Goal: Task Accomplishment & Management: Manage account settings

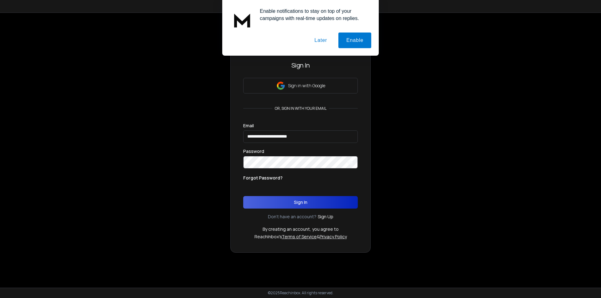
click at [318, 38] on button "Later" at bounding box center [320, 41] width 28 height 16
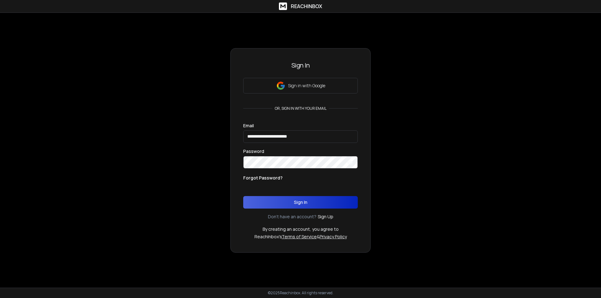
click at [274, 203] on button "Sign In" at bounding box center [300, 202] width 114 height 13
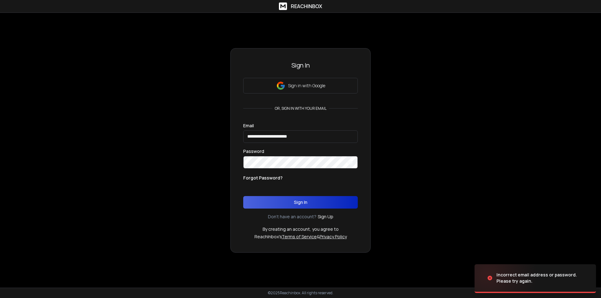
click at [351, 162] on icon at bounding box center [350, 162] width 6 height 4
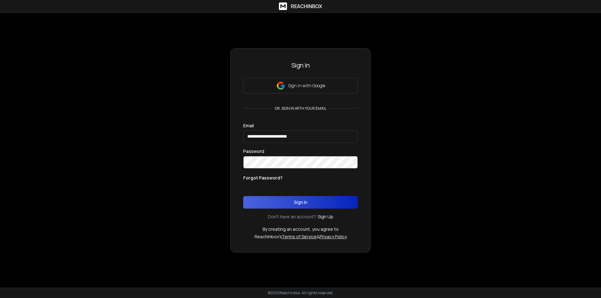
click at [287, 202] on button "Sign In" at bounding box center [300, 202] width 114 height 13
drag, startPoint x: 310, startPoint y: 137, endPoint x: 187, endPoint y: 137, distance: 123.3
click at [187, 137] on div "**********" at bounding box center [300, 150] width 601 height 250
paste input "email"
type input "**********"
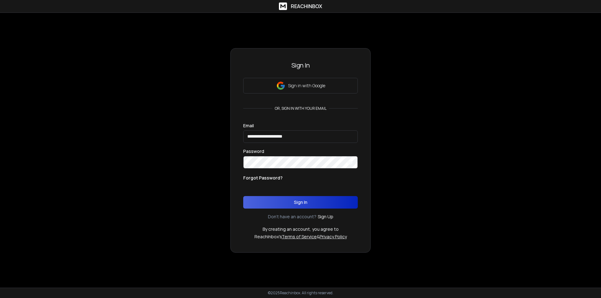
click at [197, 160] on div "**********" at bounding box center [300, 150] width 601 height 250
click at [283, 205] on button "Sign In" at bounding box center [300, 202] width 114 height 13
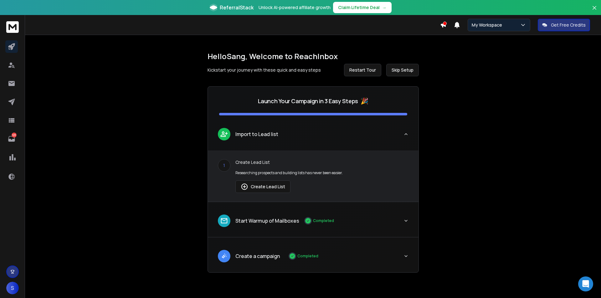
click at [499, 22] on p "My Workspace" at bounding box center [487, 25] width 33 height 6
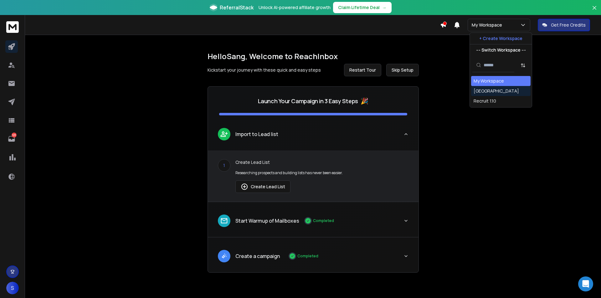
click at [488, 92] on div "[GEOGRAPHIC_DATA]" at bounding box center [495, 91] width 45 height 6
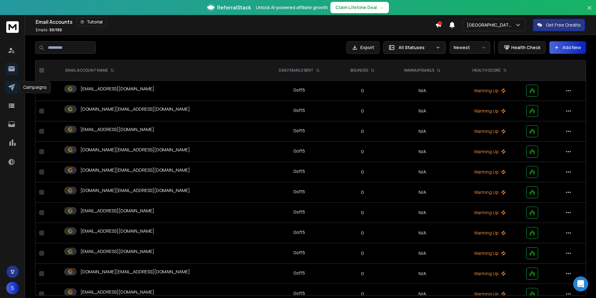
click at [16, 89] on link at bounding box center [11, 87] width 13 height 13
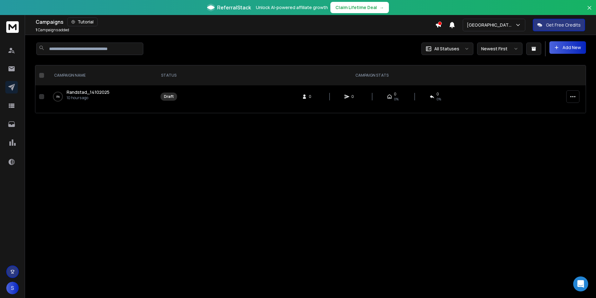
click at [94, 94] on span "Randstad_14102025" at bounding box center [88, 92] width 43 height 6
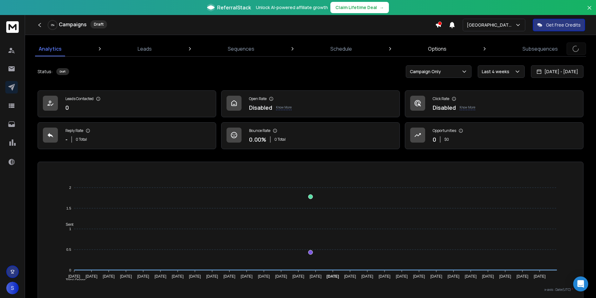
click at [437, 49] on p "Options" at bounding box center [437, 49] width 18 height 8
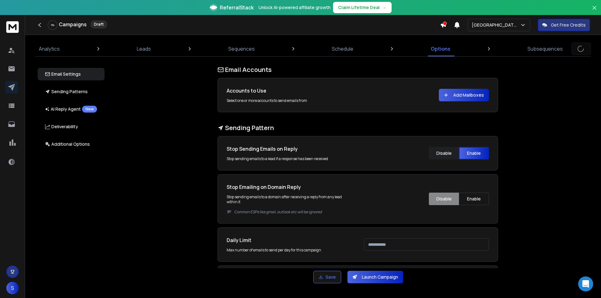
click at [460, 90] on button "Add Mailboxes" at bounding box center [464, 95] width 50 height 13
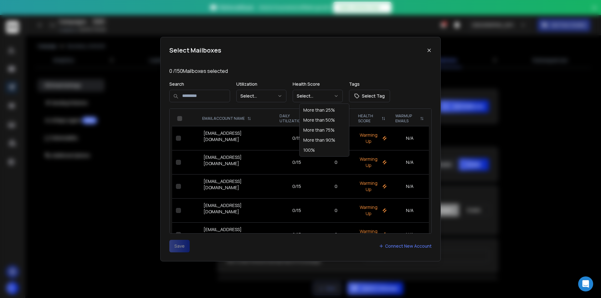
click at [331, 96] on button "Select..." at bounding box center [317, 96] width 50 height 13
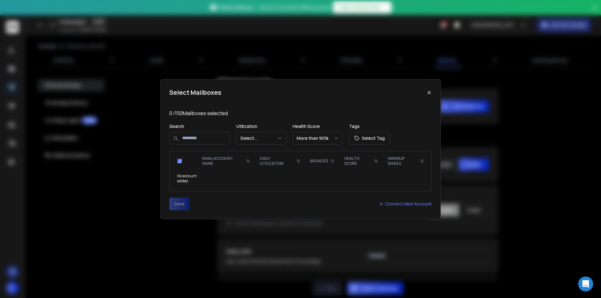
click at [430, 92] on icon at bounding box center [428, 92] width 5 height 5
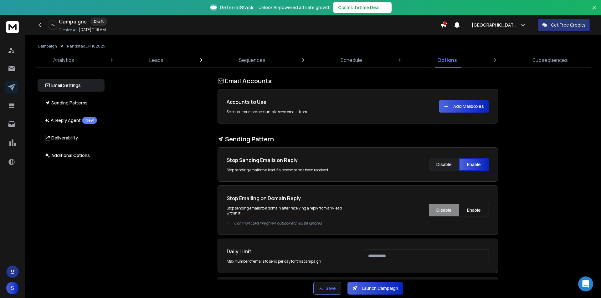
click at [456, 105] on button "Add Mailboxes" at bounding box center [464, 106] width 50 height 13
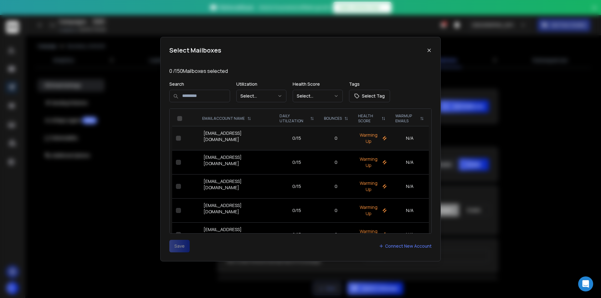
drag, startPoint x: 368, startPoint y: 133, endPoint x: 384, endPoint y: 142, distance: 18.4
click at [384, 142] on p "Warming Up" at bounding box center [372, 138] width 30 height 13
copy p "Warming Up"
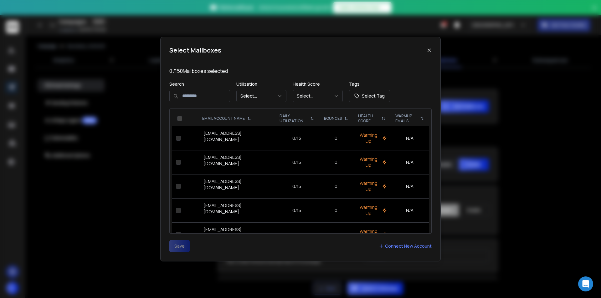
click at [427, 50] on icon at bounding box center [428, 50] width 5 height 5
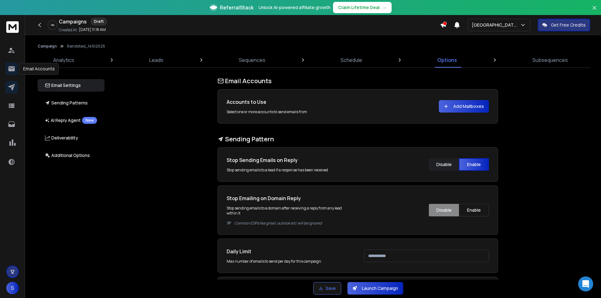
click at [10, 69] on icon at bounding box center [11, 68] width 6 height 5
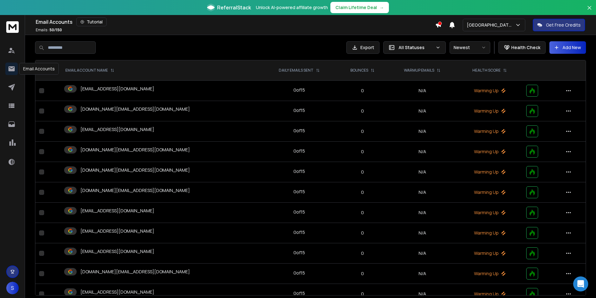
click at [13, 67] on icon at bounding box center [11, 68] width 6 height 5
click at [11, 69] on icon at bounding box center [11, 68] width 6 height 5
click at [577, 48] on button "Add New" at bounding box center [567, 47] width 37 height 13
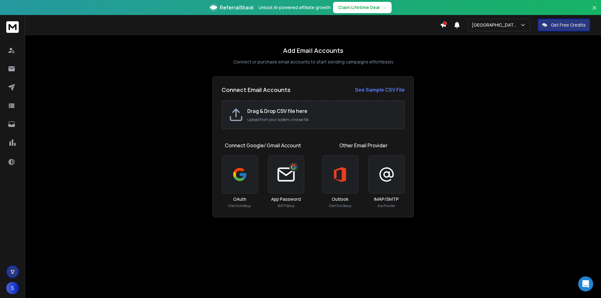
click at [238, 186] on div at bounding box center [239, 174] width 36 height 38
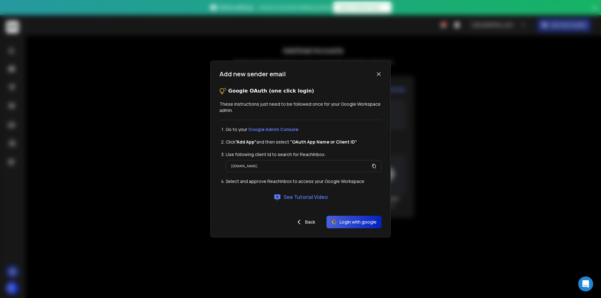
click at [349, 222] on button "Login with google" at bounding box center [353, 222] width 55 height 13
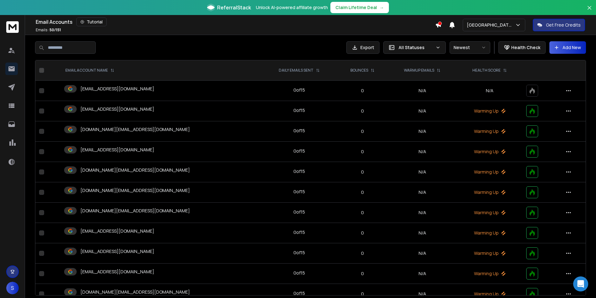
click at [566, 48] on button "Add New" at bounding box center [567, 47] width 37 height 13
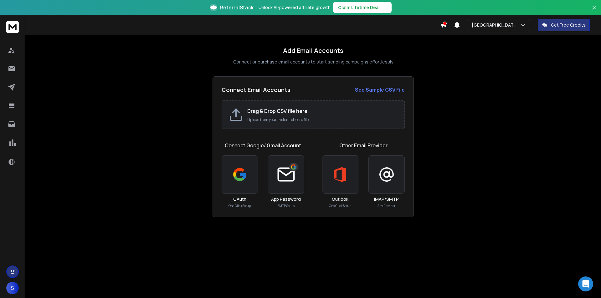
click at [238, 176] on icon at bounding box center [240, 174] width 16 height 19
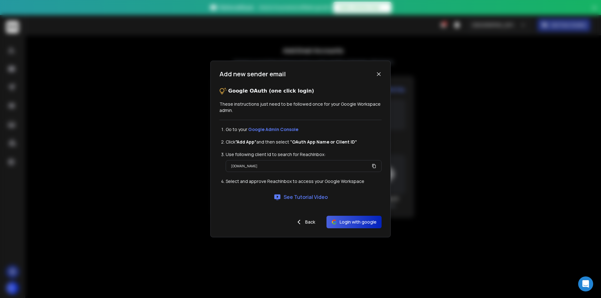
click at [355, 221] on button "Login with google" at bounding box center [353, 222] width 55 height 13
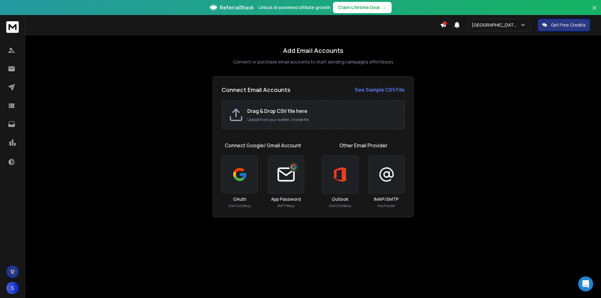
click at [242, 177] on icon at bounding box center [240, 174] width 16 height 19
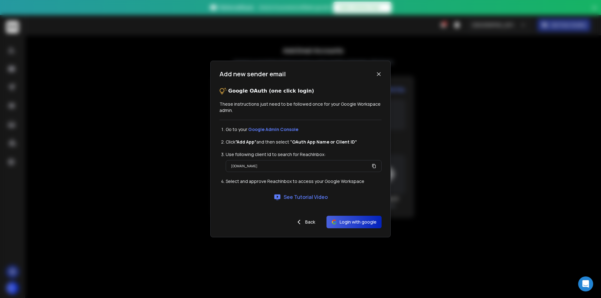
click at [358, 223] on button "Login with google" at bounding box center [353, 222] width 55 height 13
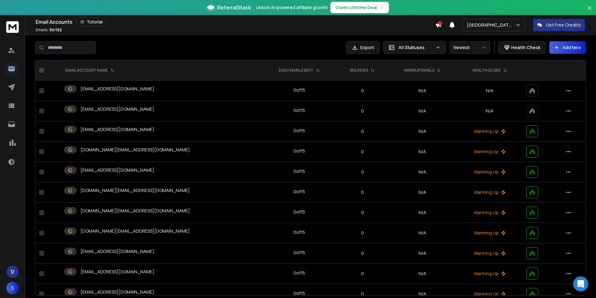
click at [564, 48] on button "Add New" at bounding box center [567, 47] width 37 height 13
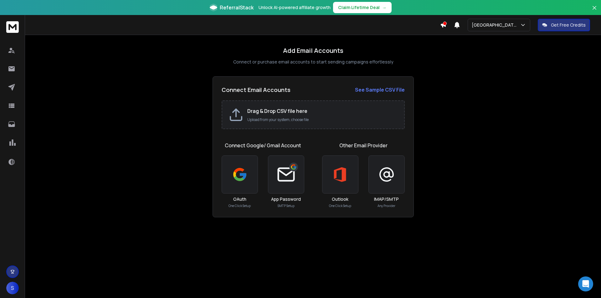
click at [237, 181] on icon at bounding box center [239, 178] width 10 height 5
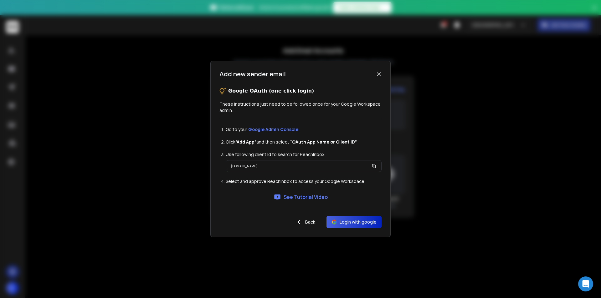
click at [342, 222] on button "Login with google" at bounding box center [353, 222] width 55 height 13
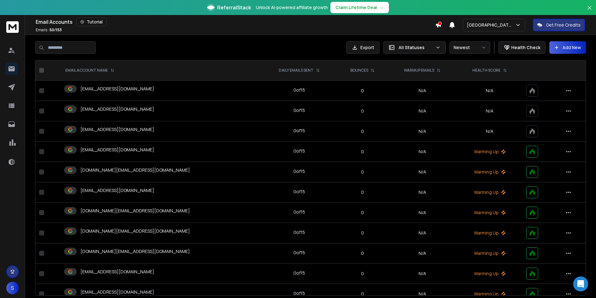
click at [564, 46] on button "Add New" at bounding box center [567, 47] width 37 height 13
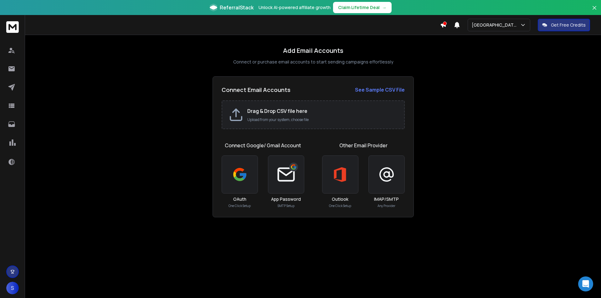
click at [238, 172] on icon at bounding box center [240, 174] width 16 height 19
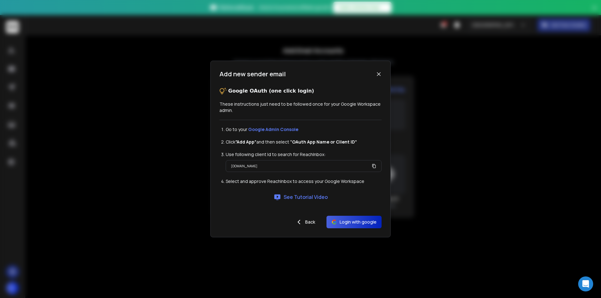
click at [357, 224] on button "Login with google" at bounding box center [353, 222] width 55 height 13
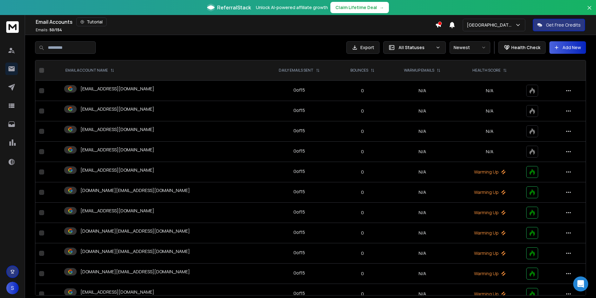
click at [564, 46] on button "Add New" at bounding box center [567, 47] width 37 height 13
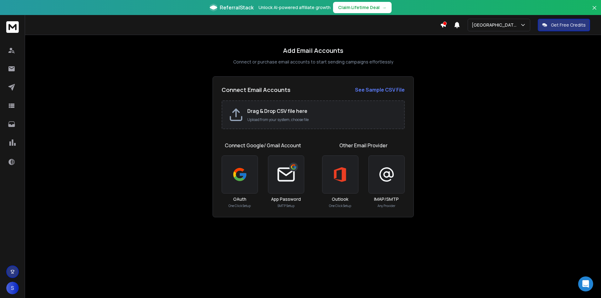
click at [238, 172] on icon at bounding box center [240, 174] width 16 height 19
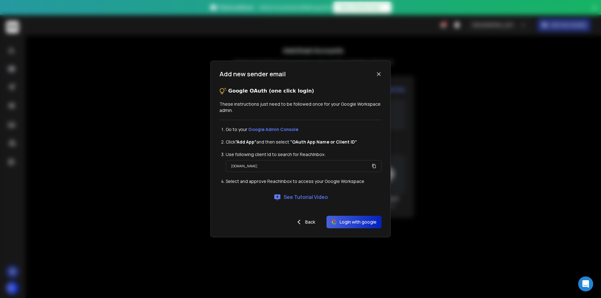
click at [357, 224] on button "Login with google" at bounding box center [353, 222] width 55 height 13
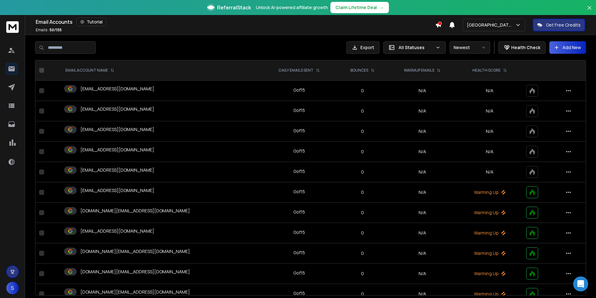
click at [564, 46] on button "Add New" at bounding box center [567, 47] width 37 height 13
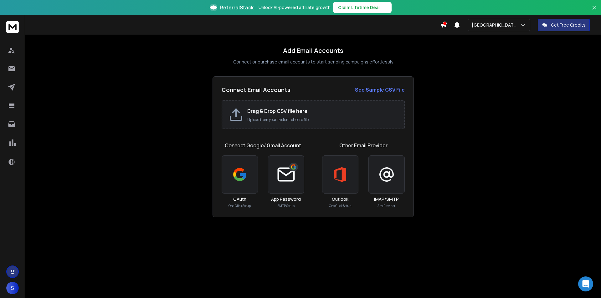
click at [238, 172] on icon at bounding box center [240, 174] width 16 height 19
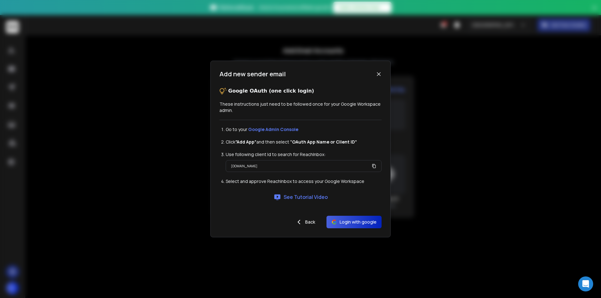
click at [357, 224] on button "Login with google" at bounding box center [353, 222] width 55 height 13
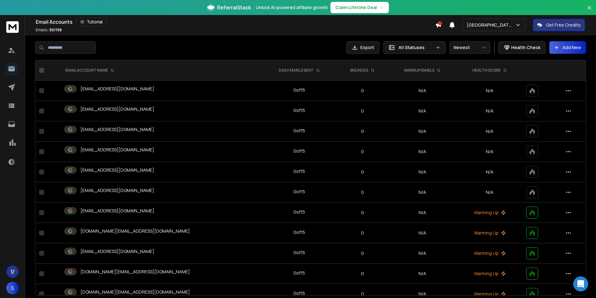
click at [564, 46] on button "Add New" at bounding box center [567, 47] width 37 height 13
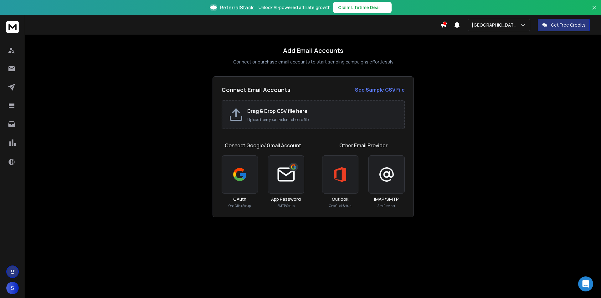
click at [238, 172] on icon at bounding box center [240, 174] width 16 height 19
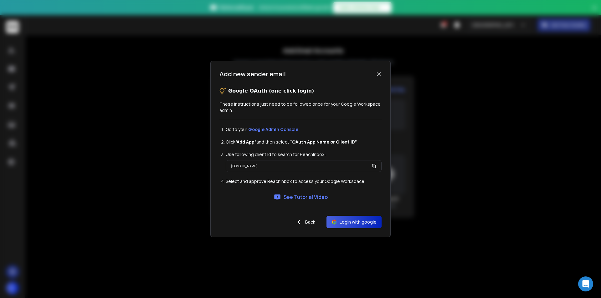
click at [357, 224] on button "Login with google" at bounding box center [353, 222] width 55 height 13
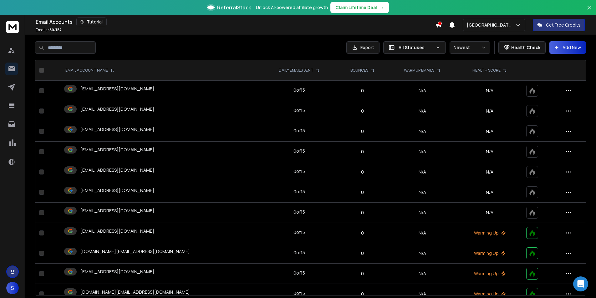
click at [564, 46] on button "Add New" at bounding box center [567, 47] width 37 height 13
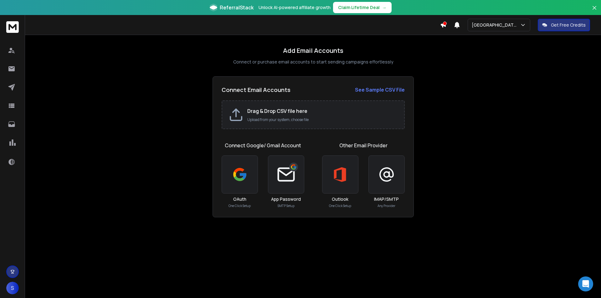
click at [238, 172] on icon at bounding box center [240, 174] width 16 height 19
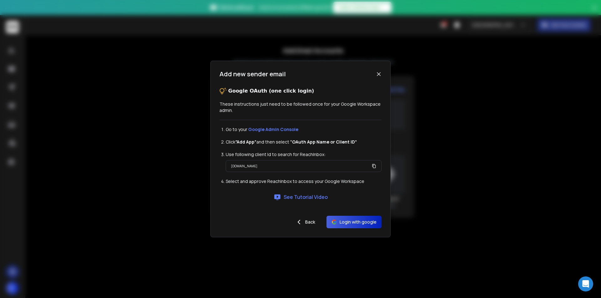
click at [357, 224] on button "Login with google" at bounding box center [353, 222] width 55 height 13
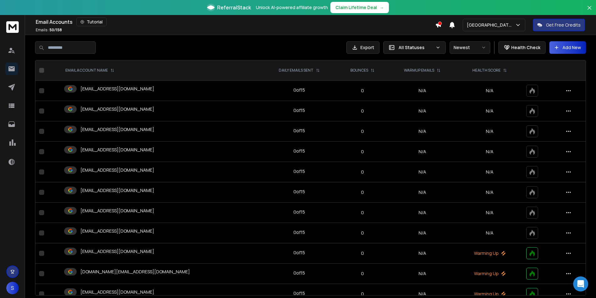
click at [564, 46] on button "Add New" at bounding box center [567, 47] width 37 height 13
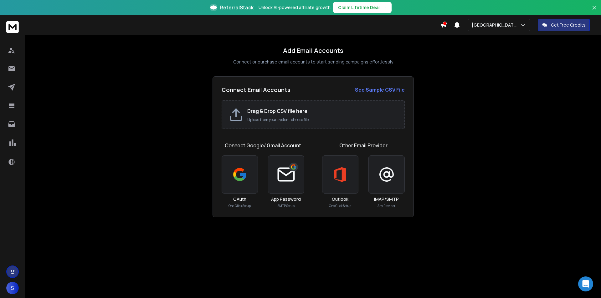
click at [238, 172] on icon at bounding box center [240, 174] width 16 height 19
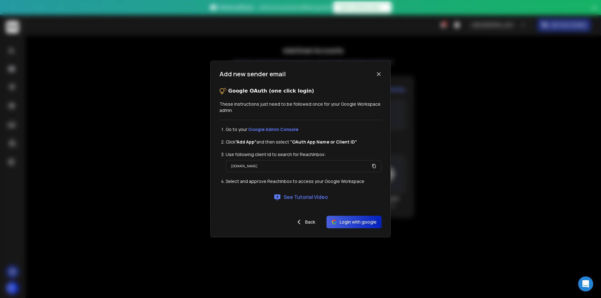
click at [357, 224] on button "Login with google" at bounding box center [353, 222] width 55 height 13
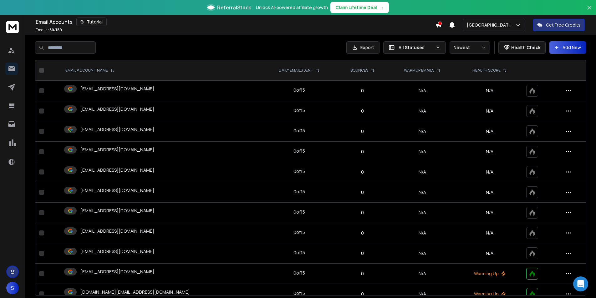
click at [564, 46] on button "Add New" at bounding box center [567, 47] width 37 height 13
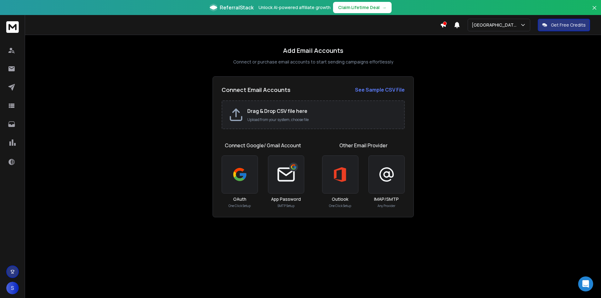
click at [238, 172] on icon at bounding box center [240, 174] width 16 height 19
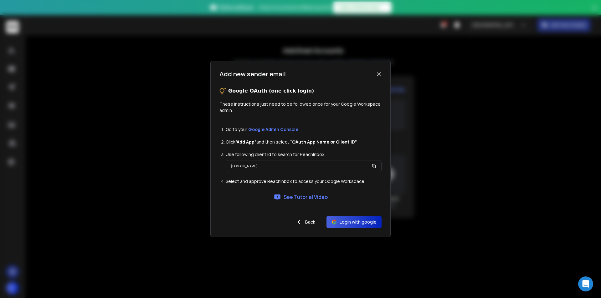
click at [357, 224] on button "Login with google" at bounding box center [353, 222] width 55 height 13
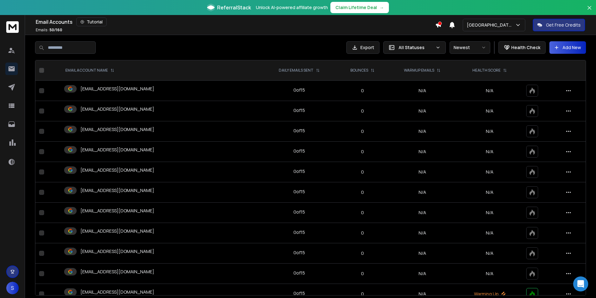
click at [564, 46] on button "Add New" at bounding box center [567, 47] width 37 height 13
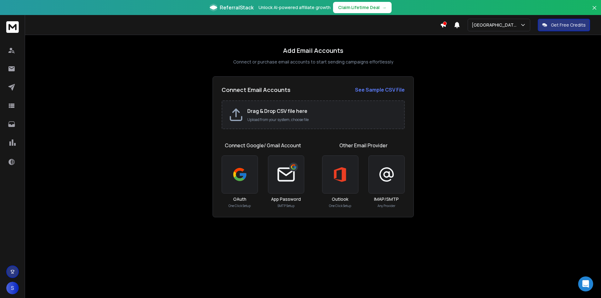
click at [238, 172] on icon at bounding box center [240, 174] width 16 height 19
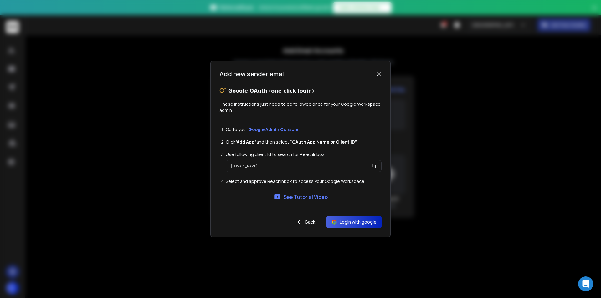
click at [357, 224] on button "Login with google" at bounding box center [353, 222] width 55 height 13
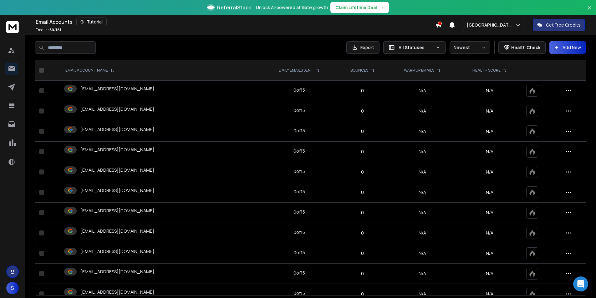
click at [564, 46] on button "Add New" at bounding box center [567, 47] width 37 height 13
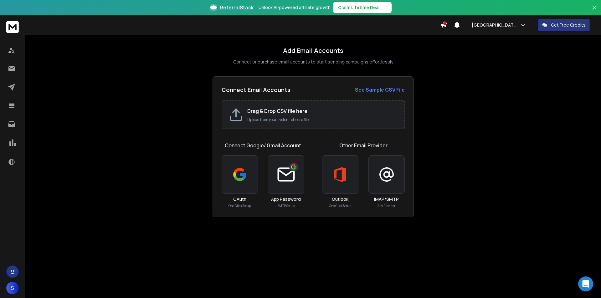
click at [238, 172] on icon at bounding box center [240, 174] width 16 height 19
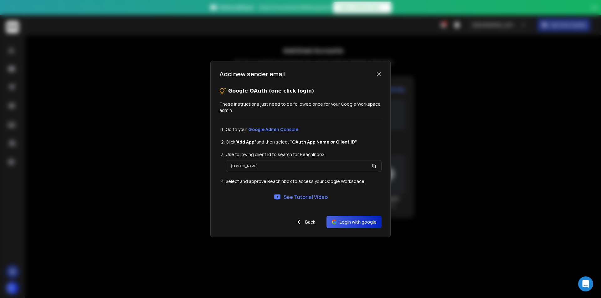
click at [357, 224] on button "Login with google" at bounding box center [353, 222] width 55 height 13
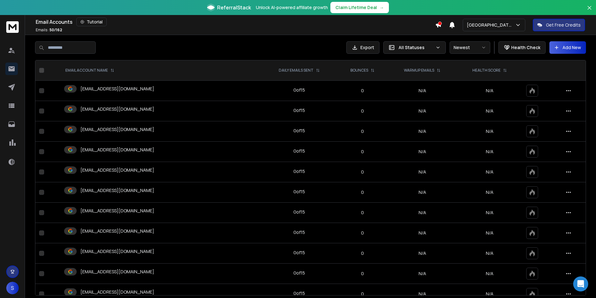
click at [564, 46] on button "Add New" at bounding box center [567, 47] width 37 height 13
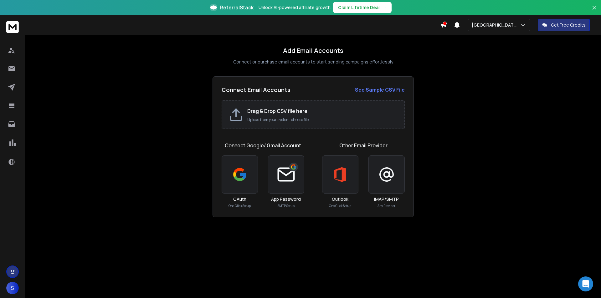
click at [238, 172] on icon at bounding box center [240, 174] width 16 height 19
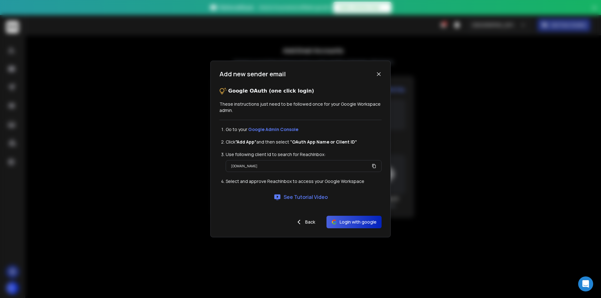
click at [357, 224] on button "Login with google" at bounding box center [353, 222] width 55 height 13
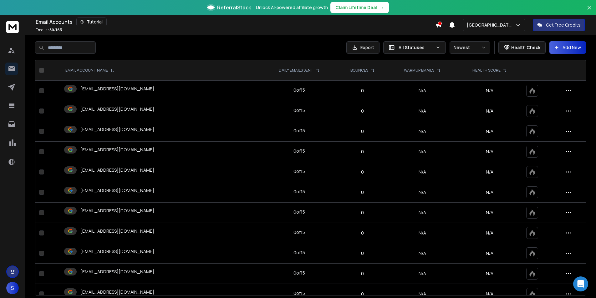
click at [564, 46] on button "Add New" at bounding box center [567, 47] width 37 height 13
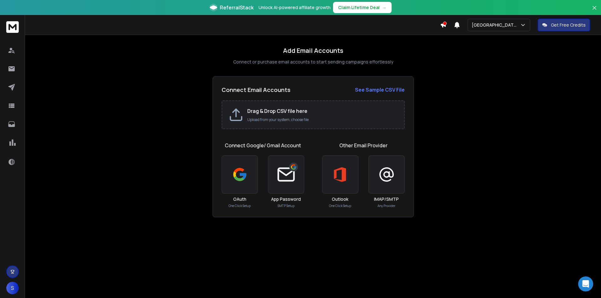
click at [238, 172] on icon at bounding box center [240, 174] width 16 height 19
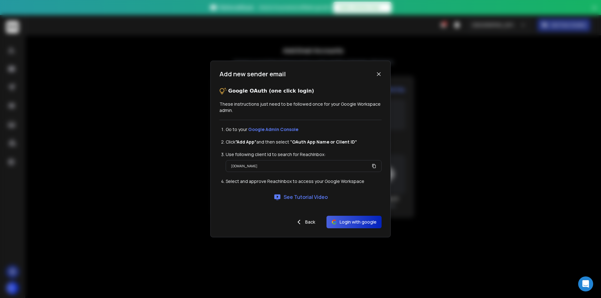
click at [357, 224] on button "Login with google" at bounding box center [353, 222] width 55 height 13
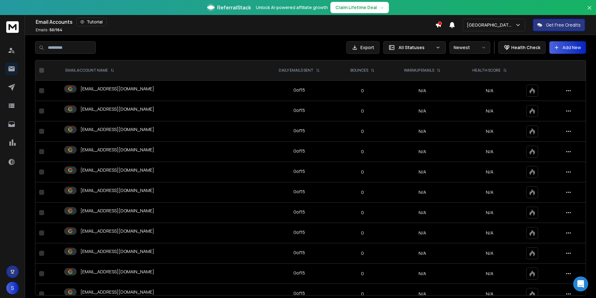
click at [564, 46] on button "Add New" at bounding box center [567, 47] width 37 height 13
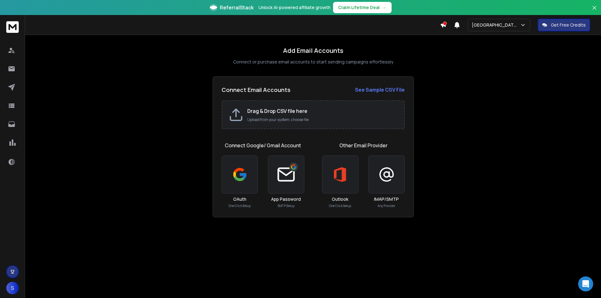
click at [238, 172] on icon at bounding box center [240, 174] width 16 height 19
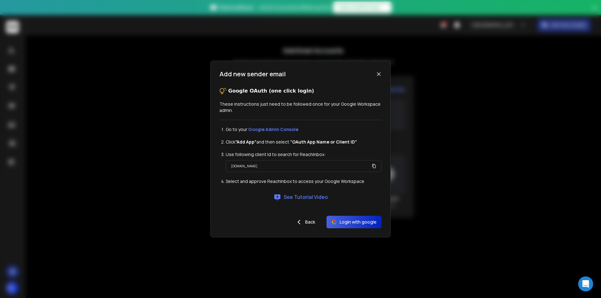
click at [357, 224] on button "Login with google" at bounding box center [353, 222] width 55 height 13
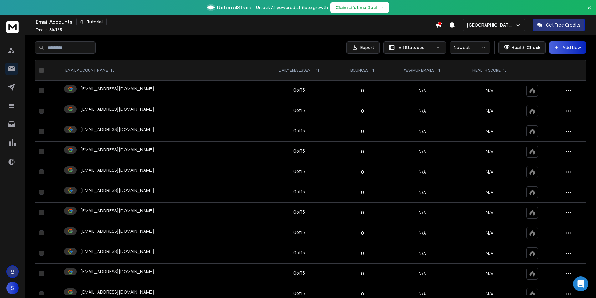
click at [564, 46] on button "Add New" at bounding box center [567, 47] width 37 height 13
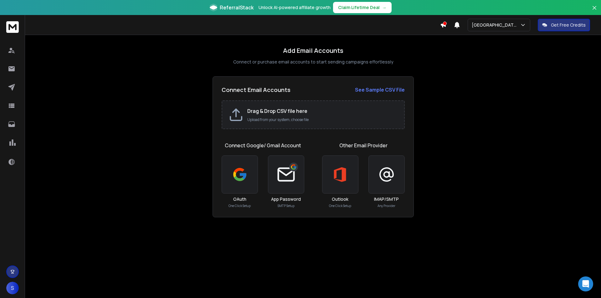
click at [238, 172] on icon at bounding box center [240, 174] width 16 height 19
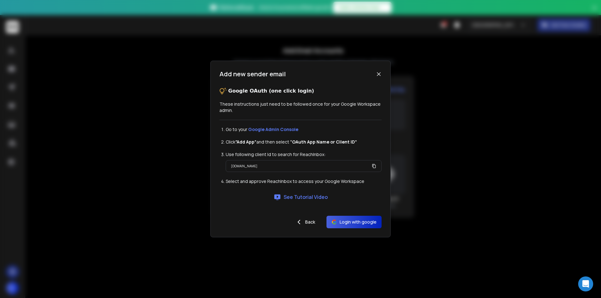
click at [357, 224] on button "Login with google" at bounding box center [353, 222] width 55 height 13
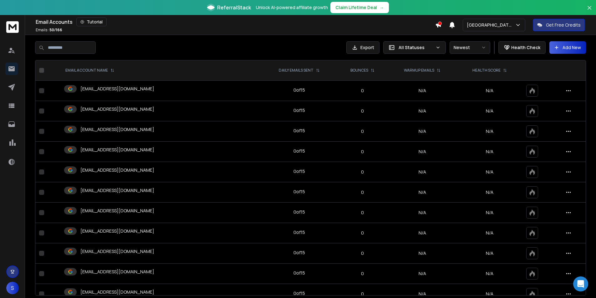
click at [564, 46] on button "Add New" at bounding box center [567, 47] width 37 height 13
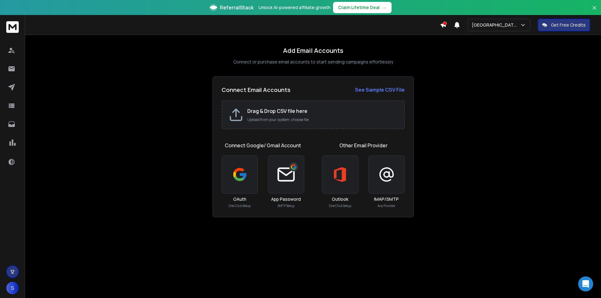
click at [238, 172] on icon at bounding box center [240, 174] width 16 height 19
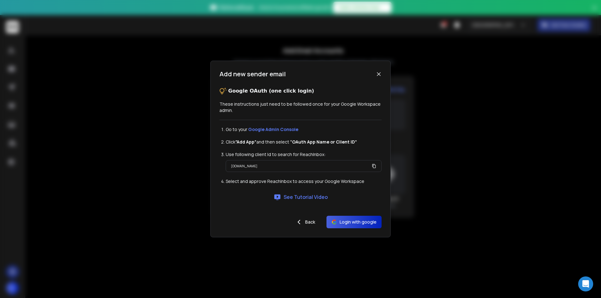
click at [357, 224] on button "Login with google" at bounding box center [353, 222] width 55 height 13
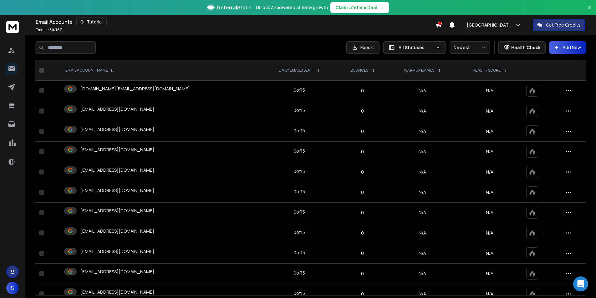
click at [564, 46] on button "Add New" at bounding box center [567, 47] width 37 height 13
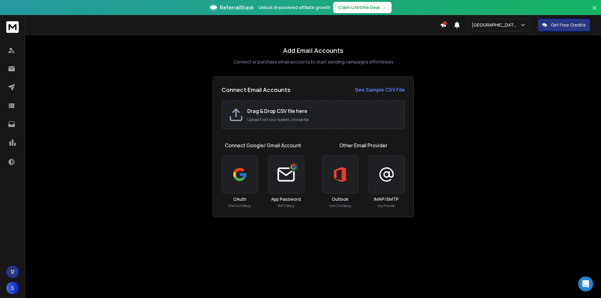
click at [238, 172] on icon at bounding box center [240, 174] width 16 height 19
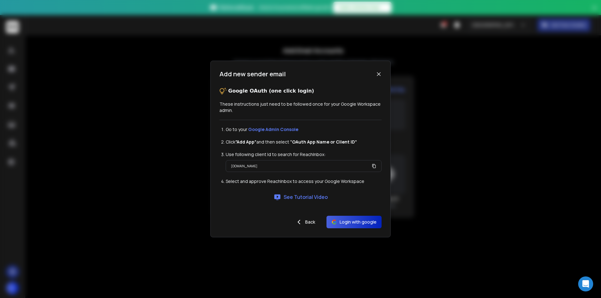
click at [357, 224] on button "Login with google" at bounding box center [353, 222] width 55 height 13
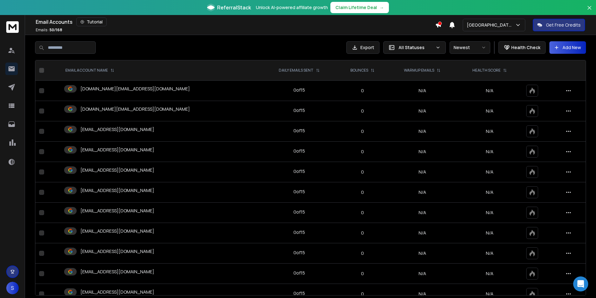
click at [564, 46] on button "Add New" at bounding box center [567, 47] width 37 height 13
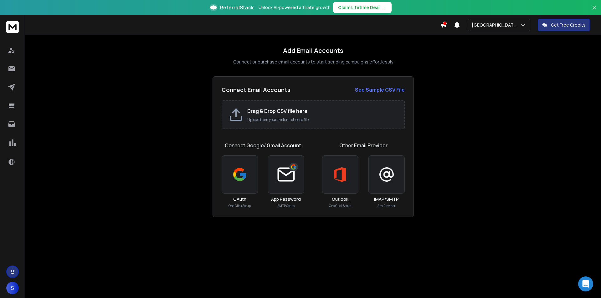
click at [238, 172] on icon at bounding box center [240, 174] width 16 height 19
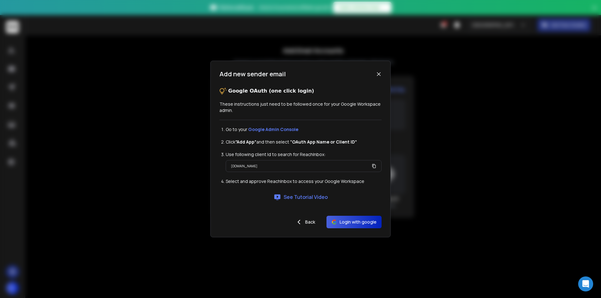
click at [357, 224] on button "Login with google" at bounding box center [353, 222] width 55 height 13
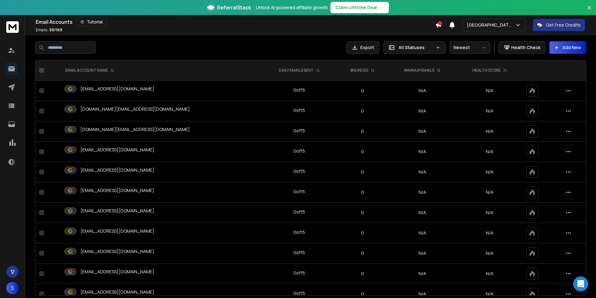
click at [564, 46] on button "Add New" at bounding box center [567, 47] width 37 height 13
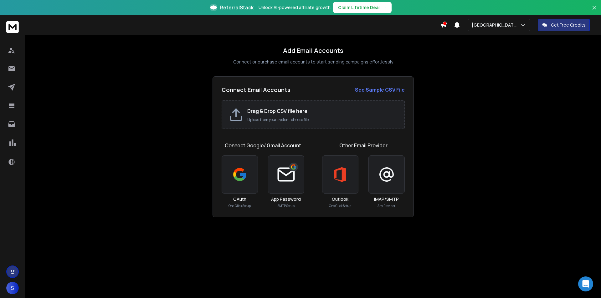
click at [238, 172] on icon at bounding box center [240, 174] width 16 height 19
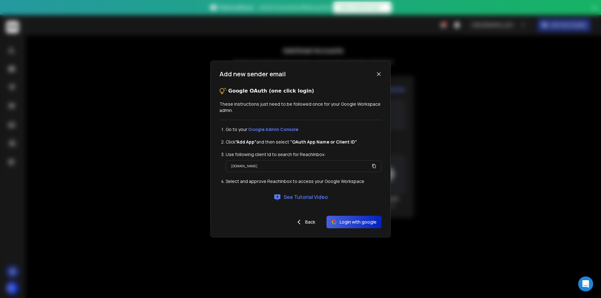
click at [357, 224] on button "Login with google" at bounding box center [353, 222] width 55 height 13
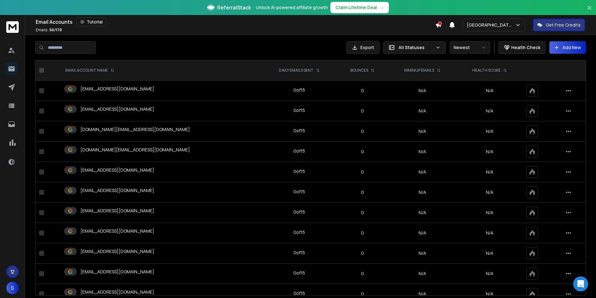
click at [564, 46] on button "Add New" at bounding box center [567, 47] width 37 height 13
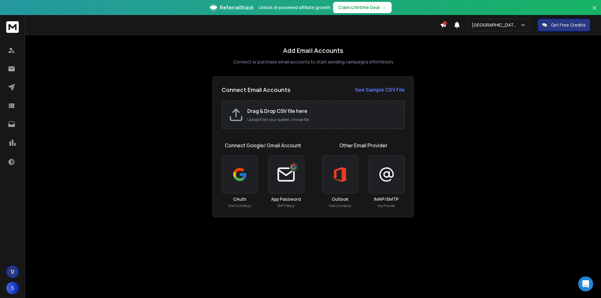
click at [238, 172] on icon at bounding box center [240, 174] width 16 height 19
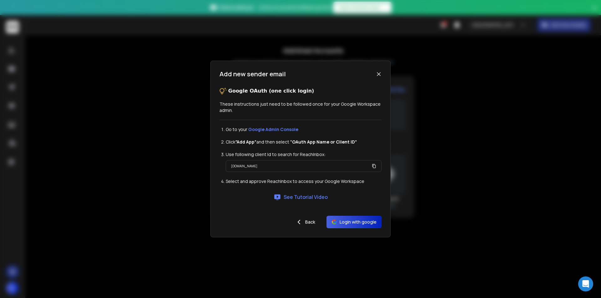
click at [357, 224] on button "Login with google" at bounding box center [353, 222] width 55 height 13
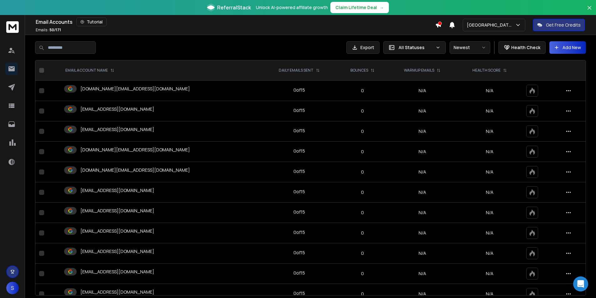
click at [564, 46] on button "Add New" at bounding box center [567, 47] width 37 height 13
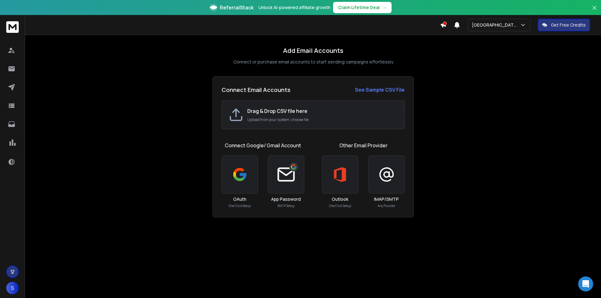
click at [238, 172] on icon at bounding box center [240, 174] width 16 height 19
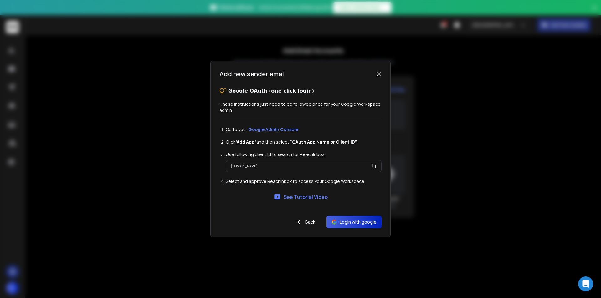
click at [357, 224] on button "Login with google" at bounding box center [353, 222] width 55 height 13
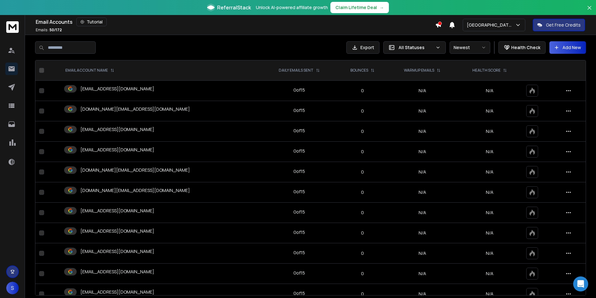
click at [564, 46] on button "Add New" at bounding box center [567, 47] width 37 height 13
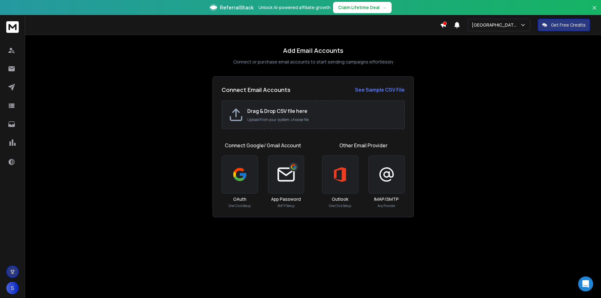
click at [238, 172] on icon at bounding box center [240, 174] width 16 height 19
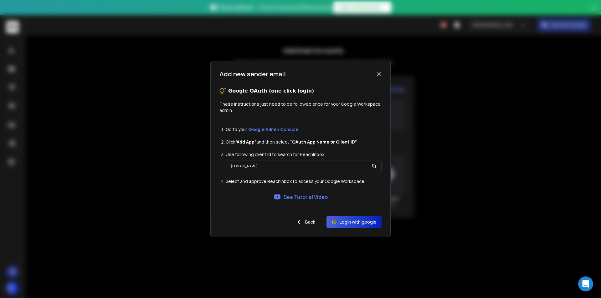
click at [357, 224] on button "Login with google" at bounding box center [353, 222] width 55 height 13
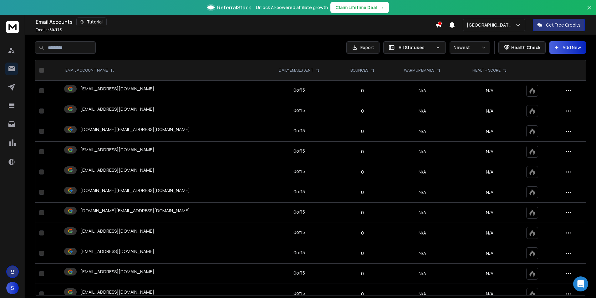
click at [564, 46] on button "Add New" at bounding box center [567, 47] width 37 height 13
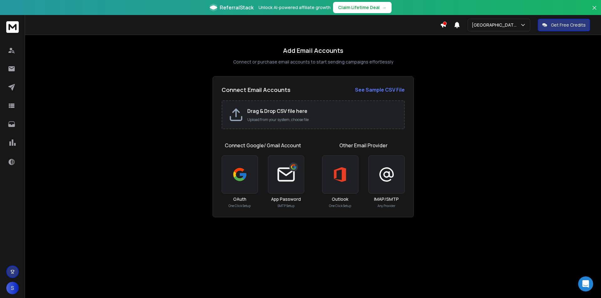
click at [238, 172] on icon at bounding box center [240, 174] width 16 height 19
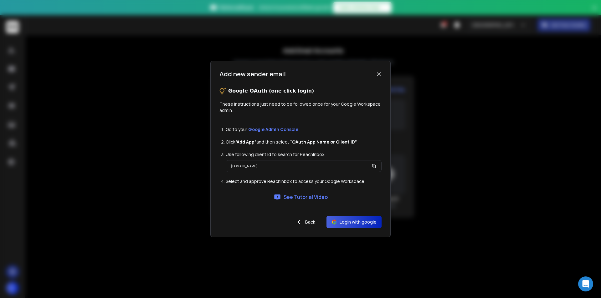
click at [357, 224] on button "Login with google" at bounding box center [353, 222] width 55 height 13
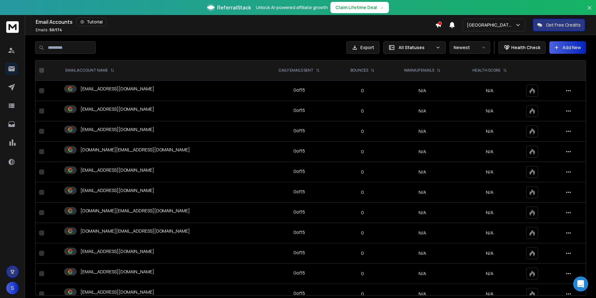
click at [564, 46] on button "Add New" at bounding box center [567, 47] width 37 height 13
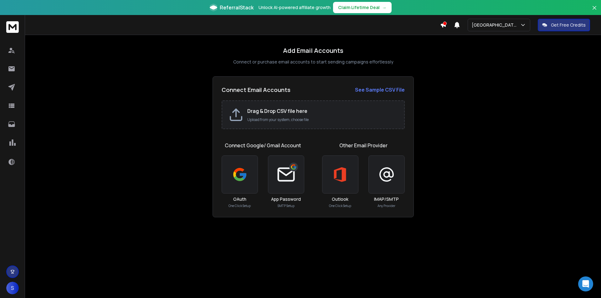
click at [238, 172] on icon at bounding box center [240, 174] width 16 height 19
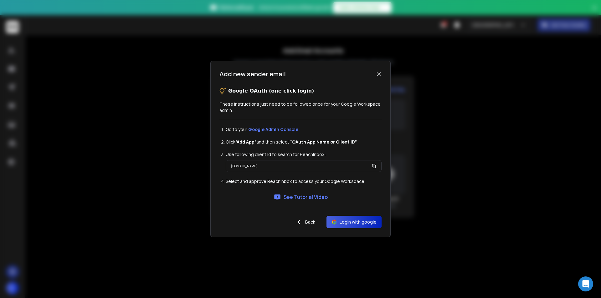
click at [357, 224] on button "Login with google" at bounding box center [353, 222] width 55 height 13
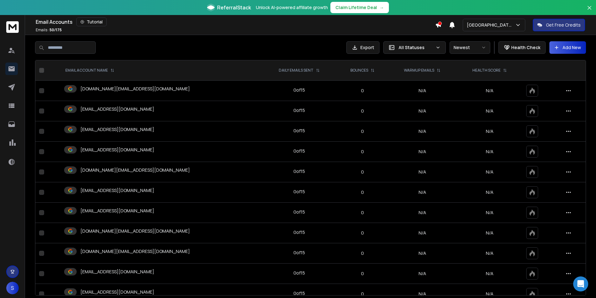
click at [564, 46] on button "Add New" at bounding box center [567, 47] width 37 height 13
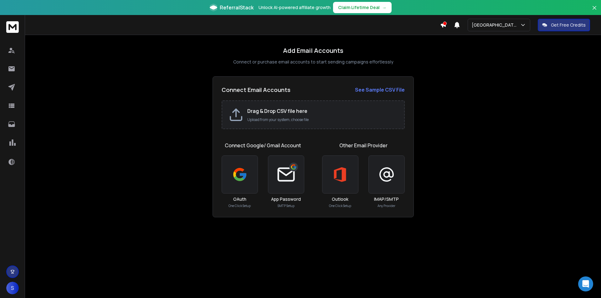
click at [238, 172] on icon at bounding box center [240, 174] width 16 height 19
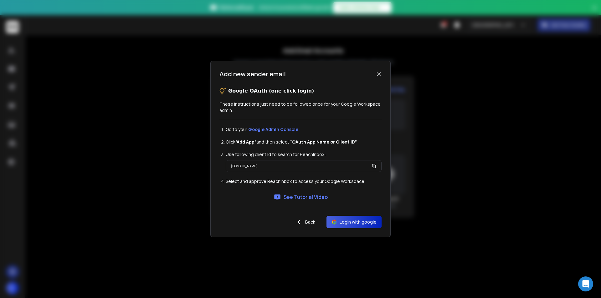
click at [357, 224] on button "Login with google" at bounding box center [353, 222] width 55 height 13
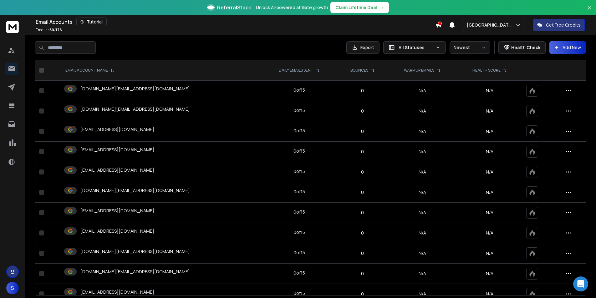
click at [564, 46] on button "Add New" at bounding box center [567, 47] width 37 height 13
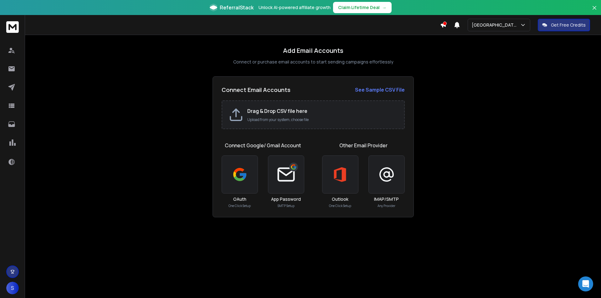
click at [238, 172] on icon at bounding box center [240, 174] width 16 height 19
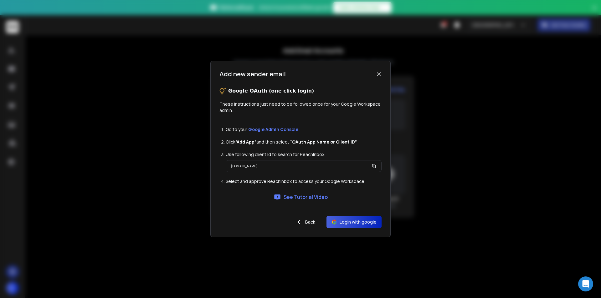
click at [357, 224] on button "Login with google" at bounding box center [353, 222] width 55 height 13
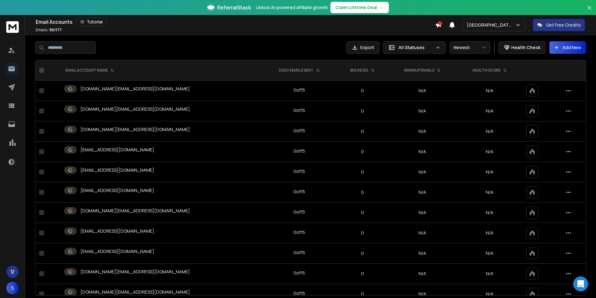
click at [564, 46] on button "Add New" at bounding box center [567, 47] width 37 height 13
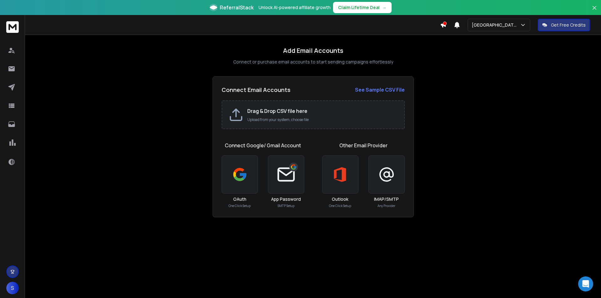
click at [238, 172] on icon at bounding box center [240, 174] width 16 height 19
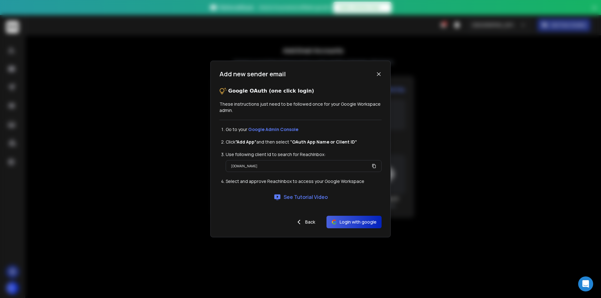
click at [357, 224] on button "Login with google" at bounding box center [353, 222] width 55 height 13
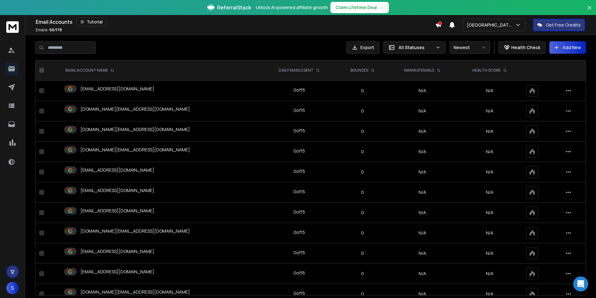
click at [564, 46] on button "Add New" at bounding box center [567, 47] width 37 height 13
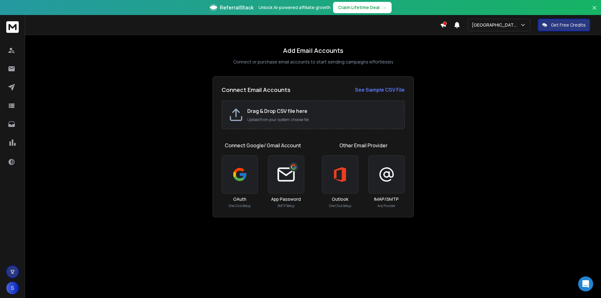
click at [238, 172] on icon at bounding box center [240, 174] width 16 height 19
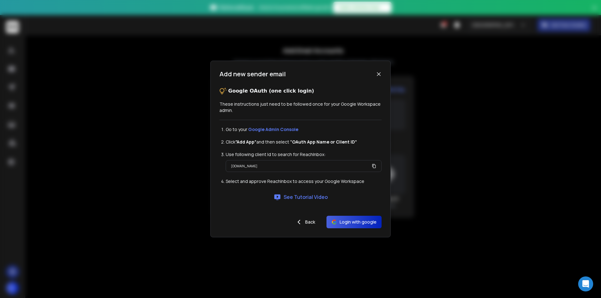
click at [357, 224] on button "Login with google" at bounding box center [353, 222] width 55 height 13
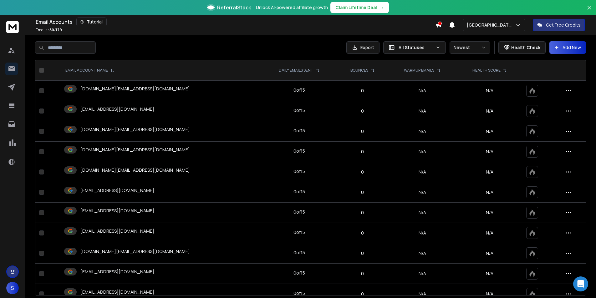
click at [564, 46] on button "Add New" at bounding box center [567, 47] width 37 height 13
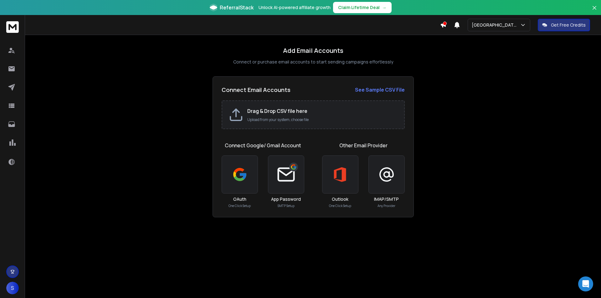
click at [238, 172] on icon at bounding box center [240, 174] width 16 height 19
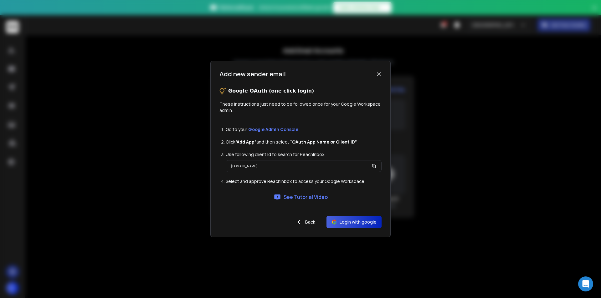
click at [357, 224] on button "Login with google" at bounding box center [353, 222] width 55 height 13
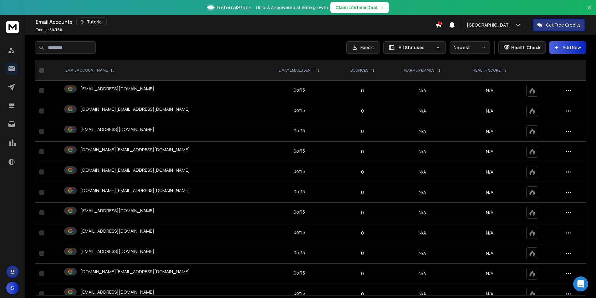
click at [238, 172] on div "[DOMAIN_NAME][EMAIL_ADDRESS][DOMAIN_NAME]" at bounding box center [161, 170] width 194 height 8
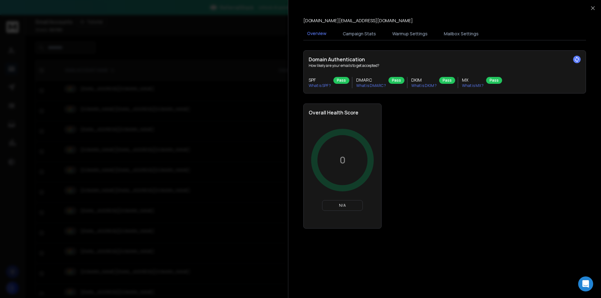
click at [357, 224] on div "Overall Health Score 0 N/A" at bounding box center [342, 166] width 78 height 125
click at [325, 127] on div "0 N/A" at bounding box center [342, 169] width 68 height 87
click at [442, 181] on section "Overall Health Score 0 N/A" at bounding box center [444, 166] width 282 height 125
click at [439, 183] on section "Overall Health Score 0 N/A" at bounding box center [444, 166] width 282 height 125
click at [287, 194] on div at bounding box center [300, 149] width 601 height 298
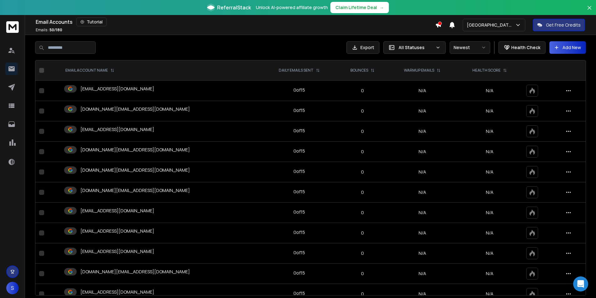
click at [570, 115] on button at bounding box center [568, 111] width 27 height 11
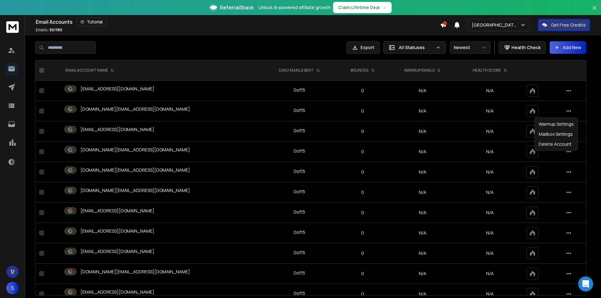
click at [418, 206] on td "N/A" at bounding box center [422, 213] width 69 height 20
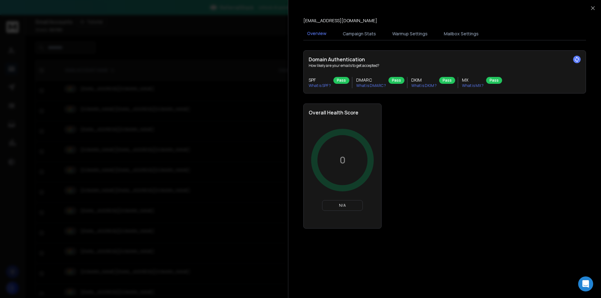
click at [418, 216] on section "Overall Health Score 0 N/A" at bounding box center [444, 166] width 282 height 125
click at [589, 8] on icon "button" at bounding box center [592, 8] width 6 height 6
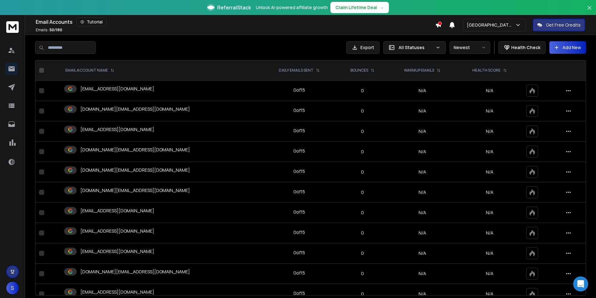
click at [564, 46] on button "Add New" at bounding box center [567, 47] width 37 height 13
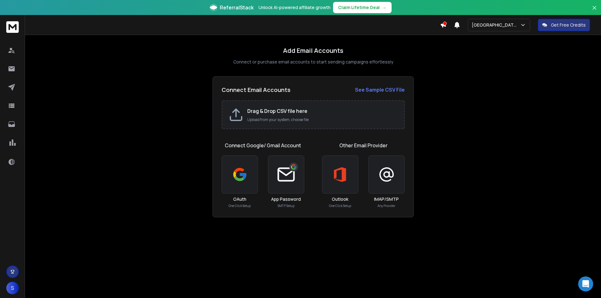
click at [238, 172] on icon at bounding box center [240, 174] width 16 height 19
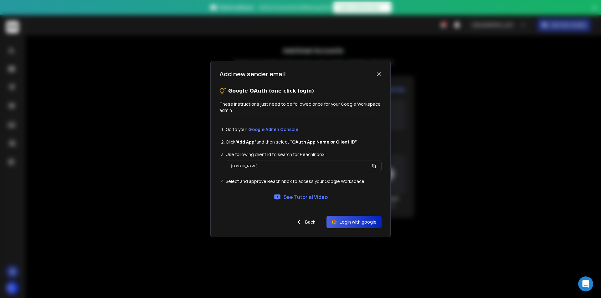
click at [357, 224] on button "Login with google" at bounding box center [353, 222] width 55 height 13
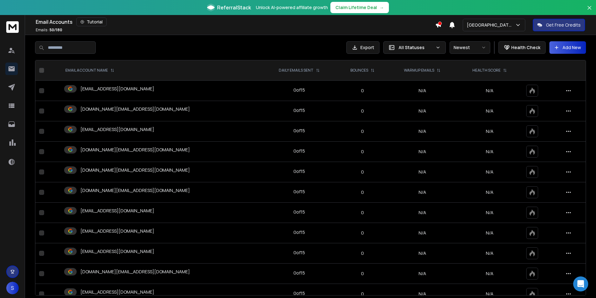
click at [564, 46] on button "Add New" at bounding box center [567, 47] width 37 height 13
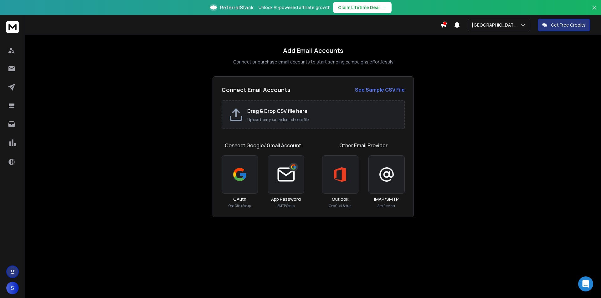
click at [238, 172] on icon at bounding box center [240, 174] width 16 height 19
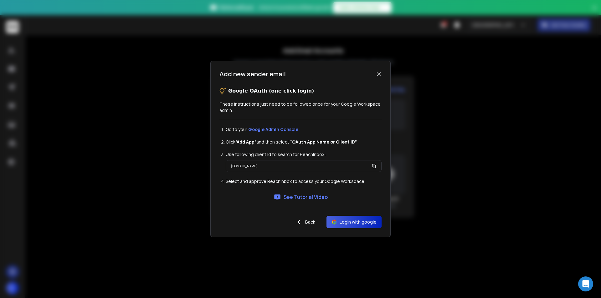
click at [357, 224] on button "Login with google" at bounding box center [353, 222] width 55 height 13
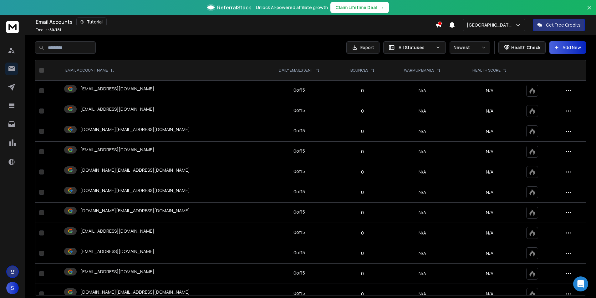
click at [67, 51] on input at bounding box center [65, 47] width 61 height 13
paste input "**********"
type input "**********"
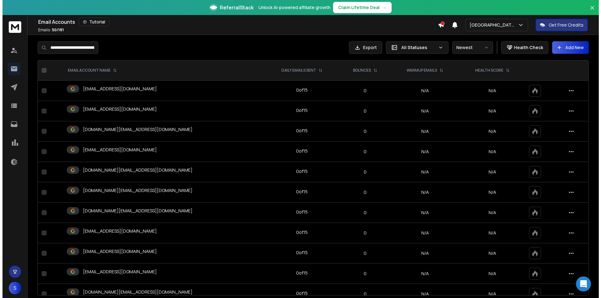
scroll to position [0, 41]
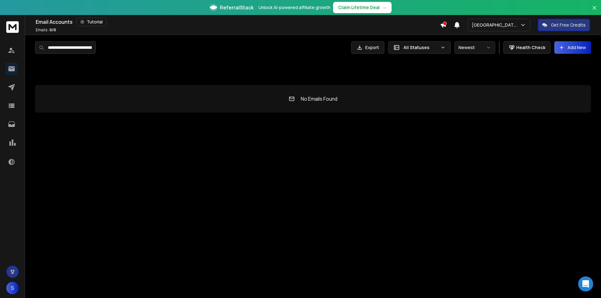
click at [78, 48] on input "**********" at bounding box center [65, 47] width 61 height 13
paste input
type input "**********"
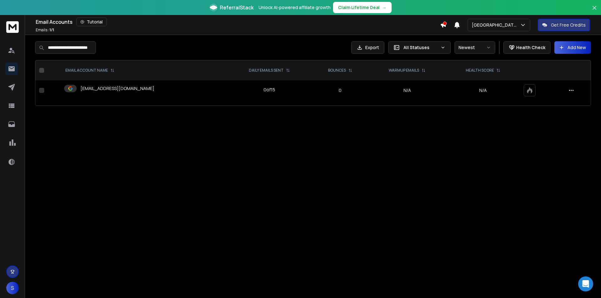
click at [96, 47] on input "**********" at bounding box center [65, 47] width 61 height 13
paste input "**"
type input "**********"
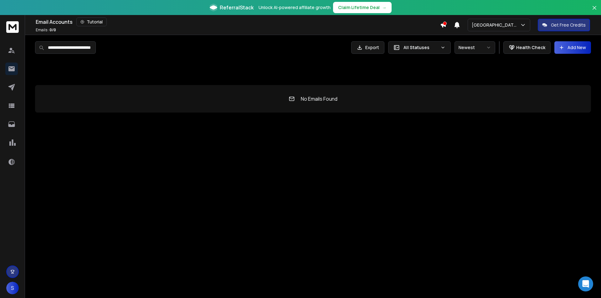
click at [71, 46] on input "**********" at bounding box center [65, 47] width 61 height 13
paste input
type input "**********"
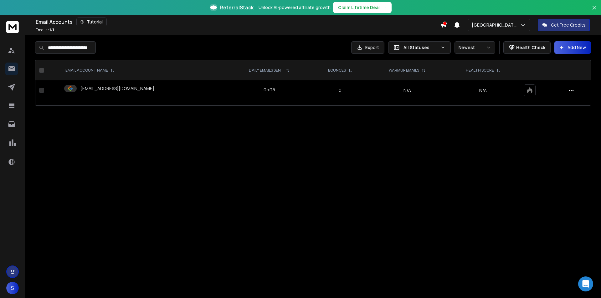
click at [75, 47] on input "**********" at bounding box center [65, 47] width 61 height 13
paste input "**********"
type input "**********"
click at [73, 45] on input "**********" at bounding box center [65, 47] width 61 height 13
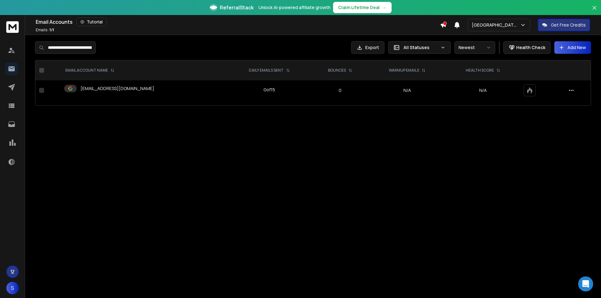
paste input
type input "**********"
click at [67, 46] on input "**********" at bounding box center [65, 47] width 61 height 13
paste input "***"
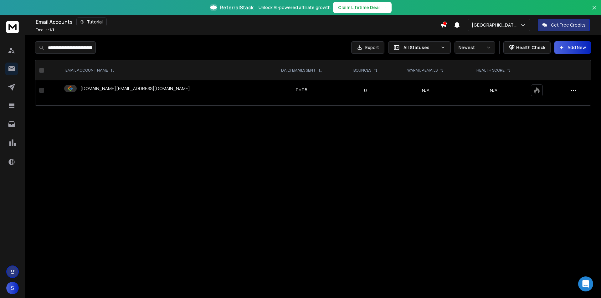
type input "**********"
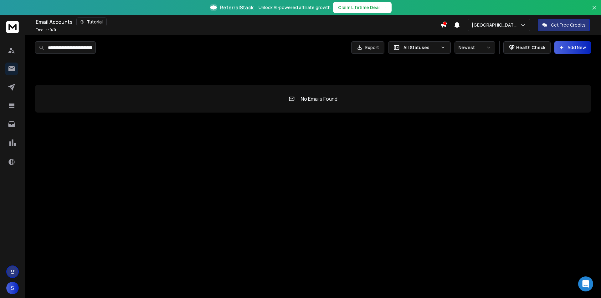
click at [78, 45] on input "**********" at bounding box center [65, 47] width 61 height 13
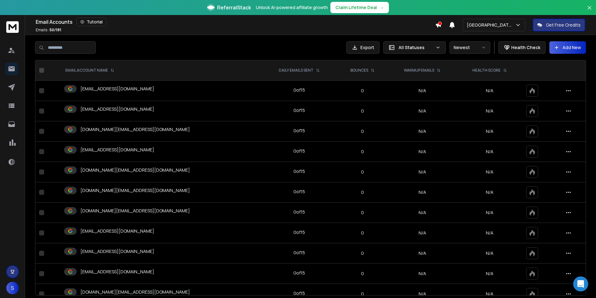
click at [343, 162] on td "0" at bounding box center [362, 172] width 51 height 20
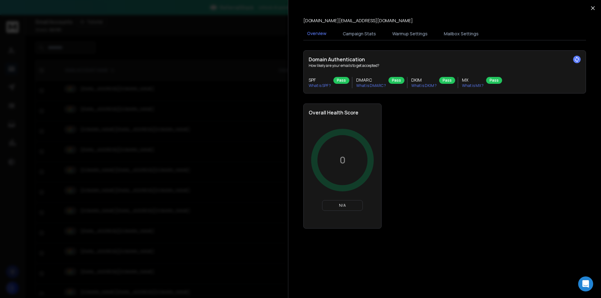
click at [591, 8] on icon "button" at bounding box center [592, 8] width 3 height 3
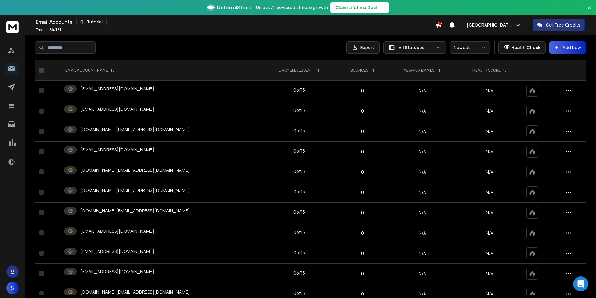
click at [564, 46] on button "Add New" at bounding box center [567, 47] width 37 height 13
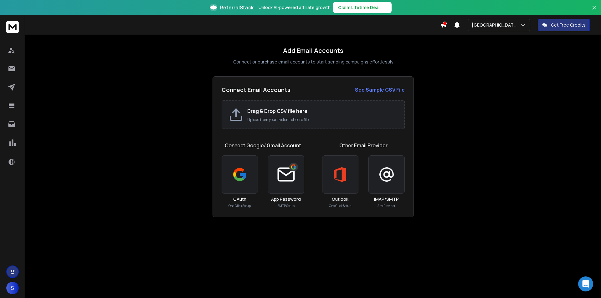
click at [238, 172] on icon at bounding box center [240, 174] width 16 height 19
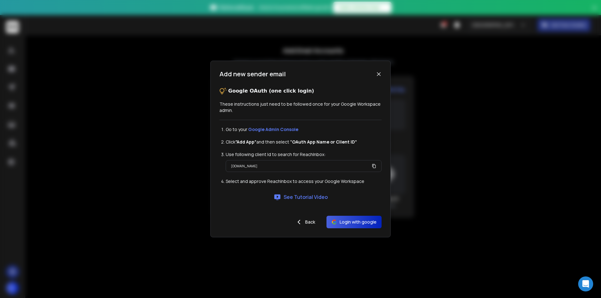
click at [357, 224] on button "Login with google" at bounding box center [353, 222] width 55 height 13
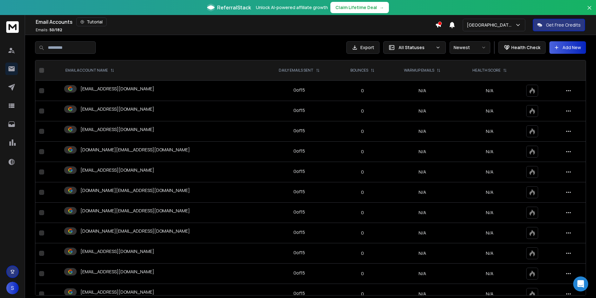
click at [564, 46] on button "Add New" at bounding box center [567, 47] width 37 height 13
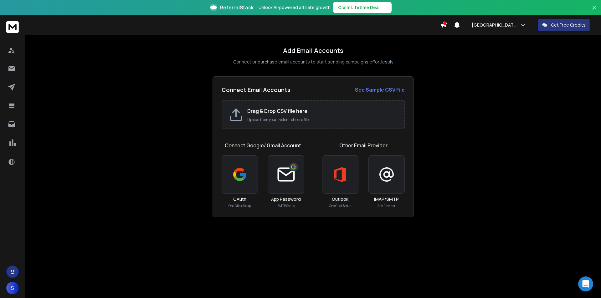
click at [238, 172] on icon at bounding box center [240, 174] width 16 height 19
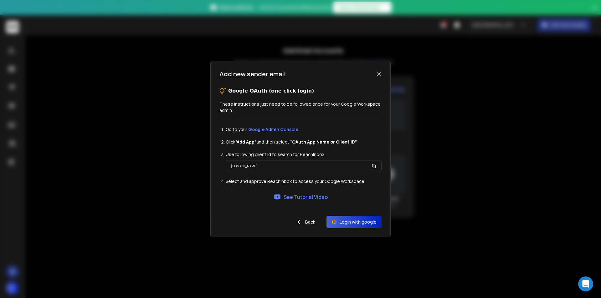
click at [333, 79] on div "Add new sender email Google OAuth (one click login) These instructions just nee…" at bounding box center [300, 149] width 162 height 159
click at [376, 74] on icon at bounding box center [379, 74] width 6 height 6
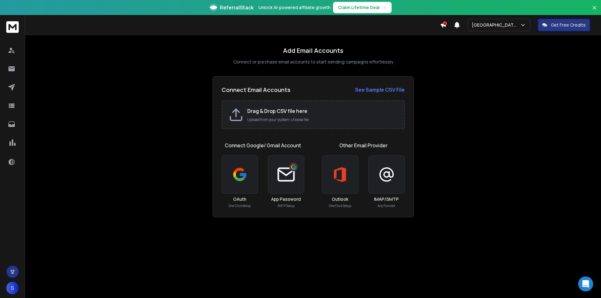
click at [166, 74] on div "Add Email Accounts Connect or purchase email accounts to start sending campaign…" at bounding box center [313, 138] width 576 height 184
click at [81, 71] on div "Add Email Accounts Connect or purchase email accounts to start sending campaign…" at bounding box center [313, 138] width 576 height 184
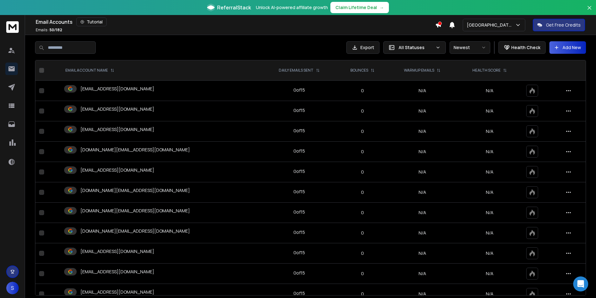
click at [57, 49] on input at bounding box center [65, 47] width 61 height 13
paste input "**********"
type input "**********"
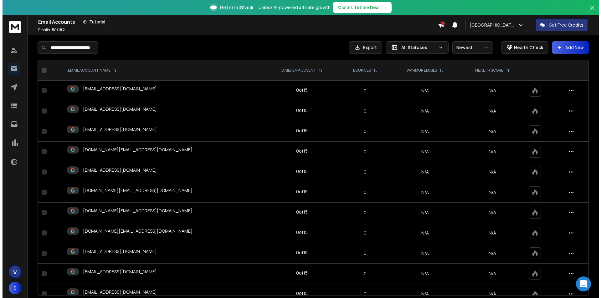
scroll to position [0, 7]
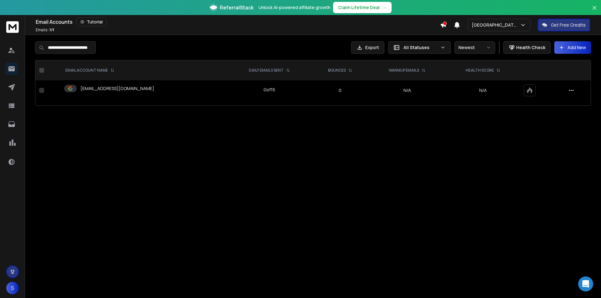
click at [62, 48] on input "**********" at bounding box center [65, 47] width 61 height 13
paste input "**"
type input "**********"
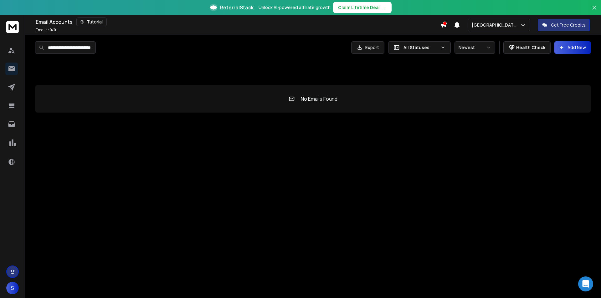
click at [77, 51] on input "**********" at bounding box center [65, 47] width 61 height 13
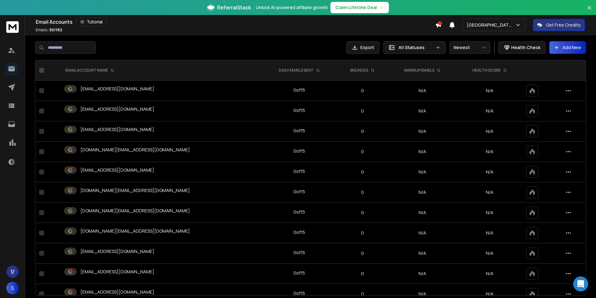
click at [564, 46] on button "Add New" at bounding box center [567, 47] width 37 height 13
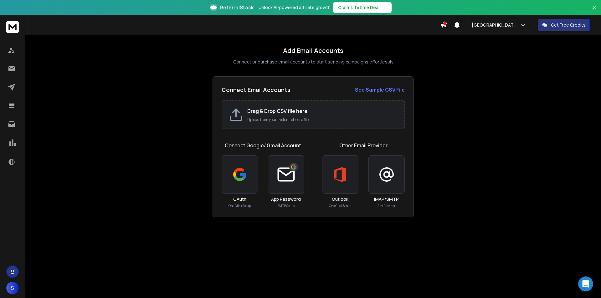
click at [238, 172] on icon at bounding box center [240, 174] width 16 height 19
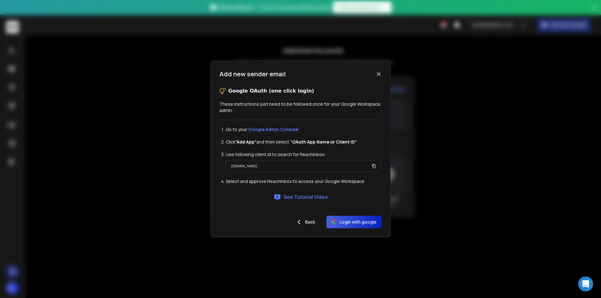
click at [357, 224] on button "Login with google" at bounding box center [353, 222] width 55 height 13
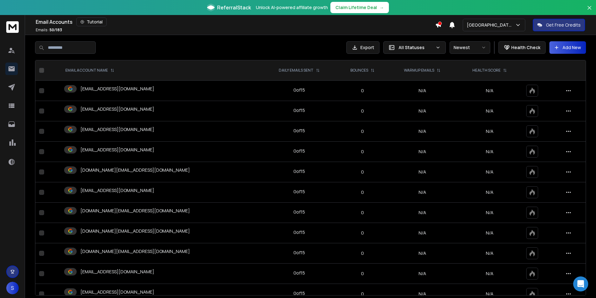
click at [567, 48] on button "Add New" at bounding box center [567, 47] width 37 height 13
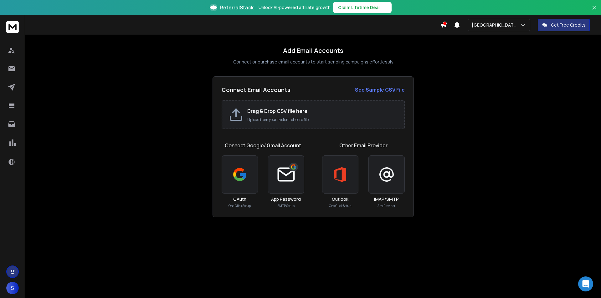
click at [236, 179] on icon at bounding box center [239, 178] width 10 height 5
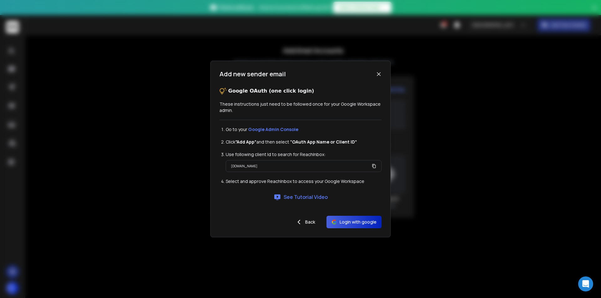
click at [349, 221] on button "Login with google" at bounding box center [353, 222] width 55 height 13
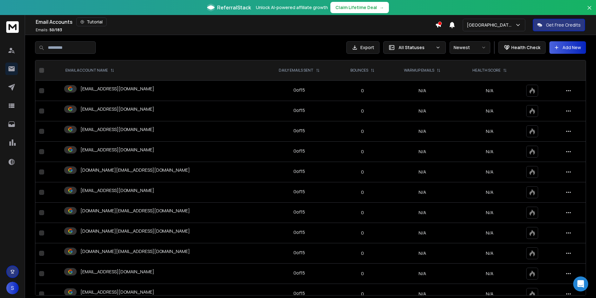
click at [565, 45] on button "Add New" at bounding box center [567, 47] width 37 height 13
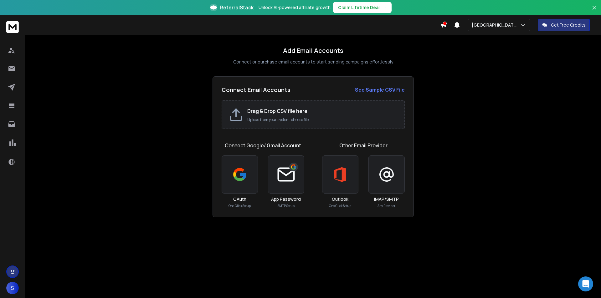
click at [243, 182] on icon at bounding box center [240, 174] width 16 height 19
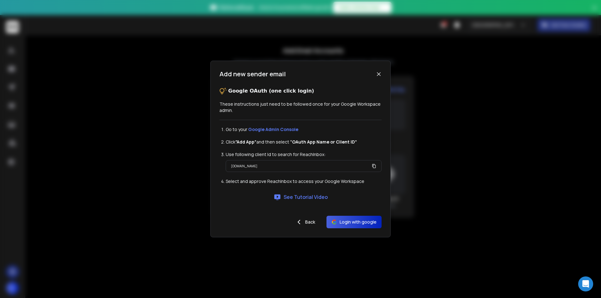
click at [349, 221] on button "Login with google" at bounding box center [353, 222] width 55 height 13
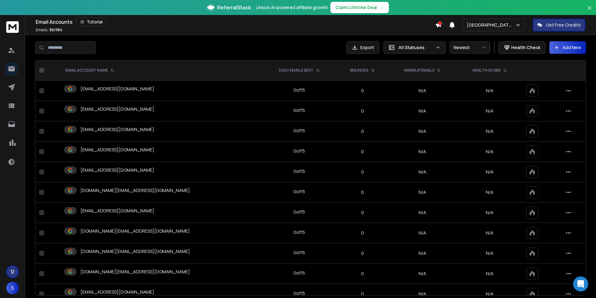
click at [565, 45] on button "Add New" at bounding box center [567, 47] width 37 height 13
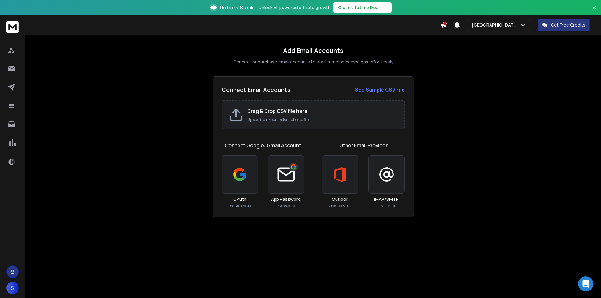
click at [243, 182] on icon at bounding box center [240, 174] width 16 height 19
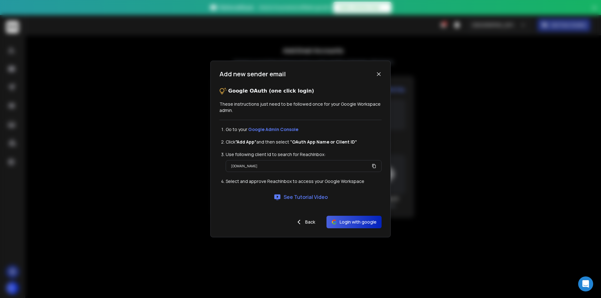
click at [349, 221] on button "Login with google" at bounding box center [353, 222] width 55 height 13
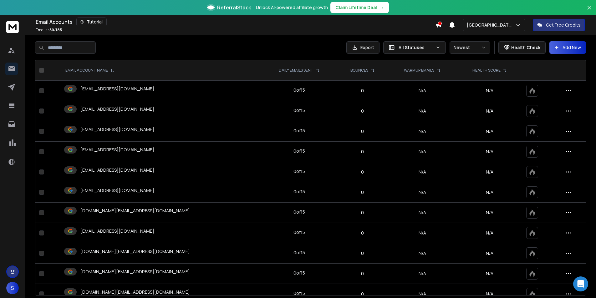
click at [565, 45] on button "Add New" at bounding box center [567, 47] width 37 height 13
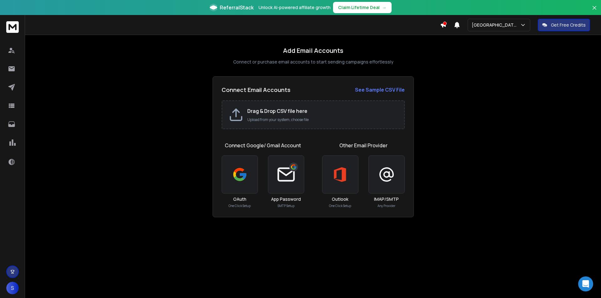
click at [243, 182] on icon at bounding box center [240, 174] width 16 height 19
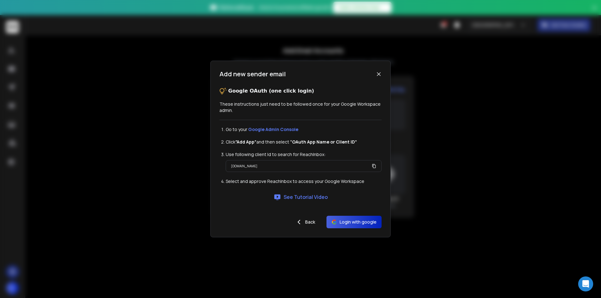
click at [349, 221] on button "Login with google" at bounding box center [353, 222] width 55 height 13
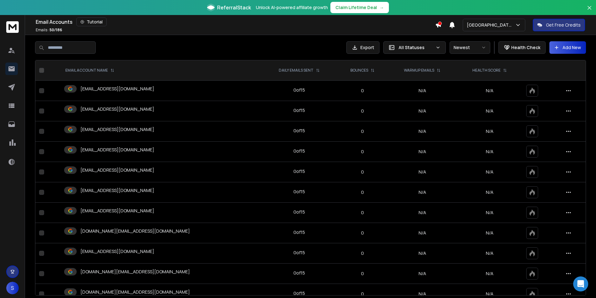
click at [565, 45] on button "Add New" at bounding box center [567, 47] width 37 height 13
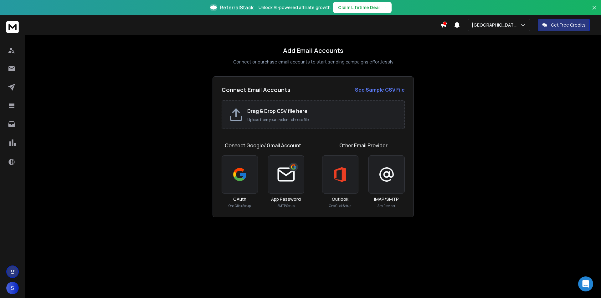
click at [243, 182] on icon at bounding box center [240, 174] width 16 height 19
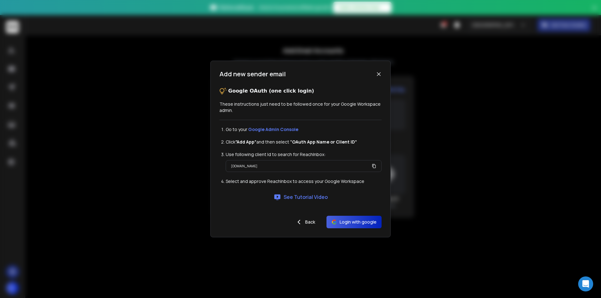
click at [349, 221] on button "Login with google" at bounding box center [353, 222] width 55 height 13
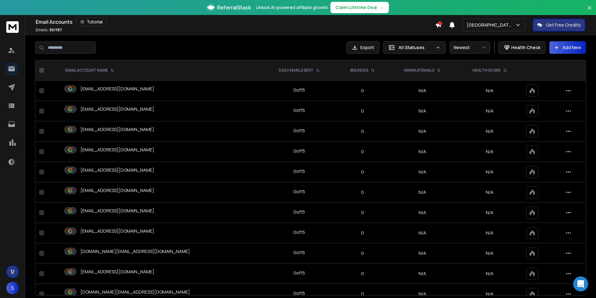
click at [565, 45] on button "Add New" at bounding box center [567, 47] width 37 height 13
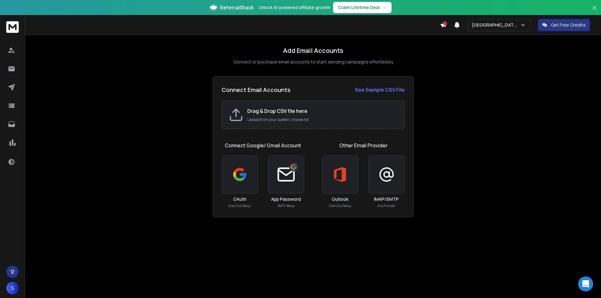
click at [243, 182] on icon at bounding box center [240, 174] width 16 height 19
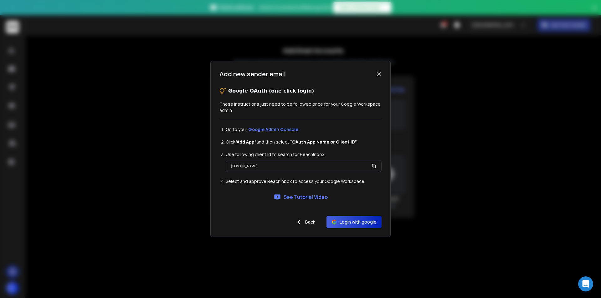
click at [349, 221] on button "Login with google" at bounding box center [353, 222] width 55 height 13
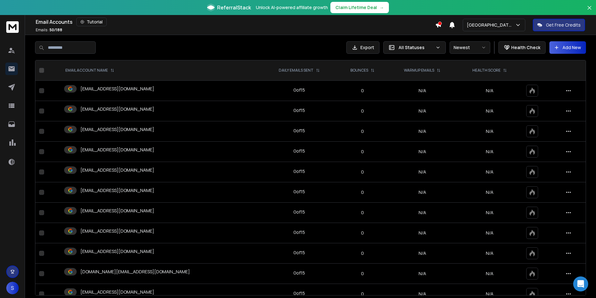
click at [74, 52] on input at bounding box center [65, 47] width 61 height 13
paste input "**********"
type input "**********"
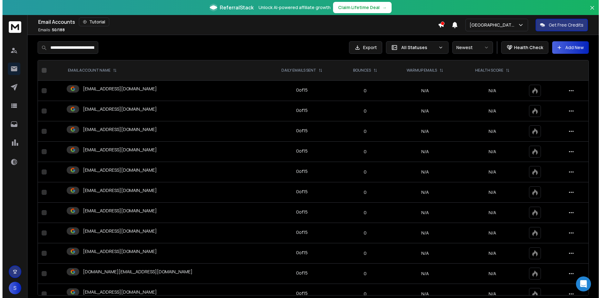
scroll to position [0, 15]
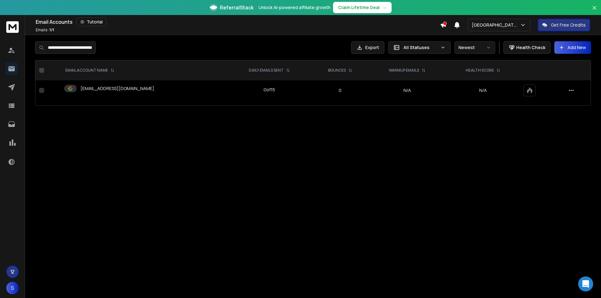
click at [68, 44] on input "**********" at bounding box center [65, 47] width 61 height 13
click at [291, 169] on div "ReferralStack Unlock AI-powered affiliate growth Lifetime Deals available! Clai…" at bounding box center [300, 149] width 601 height 298
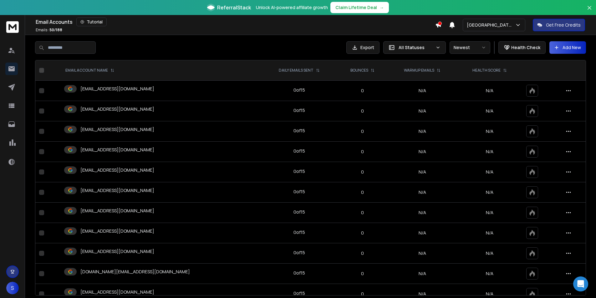
click at [565, 45] on button "Add New" at bounding box center [567, 47] width 37 height 13
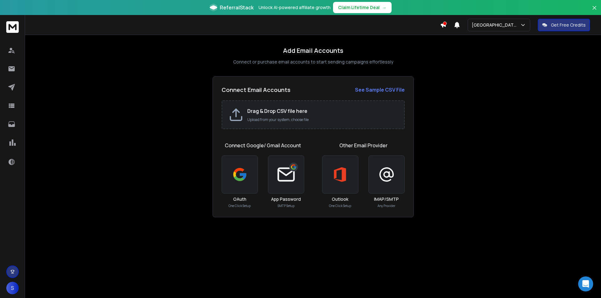
click at [243, 182] on icon at bounding box center [240, 174] width 16 height 19
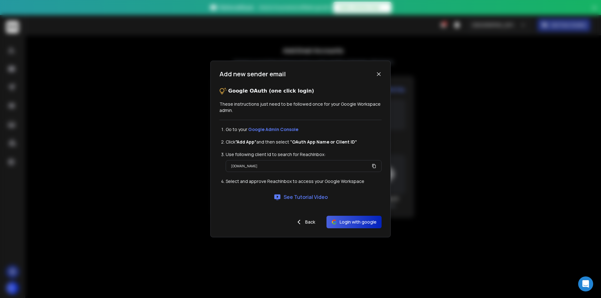
click at [349, 221] on button "Login with google" at bounding box center [353, 222] width 55 height 13
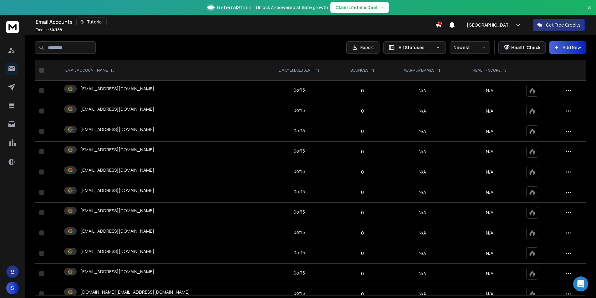
click at [565, 45] on button "Add New" at bounding box center [567, 47] width 37 height 13
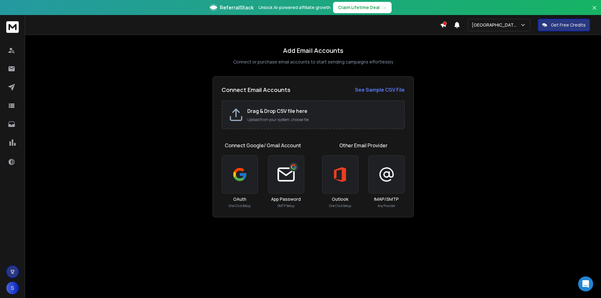
click at [243, 182] on icon at bounding box center [240, 174] width 16 height 19
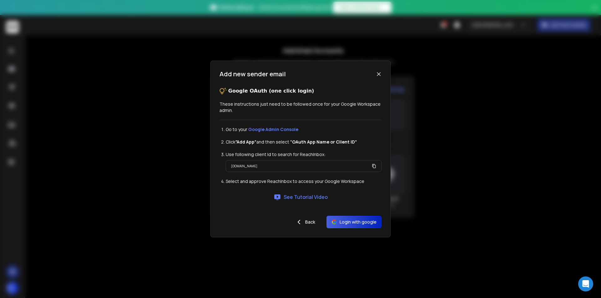
click at [349, 221] on button "Login with google" at bounding box center [353, 222] width 55 height 13
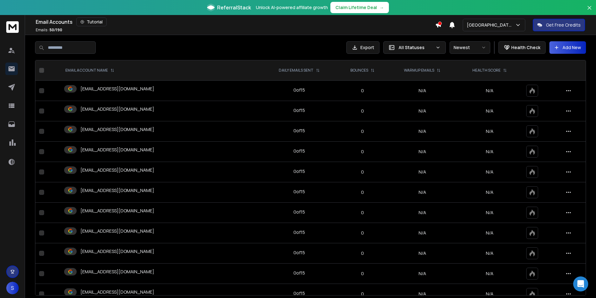
click at [565, 45] on button "Add New" at bounding box center [567, 47] width 37 height 13
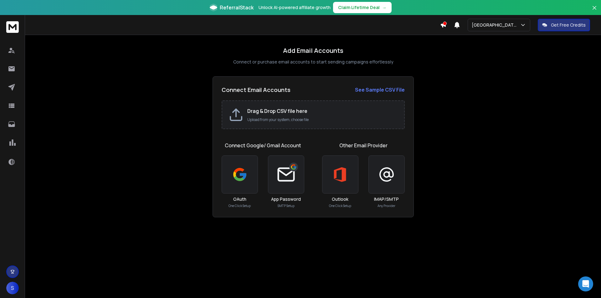
click at [243, 182] on icon at bounding box center [240, 174] width 16 height 19
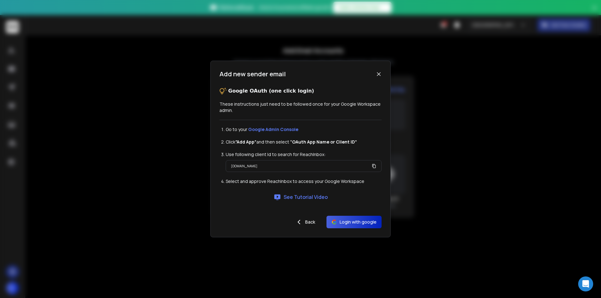
click at [349, 221] on button "Login with google" at bounding box center [353, 222] width 55 height 13
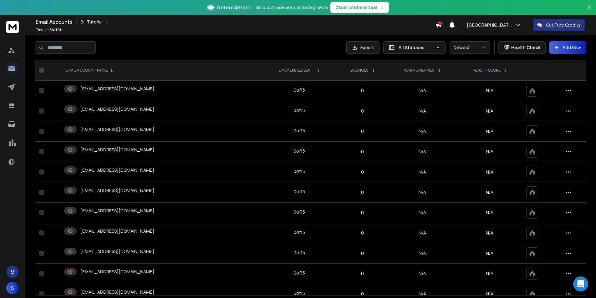
click at [565, 45] on button "Add New" at bounding box center [567, 47] width 37 height 13
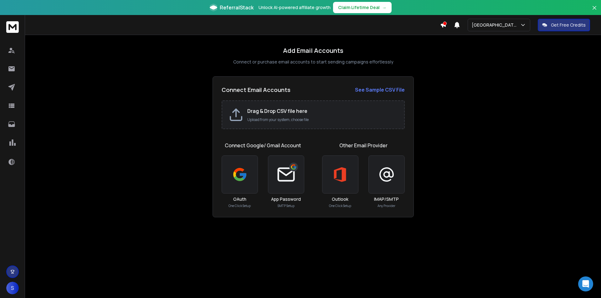
click at [243, 182] on icon at bounding box center [240, 174] width 16 height 19
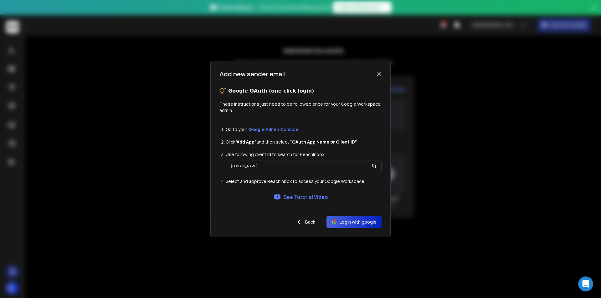
click at [349, 221] on button "Login with google" at bounding box center [353, 222] width 55 height 13
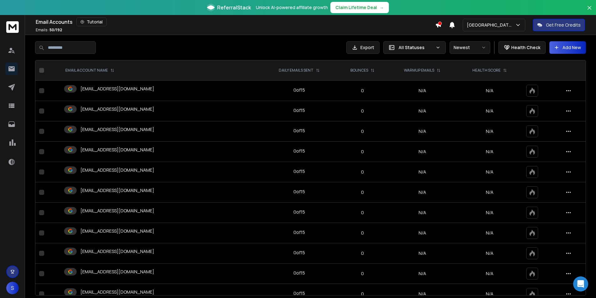
click at [565, 45] on button "Add New" at bounding box center [567, 47] width 37 height 13
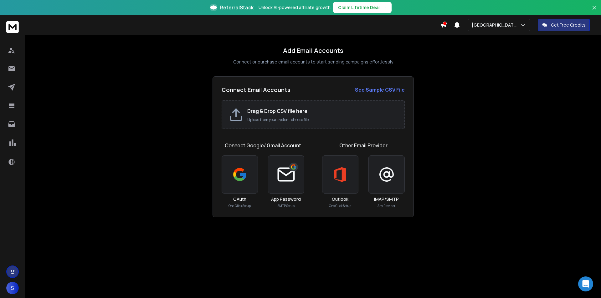
click at [243, 182] on icon at bounding box center [240, 174] width 16 height 19
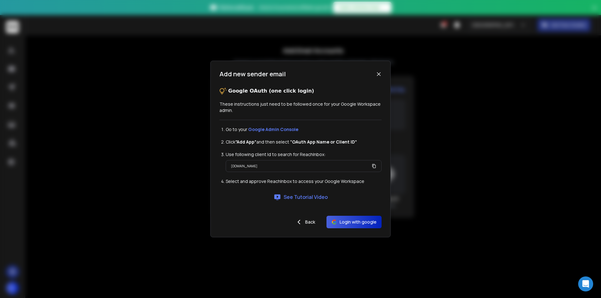
click at [349, 221] on button "Login with google" at bounding box center [353, 222] width 55 height 13
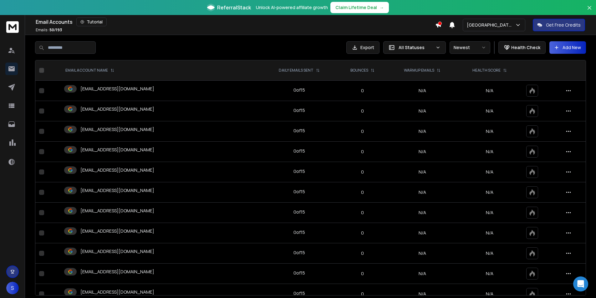
click at [565, 45] on button "Add New" at bounding box center [567, 47] width 37 height 13
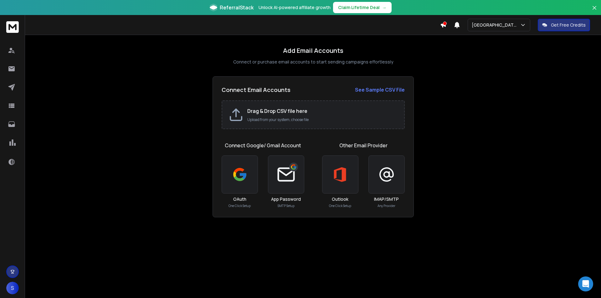
click at [243, 182] on icon at bounding box center [240, 174] width 16 height 19
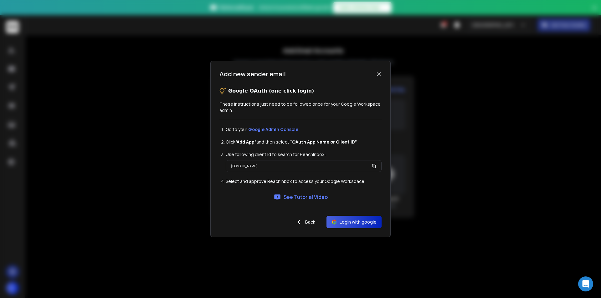
click at [349, 221] on button "Login with google" at bounding box center [353, 222] width 55 height 13
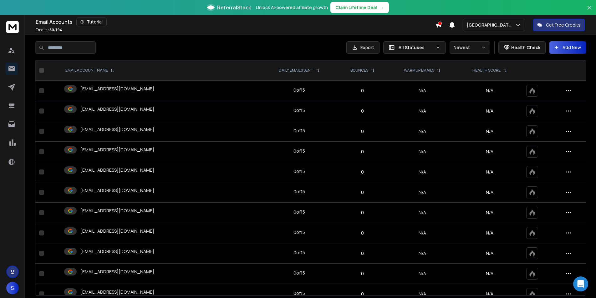
click at [565, 45] on button "Add New" at bounding box center [567, 47] width 37 height 13
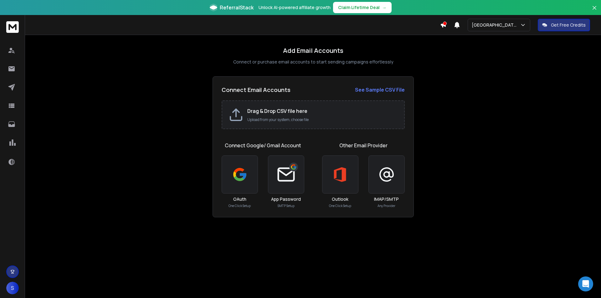
click at [243, 182] on icon at bounding box center [240, 174] width 16 height 19
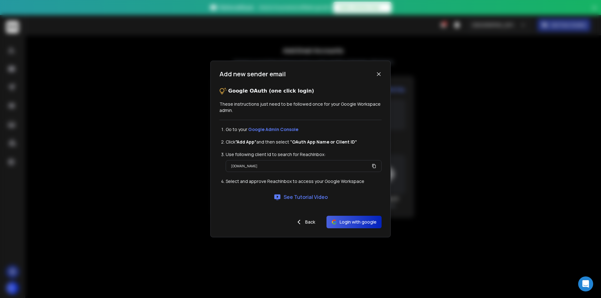
click at [349, 221] on button "Login with google" at bounding box center [353, 222] width 55 height 13
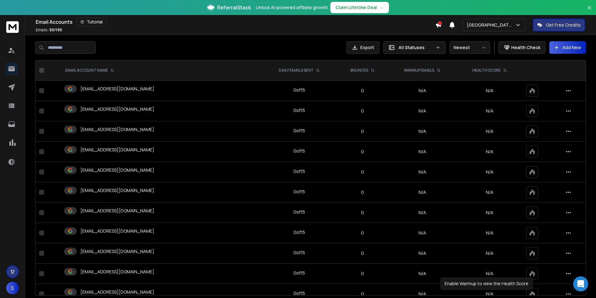
click at [569, 49] on button "Add New" at bounding box center [567, 47] width 37 height 13
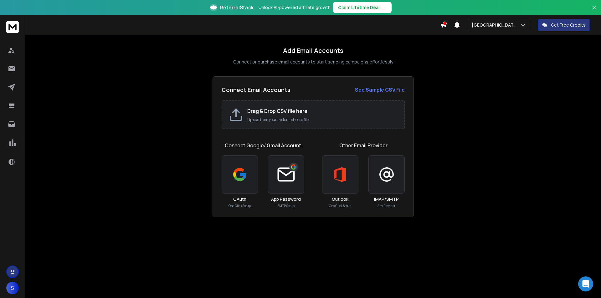
click at [232, 179] on icon at bounding box center [240, 174] width 16 height 19
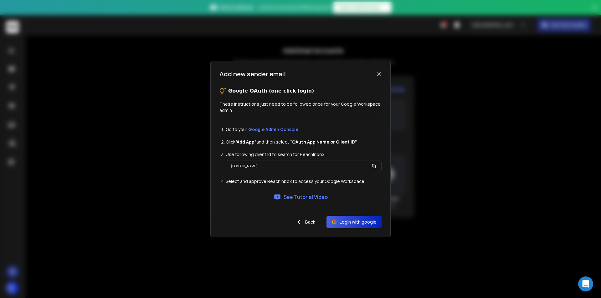
click at [350, 221] on button "Login with google" at bounding box center [353, 222] width 55 height 13
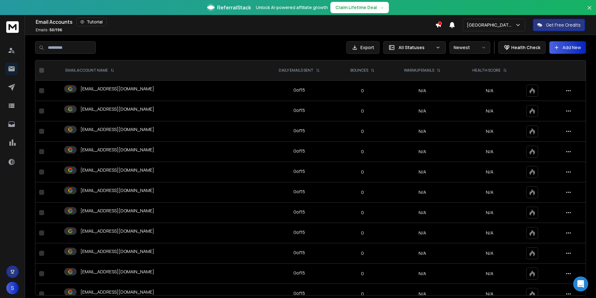
click at [569, 49] on button "Add New" at bounding box center [567, 47] width 37 height 13
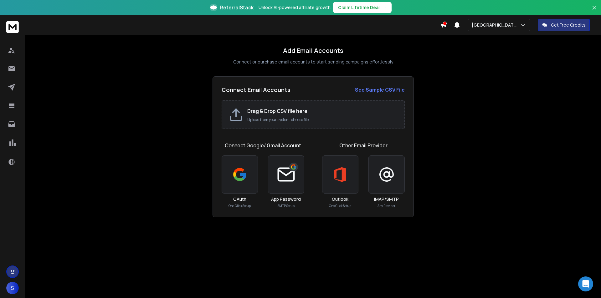
click at [232, 179] on icon at bounding box center [240, 174] width 16 height 19
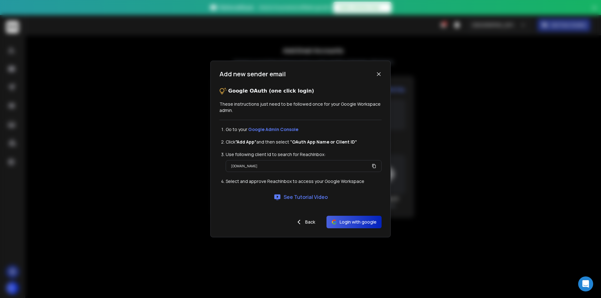
click at [350, 221] on button "Login with google" at bounding box center [353, 222] width 55 height 13
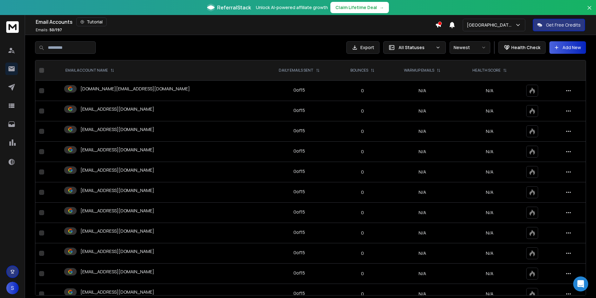
click at [569, 49] on button "Add New" at bounding box center [567, 47] width 37 height 13
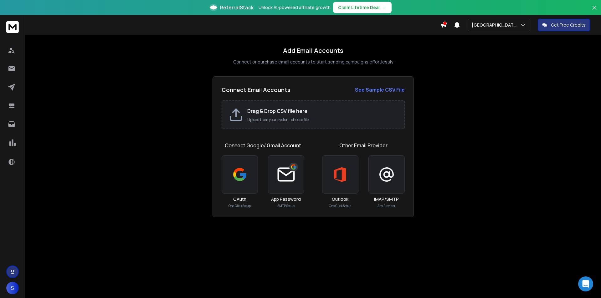
click at [232, 179] on icon at bounding box center [240, 174] width 16 height 19
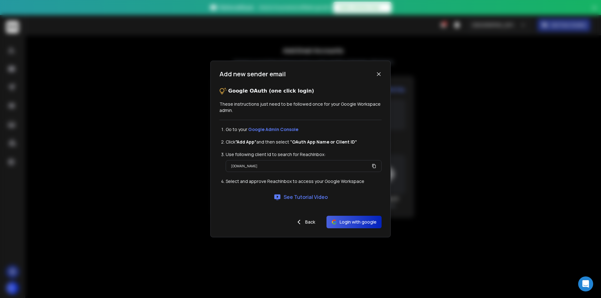
click at [350, 221] on button "Login with google" at bounding box center [353, 222] width 55 height 13
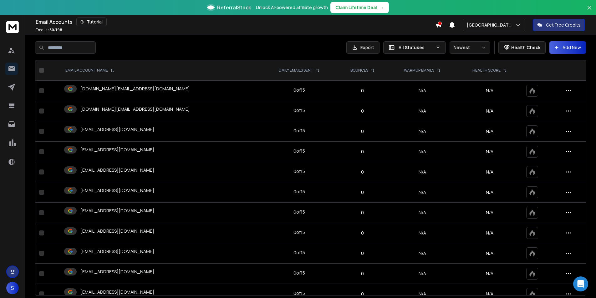
click at [569, 49] on button "Add New" at bounding box center [567, 47] width 37 height 13
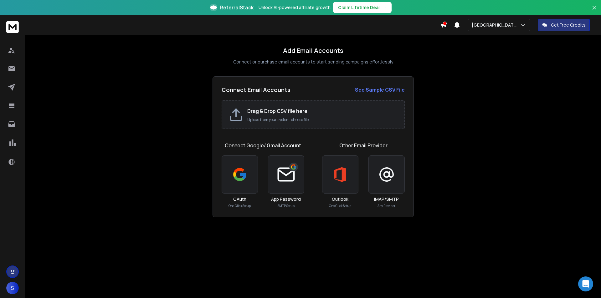
click at [232, 179] on icon at bounding box center [240, 174] width 16 height 19
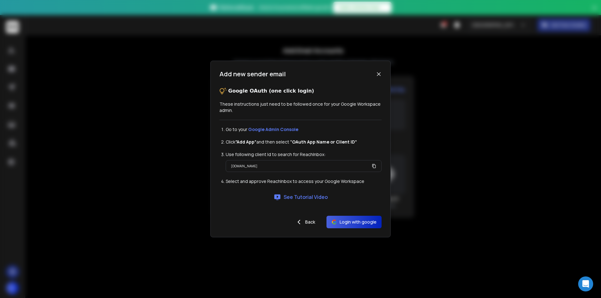
click at [350, 221] on button "Login with google" at bounding box center [353, 222] width 55 height 13
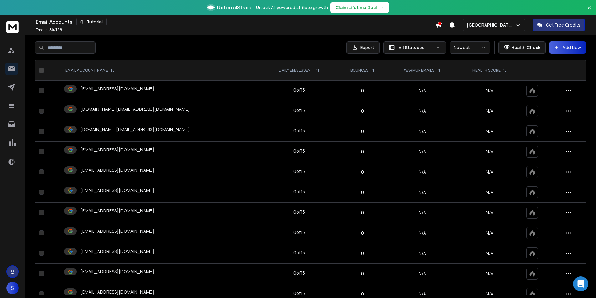
click at [569, 49] on button "Add New" at bounding box center [567, 47] width 37 height 13
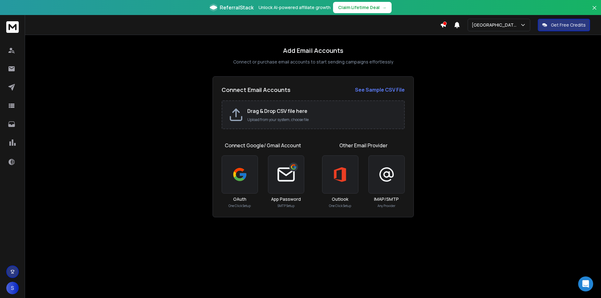
click at [232, 179] on icon at bounding box center [240, 174] width 16 height 19
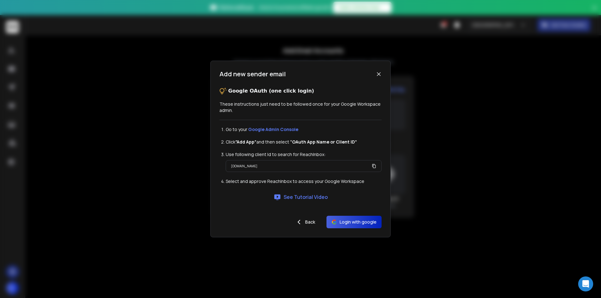
click at [350, 221] on button "Login with google" at bounding box center [353, 222] width 55 height 13
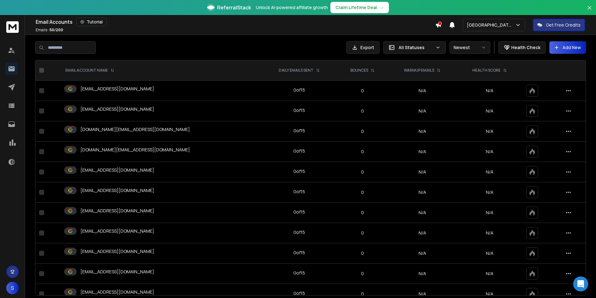
click at [569, 49] on button "Add New" at bounding box center [567, 47] width 37 height 13
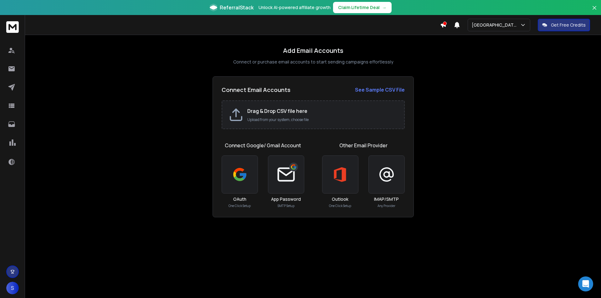
click at [232, 179] on icon at bounding box center [240, 174] width 16 height 19
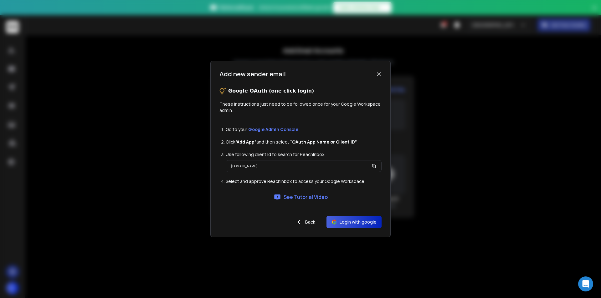
click at [350, 221] on button "Login with google" at bounding box center [353, 222] width 55 height 13
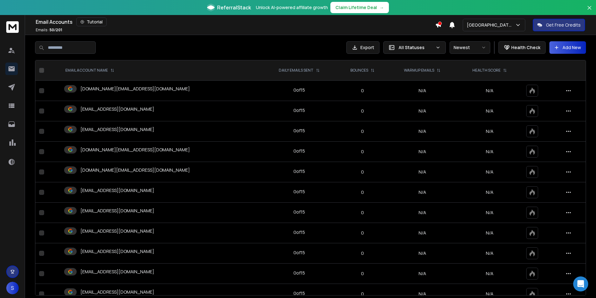
click at [569, 49] on button "Add New" at bounding box center [567, 47] width 37 height 13
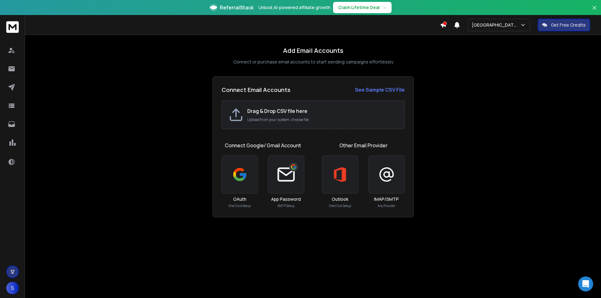
click at [232, 179] on icon at bounding box center [240, 174] width 16 height 19
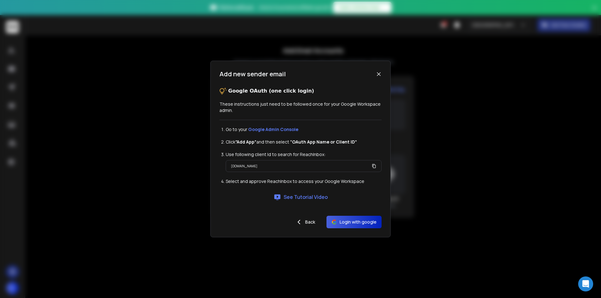
click at [350, 221] on button "Login with google" at bounding box center [353, 222] width 55 height 13
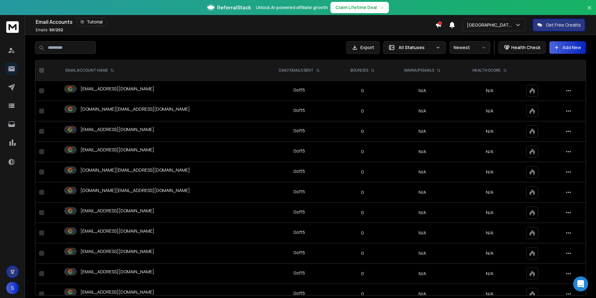
click at [569, 49] on button "Add New" at bounding box center [567, 47] width 37 height 13
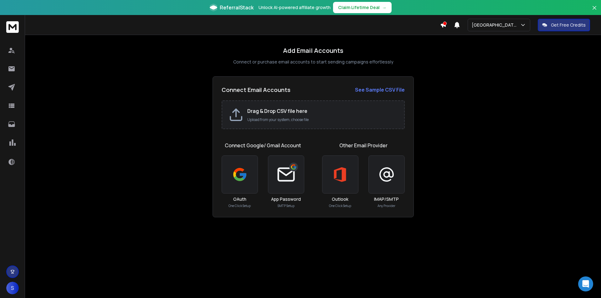
click at [232, 179] on icon at bounding box center [240, 174] width 16 height 19
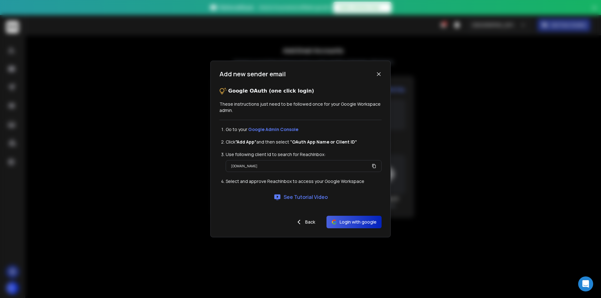
click at [350, 221] on button "Login with google" at bounding box center [353, 222] width 55 height 13
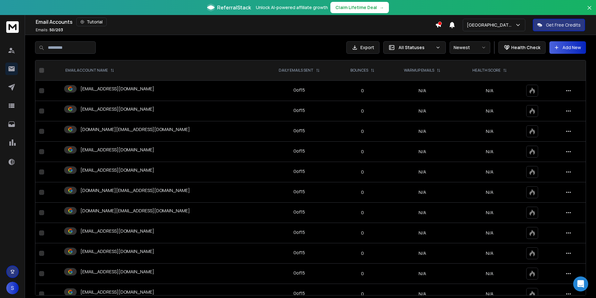
click at [569, 49] on button "Add New" at bounding box center [567, 47] width 37 height 13
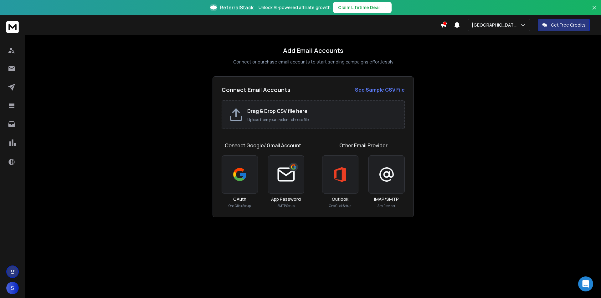
click at [232, 179] on icon at bounding box center [240, 174] width 16 height 19
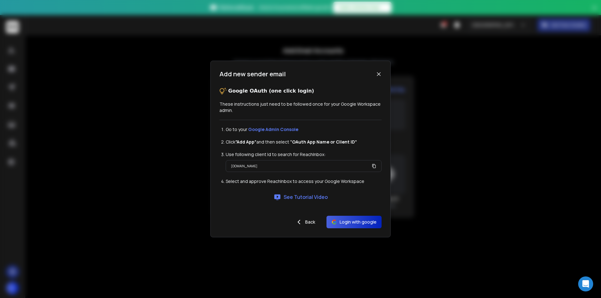
click at [350, 221] on button "Login with google" at bounding box center [353, 222] width 55 height 13
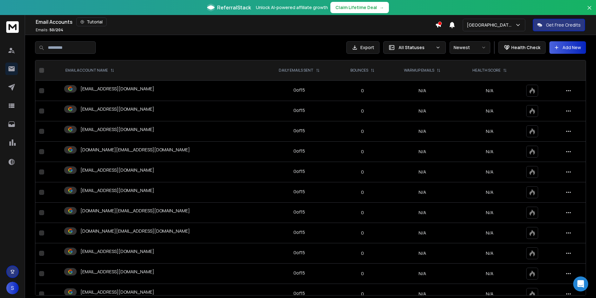
click at [569, 49] on button "Add New" at bounding box center [567, 47] width 37 height 13
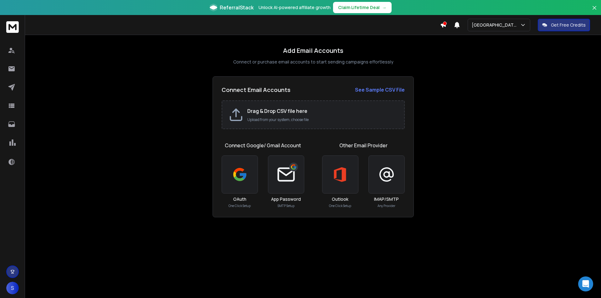
click at [232, 179] on icon at bounding box center [240, 174] width 16 height 19
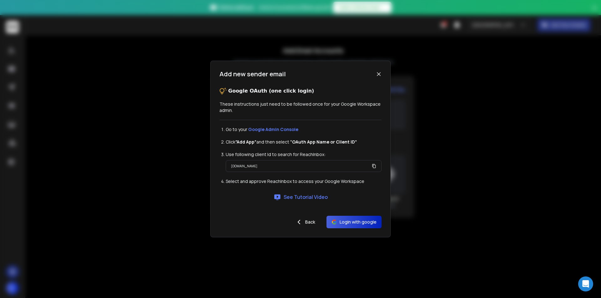
click at [350, 221] on button "Login with google" at bounding box center [353, 222] width 55 height 13
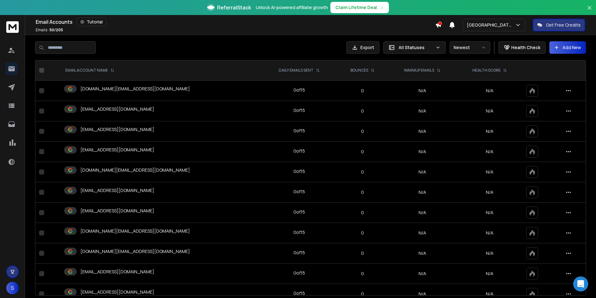
click at [569, 49] on button "Add New" at bounding box center [567, 47] width 37 height 13
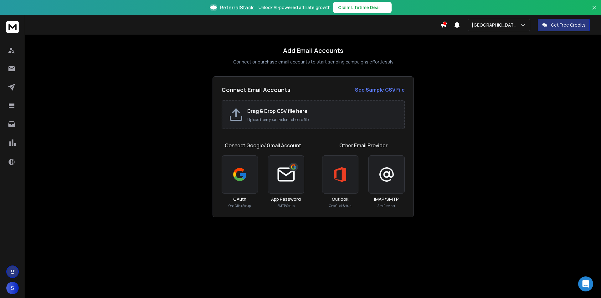
click at [232, 179] on icon at bounding box center [240, 174] width 16 height 19
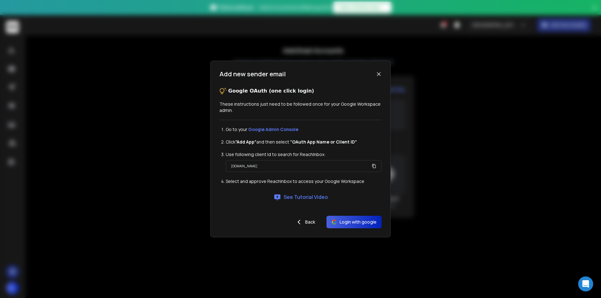
click at [350, 221] on button "Login with google" at bounding box center [353, 222] width 55 height 13
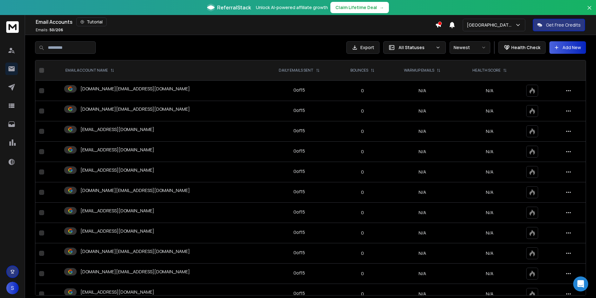
click at [569, 49] on button "Add New" at bounding box center [567, 47] width 37 height 13
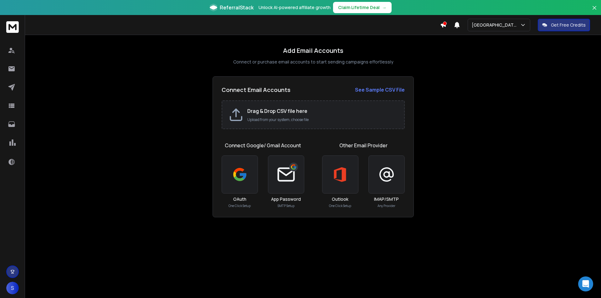
click at [232, 179] on icon at bounding box center [240, 174] width 16 height 19
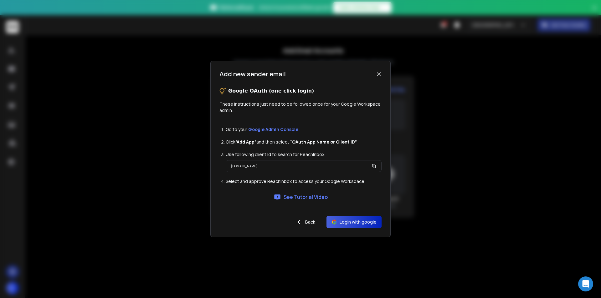
click at [350, 221] on button "Login with google" at bounding box center [353, 222] width 55 height 13
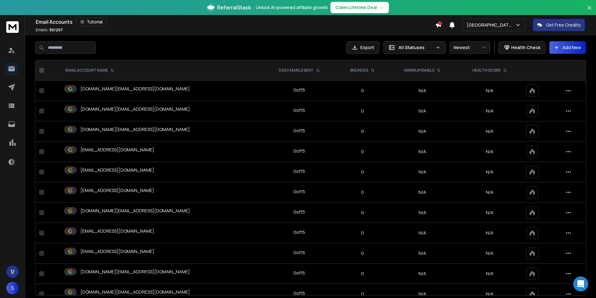
click at [569, 49] on button "Add New" at bounding box center [567, 47] width 37 height 13
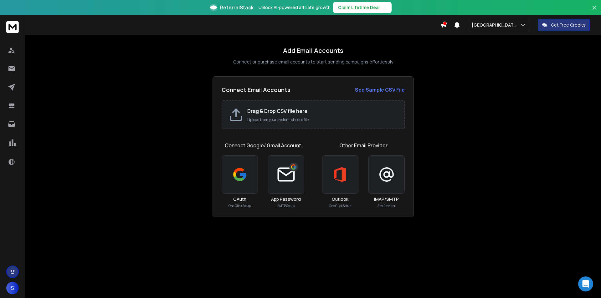
click at [232, 179] on icon at bounding box center [240, 174] width 16 height 19
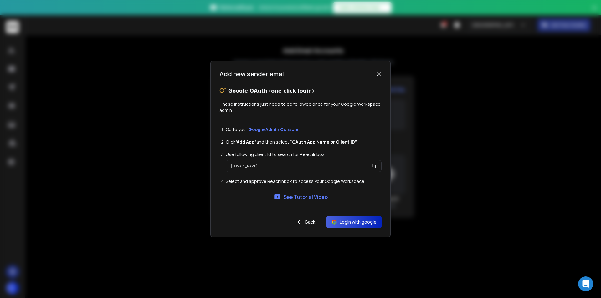
click at [350, 221] on button "Login with google" at bounding box center [353, 222] width 55 height 13
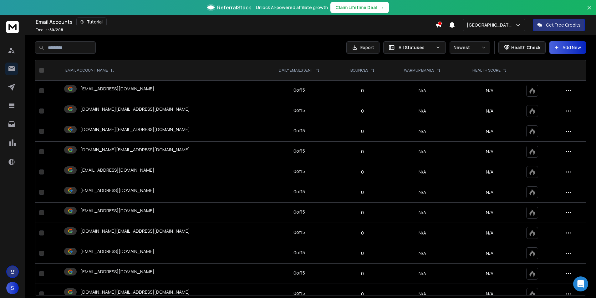
click at [569, 49] on button "Add New" at bounding box center [567, 47] width 37 height 13
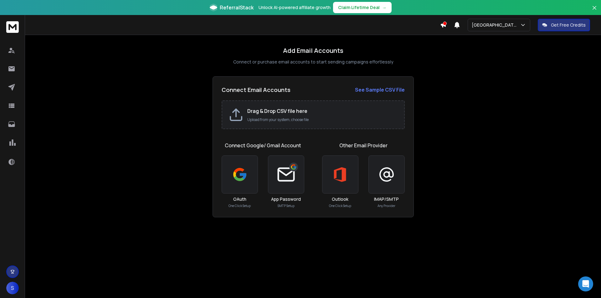
click at [232, 179] on icon at bounding box center [240, 174] width 16 height 19
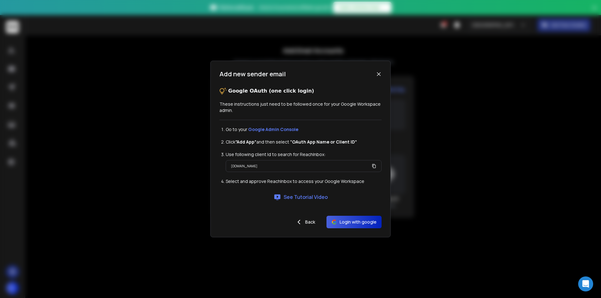
click at [350, 221] on button "Login with google" at bounding box center [353, 222] width 55 height 13
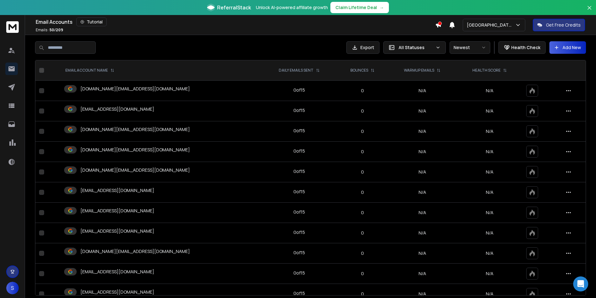
click at [569, 49] on button "Add New" at bounding box center [567, 47] width 37 height 13
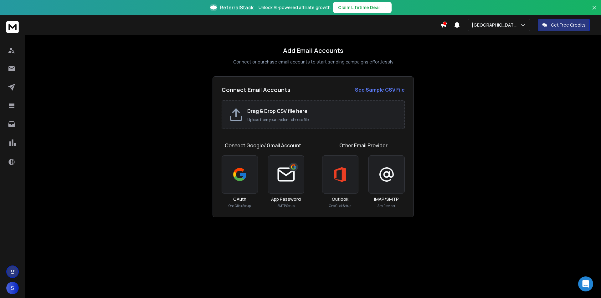
click at [232, 179] on icon at bounding box center [240, 174] width 16 height 19
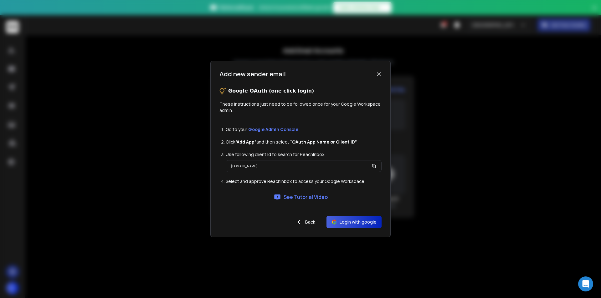
click at [350, 221] on button "Login with google" at bounding box center [353, 222] width 55 height 13
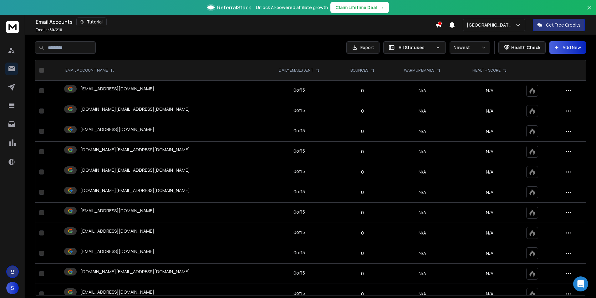
click at [569, 49] on button "Add New" at bounding box center [567, 47] width 37 height 13
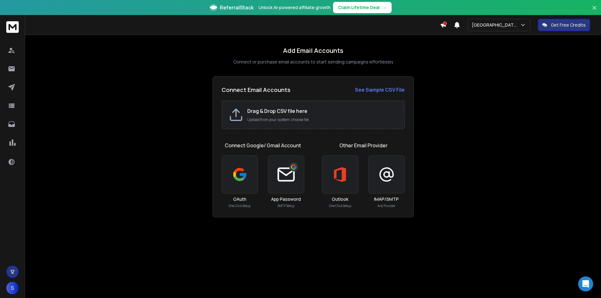
click at [232, 179] on icon at bounding box center [240, 174] width 16 height 19
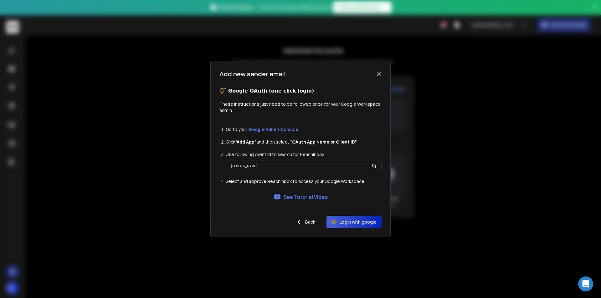
click at [350, 221] on button "Login with google" at bounding box center [353, 222] width 55 height 13
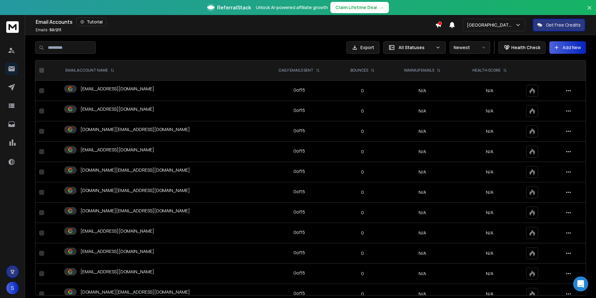
click at [569, 49] on button "Add New" at bounding box center [567, 47] width 37 height 13
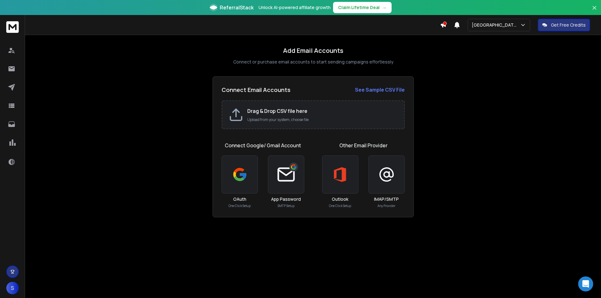
click at [232, 179] on icon at bounding box center [240, 174] width 16 height 19
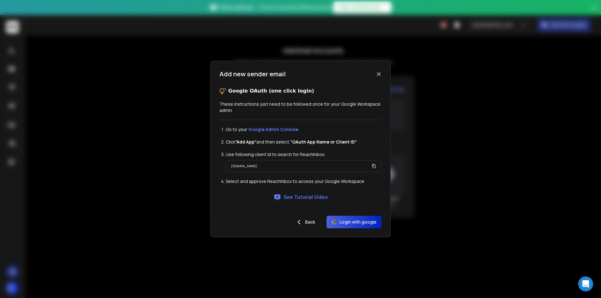
click at [350, 221] on button "Login with google" at bounding box center [353, 222] width 55 height 13
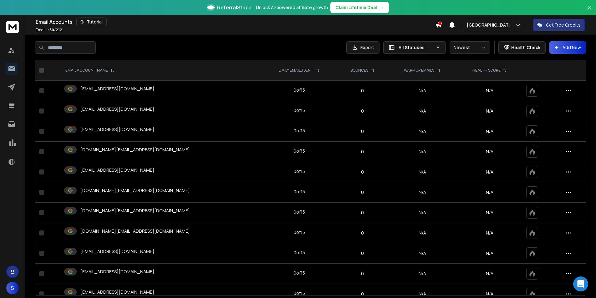
click at [569, 49] on button "Add New" at bounding box center [567, 47] width 37 height 13
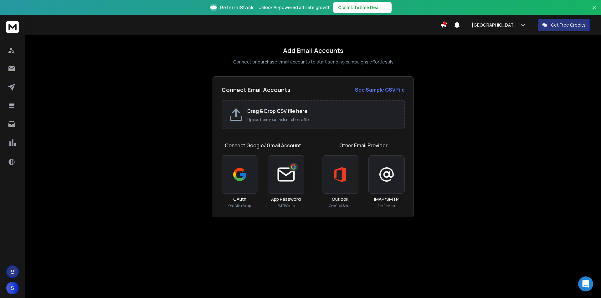
click at [232, 179] on icon at bounding box center [240, 174] width 16 height 19
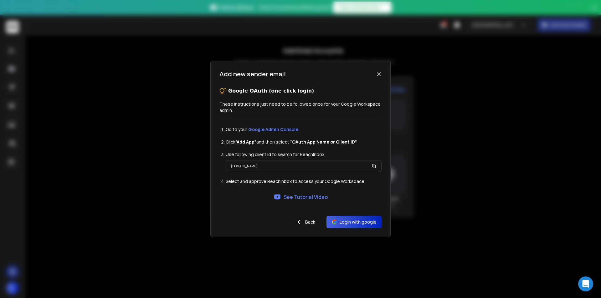
click at [350, 221] on button "Login with google" at bounding box center [353, 222] width 55 height 13
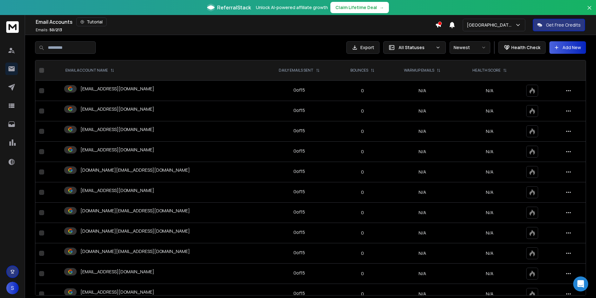
click at [569, 49] on button "Add New" at bounding box center [567, 47] width 37 height 13
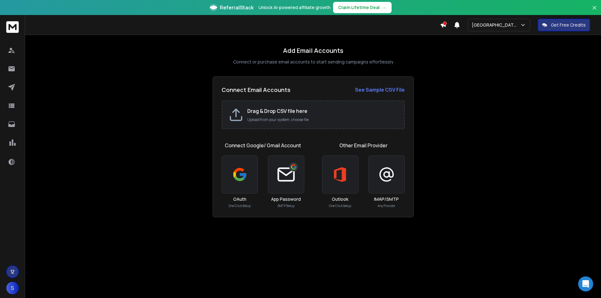
click at [232, 179] on icon at bounding box center [240, 174] width 16 height 19
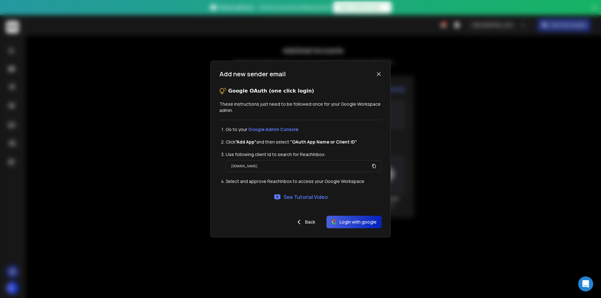
click at [350, 221] on button "Login with google" at bounding box center [353, 222] width 55 height 13
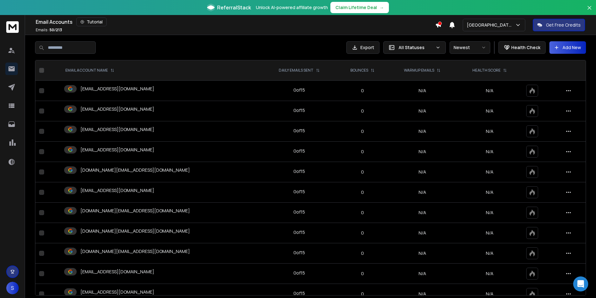
click at [569, 49] on button "Add New" at bounding box center [567, 47] width 37 height 13
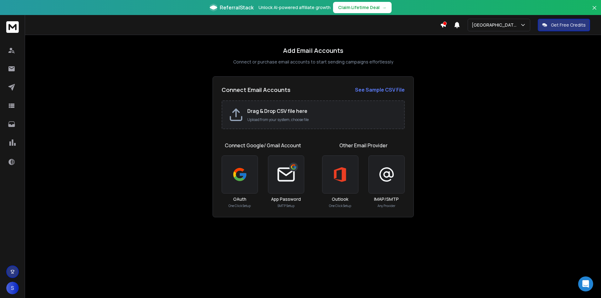
click at [232, 179] on icon at bounding box center [240, 174] width 16 height 19
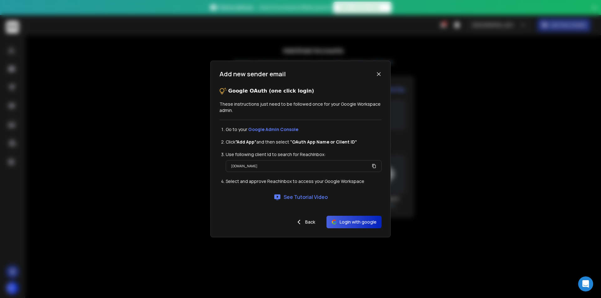
click at [350, 221] on button "Login with google" at bounding box center [353, 222] width 55 height 13
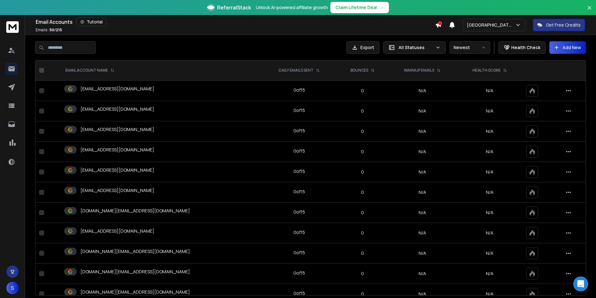
click at [569, 49] on button "Add New" at bounding box center [567, 47] width 37 height 13
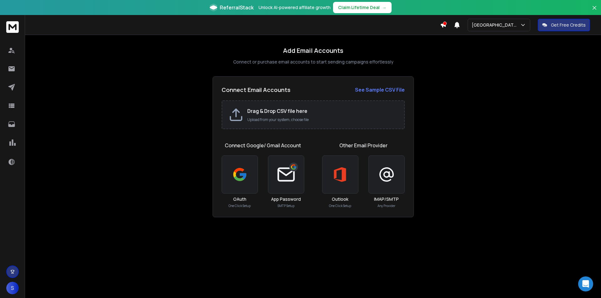
click at [232, 179] on icon at bounding box center [240, 174] width 16 height 19
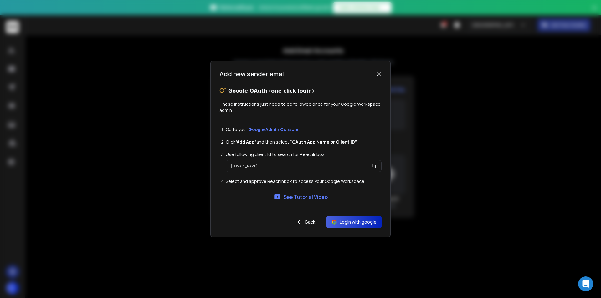
click at [350, 221] on button "Login with google" at bounding box center [353, 222] width 55 height 13
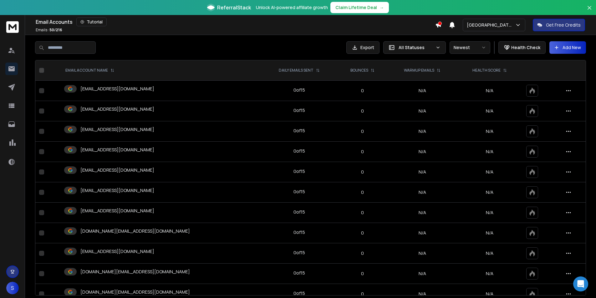
click at [569, 49] on button "Add New" at bounding box center [567, 47] width 37 height 13
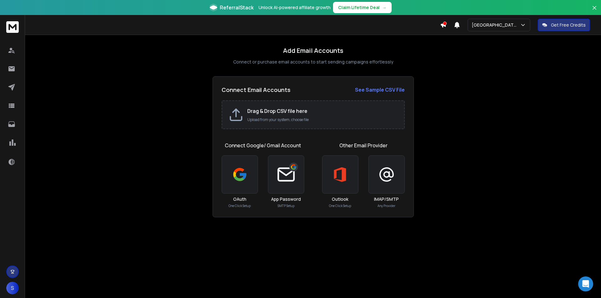
click at [232, 179] on icon at bounding box center [240, 174] width 16 height 19
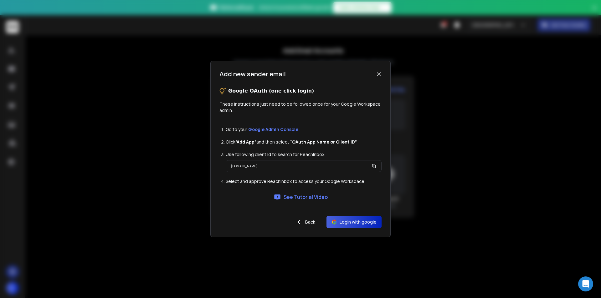
click at [350, 221] on button "Login with google" at bounding box center [353, 222] width 55 height 13
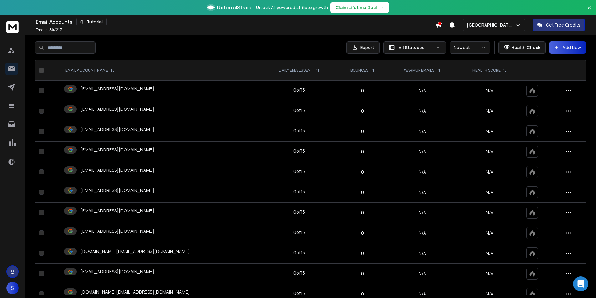
click at [569, 49] on button "Add New" at bounding box center [567, 47] width 37 height 13
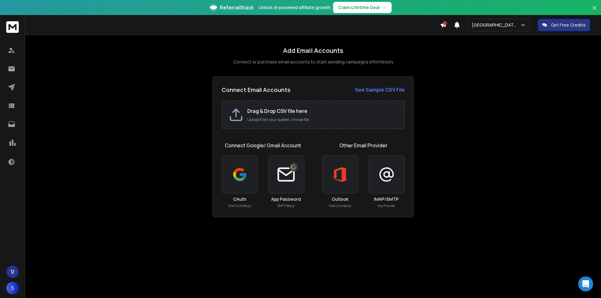
click at [232, 179] on icon at bounding box center [240, 174] width 16 height 19
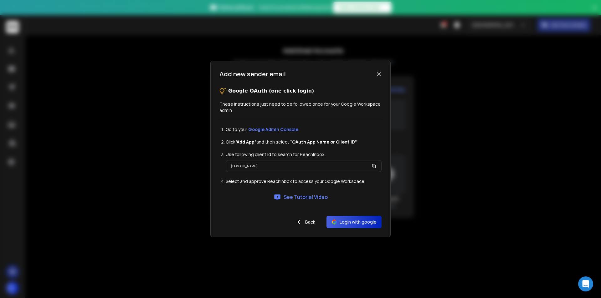
click at [350, 221] on button "Login with google" at bounding box center [353, 222] width 55 height 13
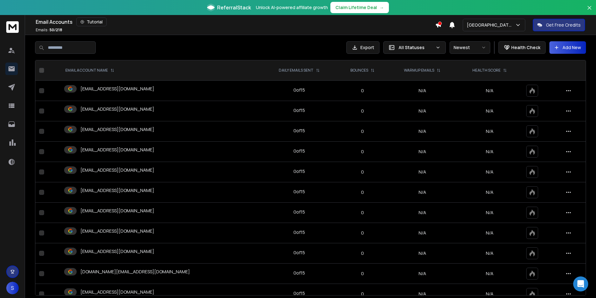
click at [569, 49] on button "Add New" at bounding box center [567, 47] width 37 height 13
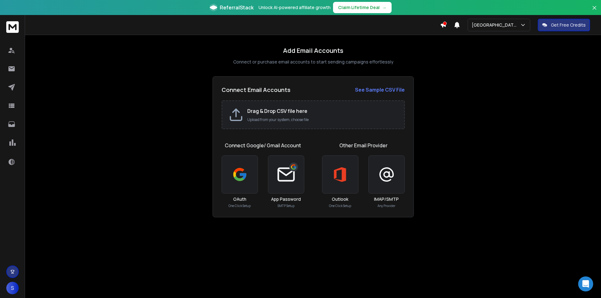
click at [232, 179] on icon at bounding box center [240, 174] width 16 height 19
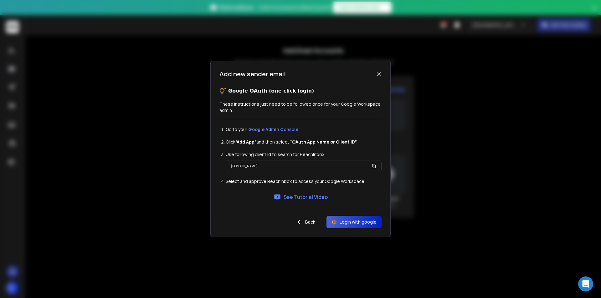
click at [350, 221] on button "Login with google" at bounding box center [353, 222] width 55 height 13
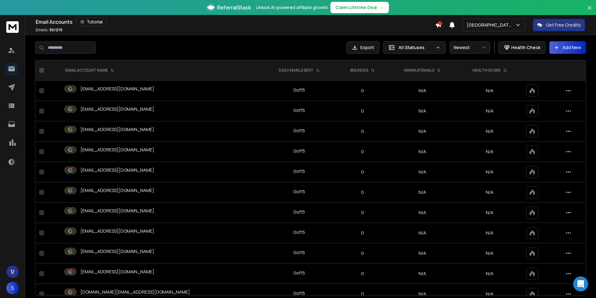
click at [569, 49] on button "Add New" at bounding box center [567, 47] width 37 height 13
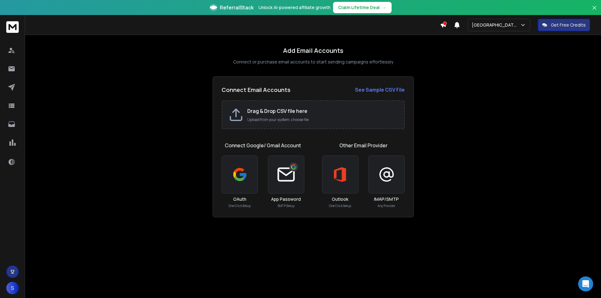
click at [232, 179] on icon at bounding box center [240, 174] width 16 height 19
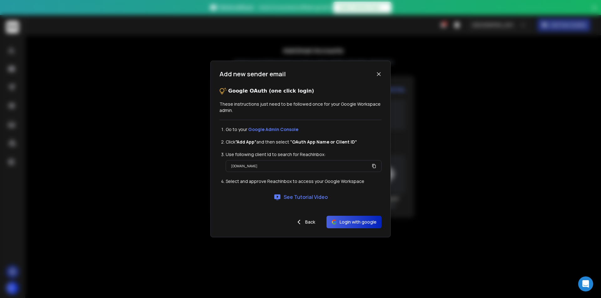
click at [350, 221] on button "Login with google" at bounding box center [353, 222] width 55 height 13
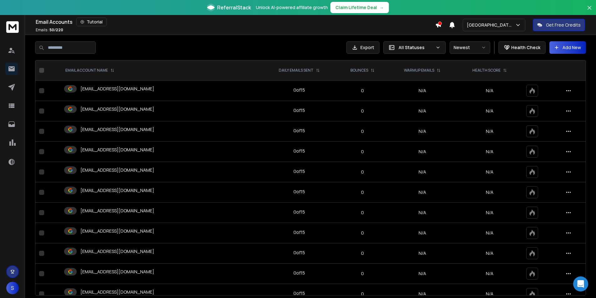
click at [569, 49] on button "Add New" at bounding box center [567, 47] width 37 height 13
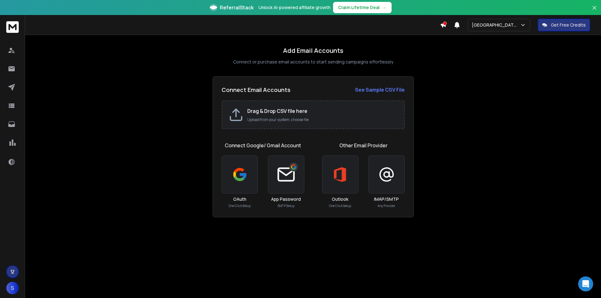
click at [232, 179] on icon at bounding box center [240, 174] width 16 height 19
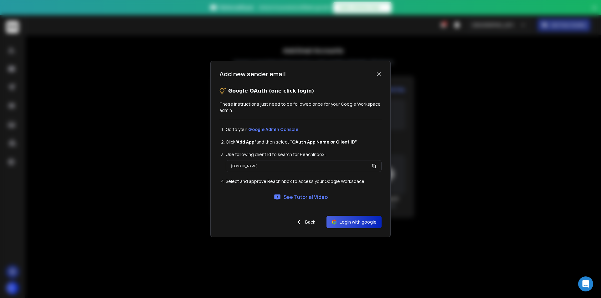
click at [350, 221] on button "Login with google" at bounding box center [353, 222] width 55 height 13
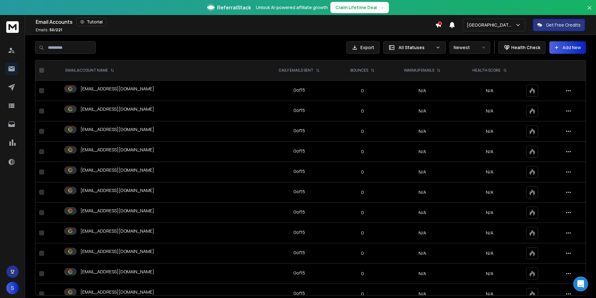
click at [569, 49] on button "Add New" at bounding box center [567, 47] width 37 height 13
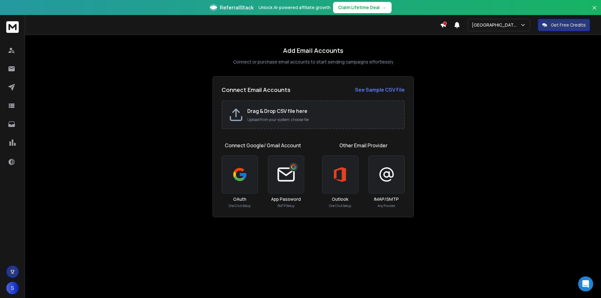
click at [232, 179] on icon at bounding box center [240, 174] width 16 height 19
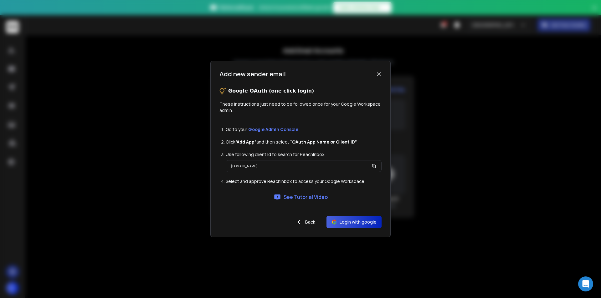
click at [350, 221] on button "Login with google" at bounding box center [353, 222] width 55 height 13
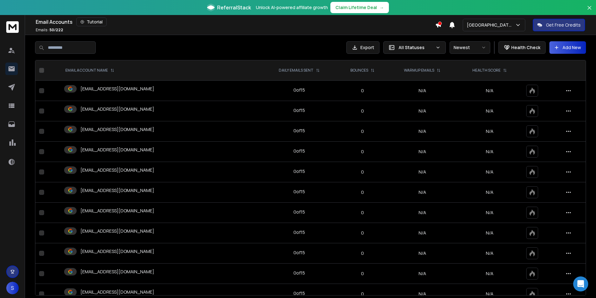
click at [569, 49] on button "Add New" at bounding box center [567, 47] width 37 height 13
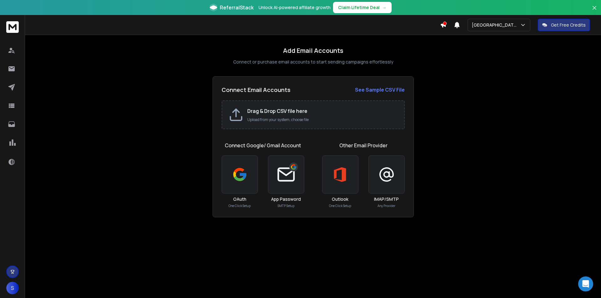
click at [232, 179] on icon at bounding box center [240, 174] width 16 height 19
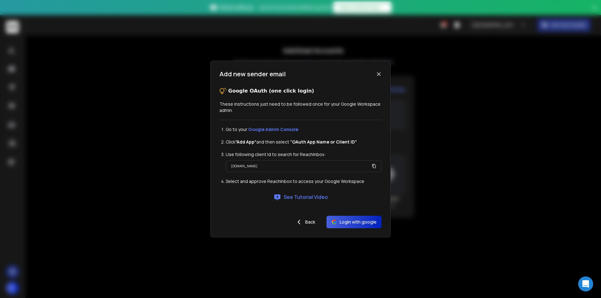
click at [350, 221] on button "Login with google" at bounding box center [353, 222] width 55 height 13
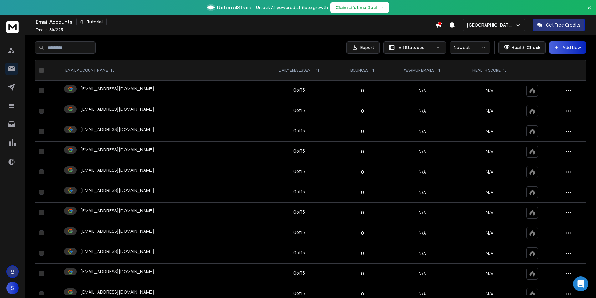
click at [569, 49] on button "Add New" at bounding box center [567, 47] width 37 height 13
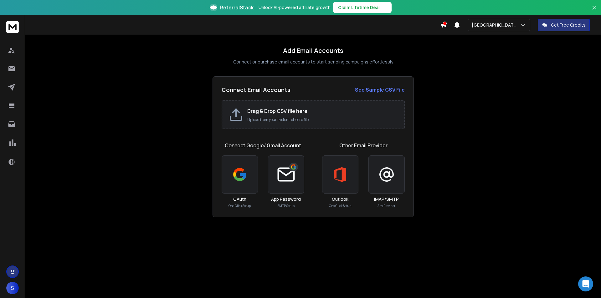
click at [232, 179] on icon at bounding box center [240, 174] width 16 height 19
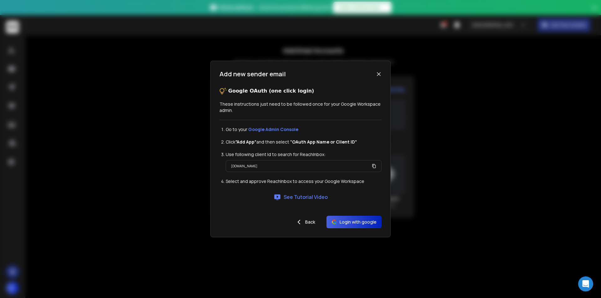
click at [350, 221] on button "Login with google" at bounding box center [353, 222] width 55 height 13
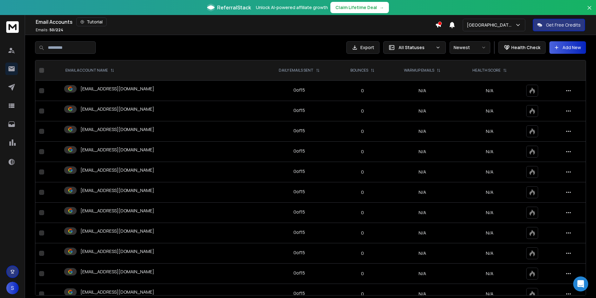
click at [569, 49] on button "Add New" at bounding box center [567, 47] width 37 height 13
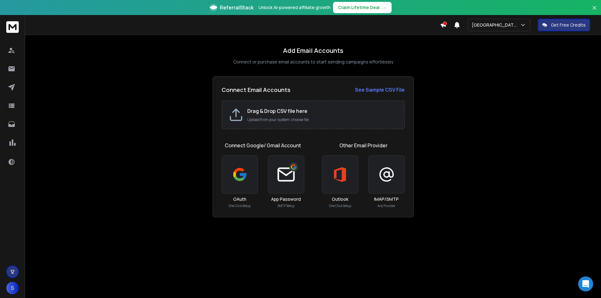
click at [232, 179] on icon at bounding box center [240, 174] width 16 height 19
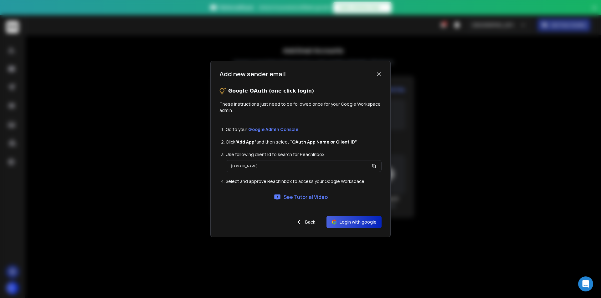
click at [350, 221] on button "Login with google" at bounding box center [353, 222] width 55 height 13
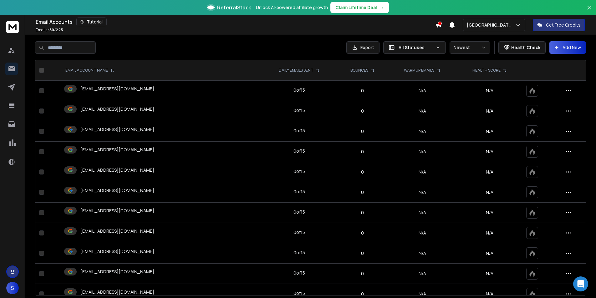
click at [569, 49] on button "Add New" at bounding box center [567, 47] width 37 height 13
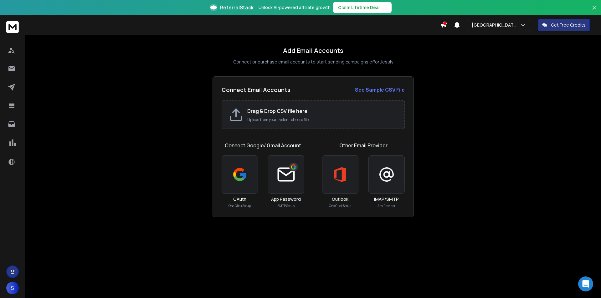
click at [232, 179] on icon at bounding box center [240, 174] width 16 height 19
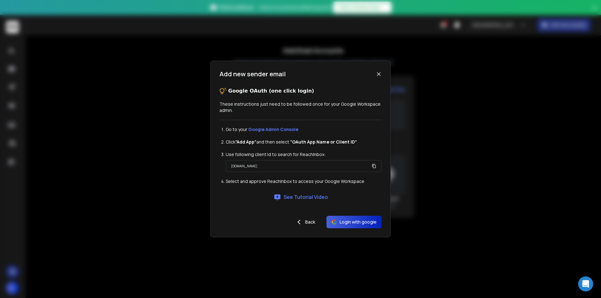
click at [350, 221] on button "Login with google" at bounding box center [353, 222] width 55 height 13
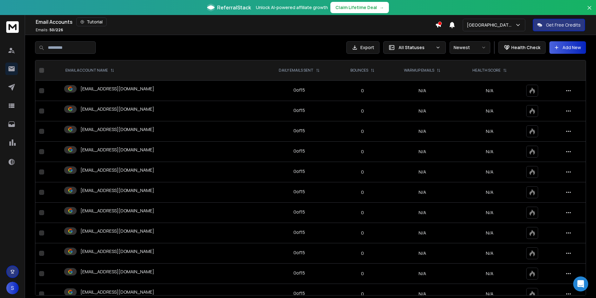
click at [569, 49] on button "Add New" at bounding box center [567, 47] width 37 height 13
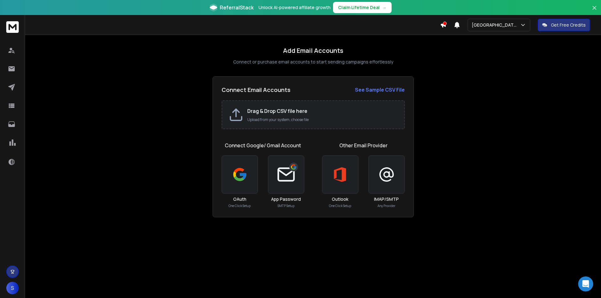
click at [232, 179] on icon at bounding box center [240, 174] width 16 height 19
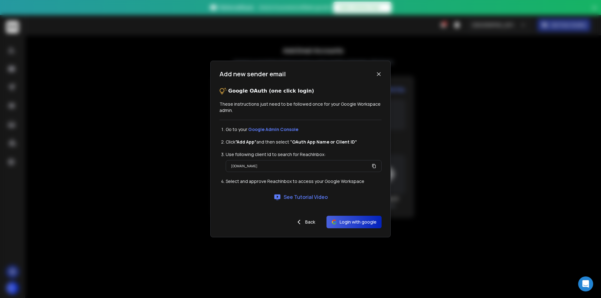
click at [350, 221] on button "Login with google" at bounding box center [353, 222] width 55 height 13
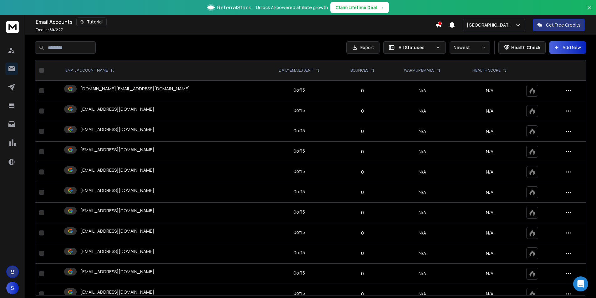
click at [569, 49] on button "Add New" at bounding box center [567, 47] width 37 height 13
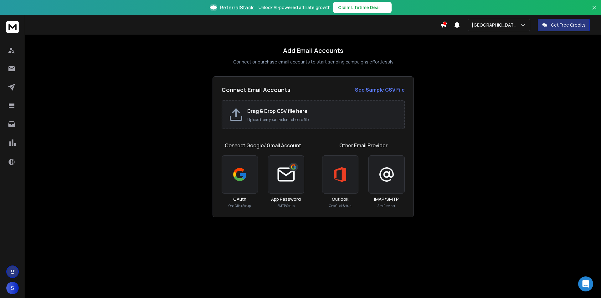
click at [232, 179] on icon at bounding box center [240, 174] width 16 height 19
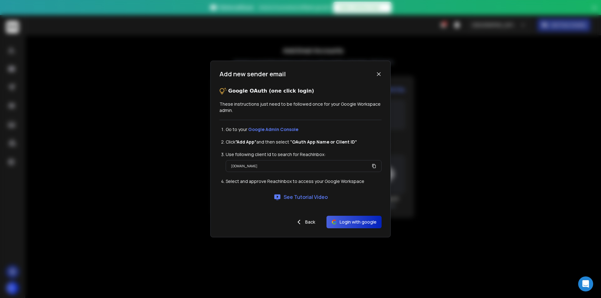
click at [350, 221] on button "Login with google" at bounding box center [353, 222] width 55 height 13
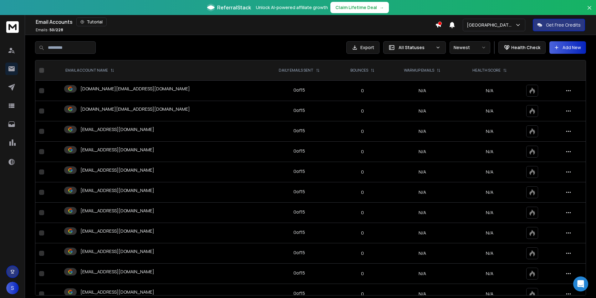
click at [569, 49] on button "Add New" at bounding box center [567, 47] width 37 height 13
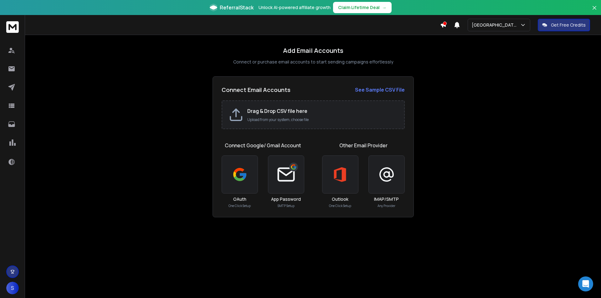
click at [232, 179] on icon at bounding box center [240, 174] width 16 height 19
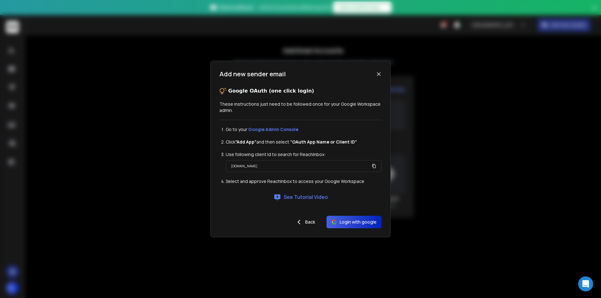
click at [350, 221] on button "Login with google" at bounding box center [353, 222] width 55 height 13
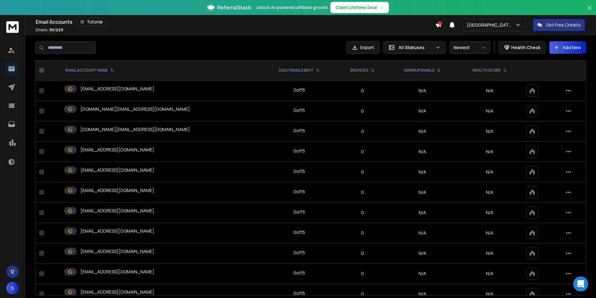
click at [569, 49] on button "Add New" at bounding box center [567, 47] width 37 height 13
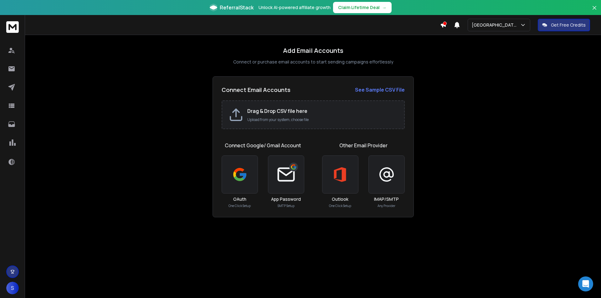
click at [232, 179] on icon at bounding box center [240, 174] width 16 height 19
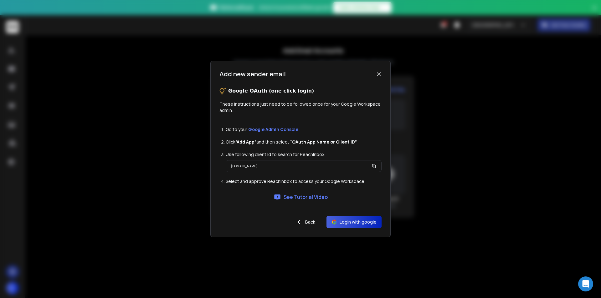
click at [350, 221] on button "Login with google" at bounding box center [353, 222] width 55 height 13
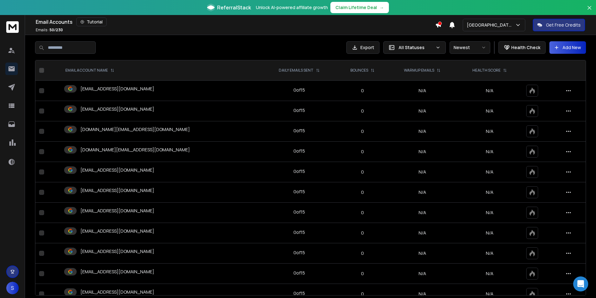
click at [569, 49] on button "Add New" at bounding box center [567, 47] width 37 height 13
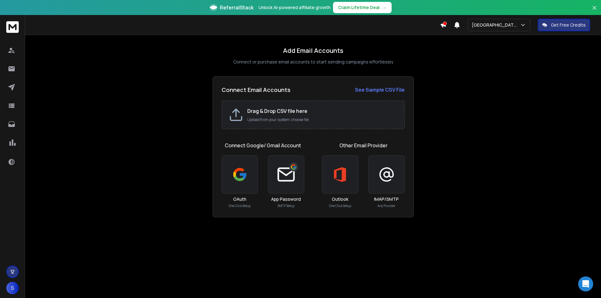
click at [232, 179] on icon at bounding box center [240, 174] width 16 height 19
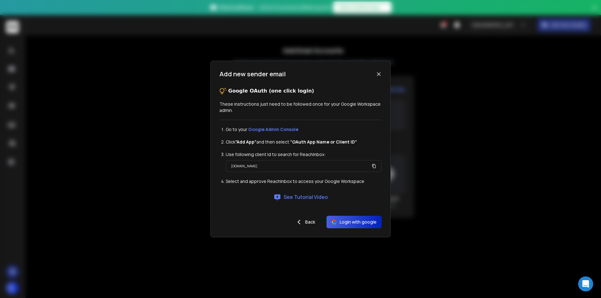
click at [350, 221] on button "Login with google" at bounding box center [353, 222] width 55 height 13
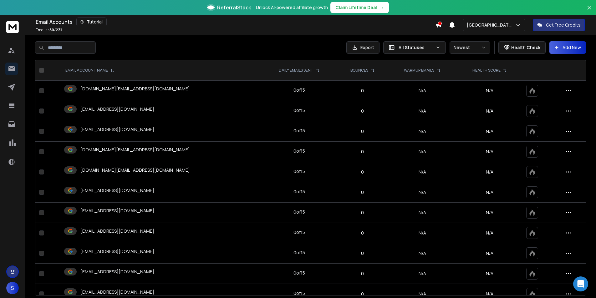
click at [569, 49] on button "Add New" at bounding box center [567, 47] width 37 height 13
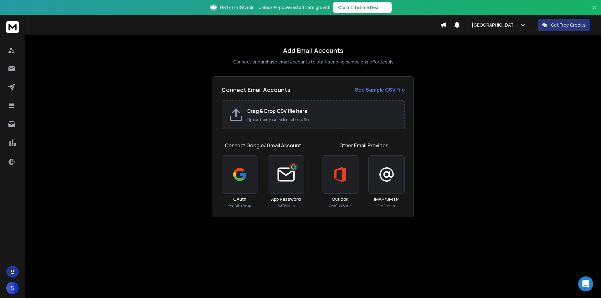
click at [232, 179] on icon at bounding box center [240, 174] width 16 height 19
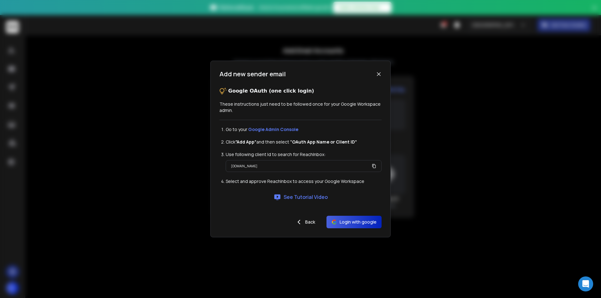
click at [350, 221] on button "Login with google" at bounding box center [353, 222] width 55 height 13
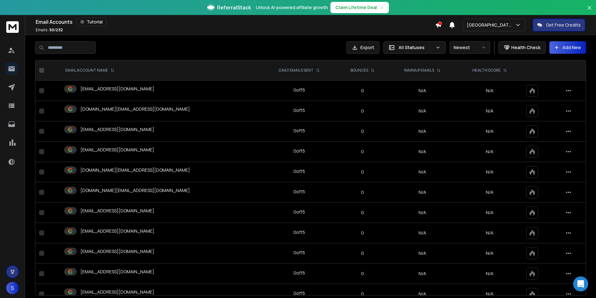
click at [569, 49] on button "Add New" at bounding box center [567, 47] width 37 height 13
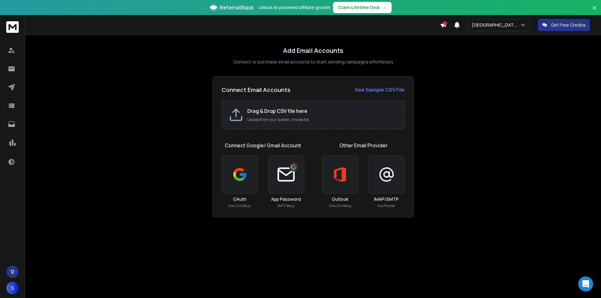
click at [232, 179] on icon at bounding box center [240, 174] width 16 height 19
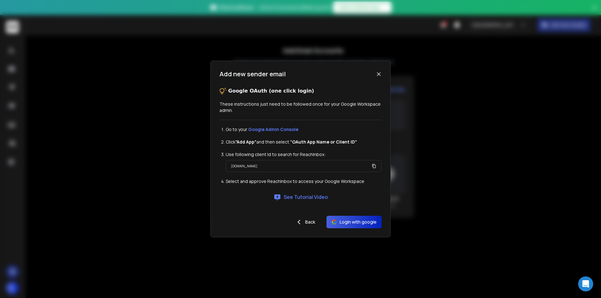
click at [350, 221] on button "Login with google" at bounding box center [353, 222] width 55 height 13
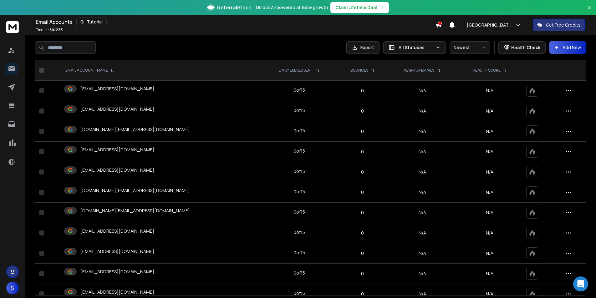
click at [569, 49] on button "Add New" at bounding box center [567, 47] width 37 height 13
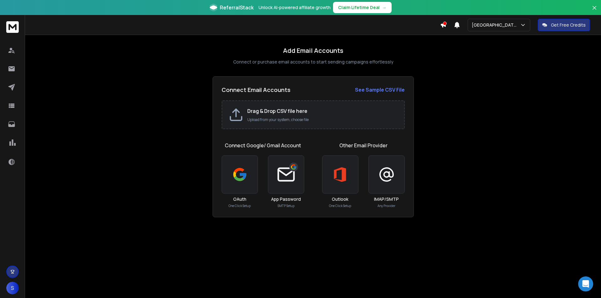
click at [232, 179] on icon at bounding box center [240, 174] width 16 height 19
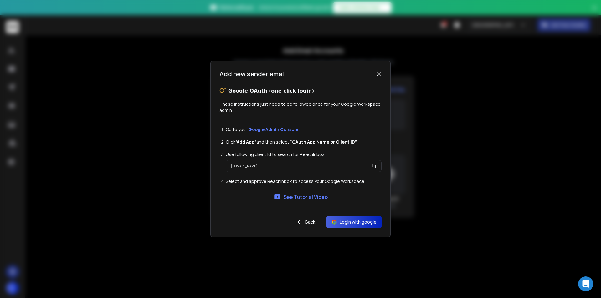
click at [350, 221] on button "Login with google" at bounding box center [353, 222] width 55 height 13
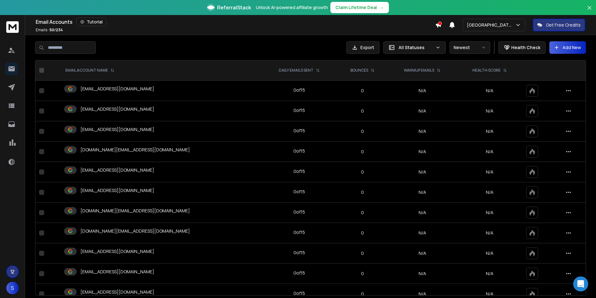
click at [569, 49] on button "Add New" at bounding box center [567, 47] width 37 height 13
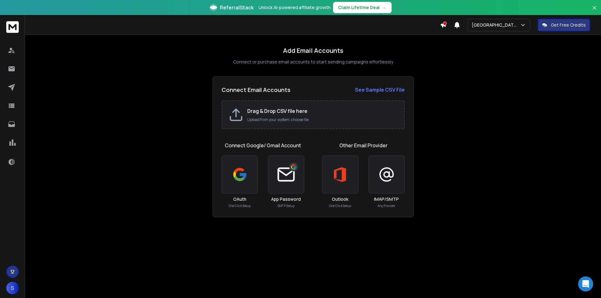
click at [232, 179] on icon at bounding box center [240, 174] width 16 height 19
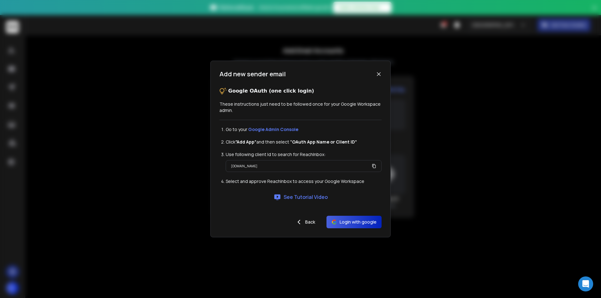
click at [350, 221] on button "Login with google" at bounding box center [353, 222] width 55 height 13
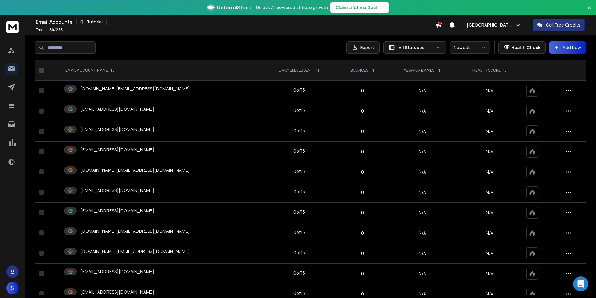
click at [569, 49] on button "Add New" at bounding box center [567, 47] width 37 height 13
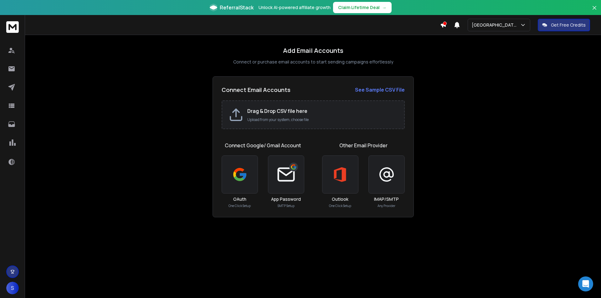
click at [232, 179] on icon at bounding box center [240, 174] width 16 height 19
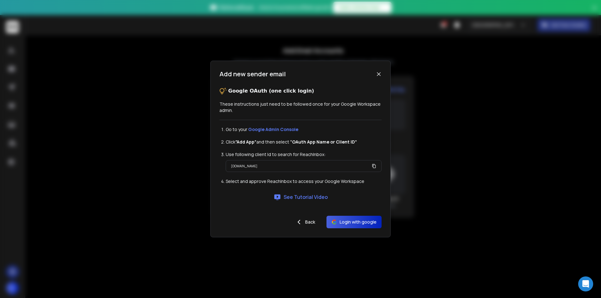
click at [350, 221] on button "Login with google" at bounding box center [353, 222] width 55 height 13
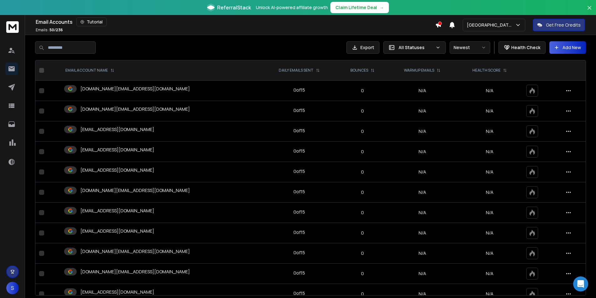
click at [569, 49] on button "Add New" at bounding box center [567, 47] width 37 height 13
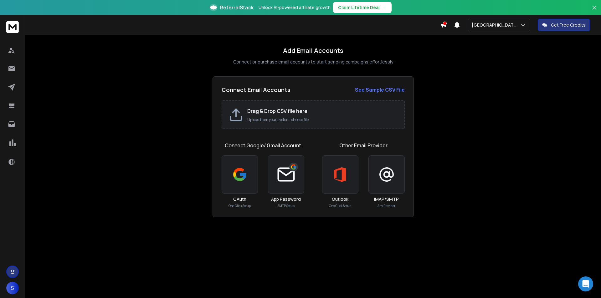
click at [232, 179] on icon at bounding box center [240, 174] width 16 height 19
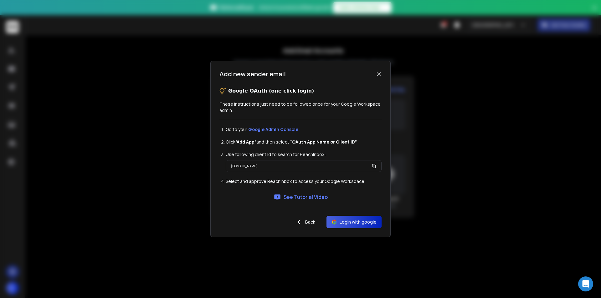
click at [350, 221] on button "Login with google" at bounding box center [353, 222] width 55 height 13
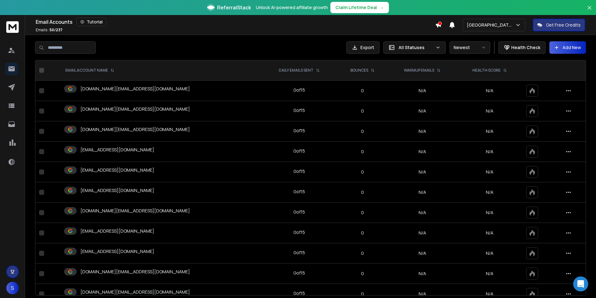
click at [569, 49] on button "Add New" at bounding box center [567, 47] width 37 height 13
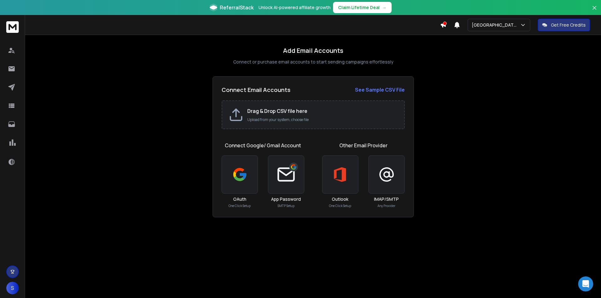
click at [232, 179] on icon at bounding box center [240, 174] width 16 height 19
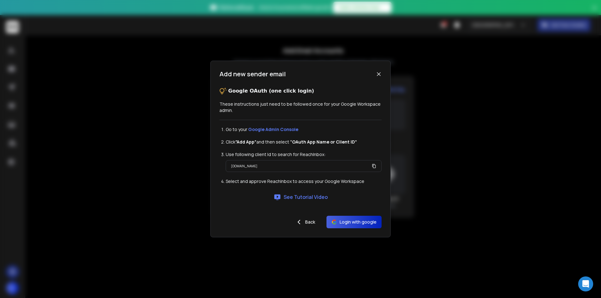
click at [350, 221] on button "Login with google" at bounding box center [353, 222] width 55 height 13
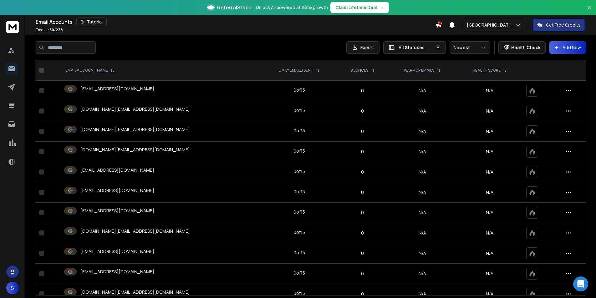
click at [566, 49] on button "Add New" at bounding box center [567, 47] width 37 height 13
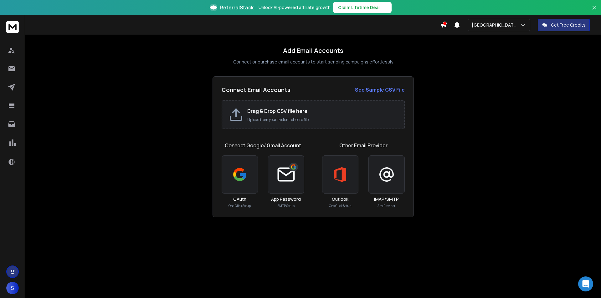
click at [231, 172] on div at bounding box center [239, 174] width 36 height 38
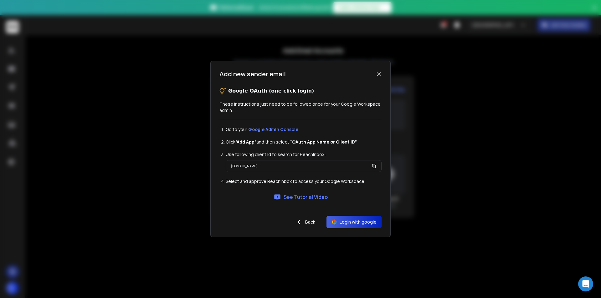
click at [360, 226] on button "Login with google" at bounding box center [353, 222] width 55 height 13
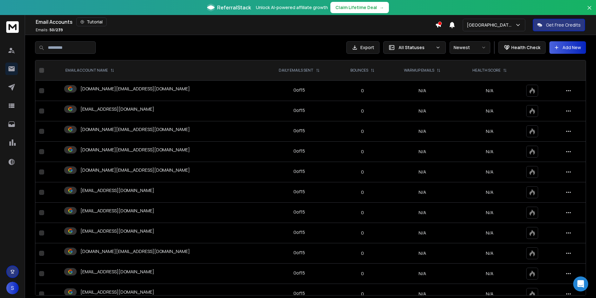
click at [566, 49] on button "Add New" at bounding box center [567, 47] width 37 height 13
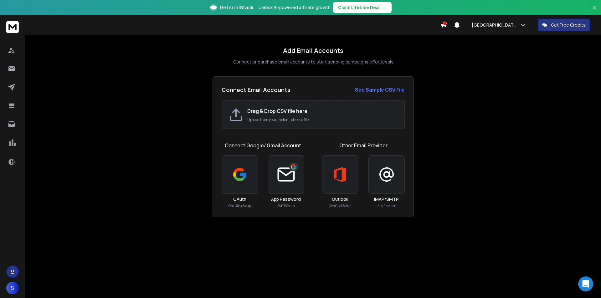
click at [231, 172] on div at bounding box center [239, 174] width 36 height 38
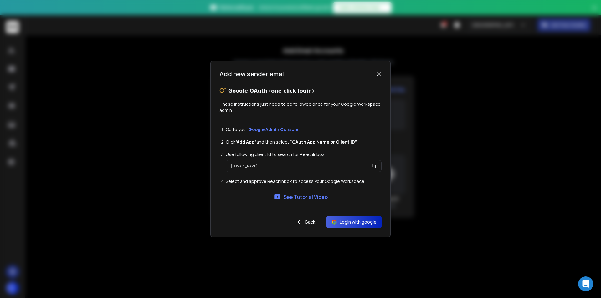
click at [360, 226] on button "Login with google" at bounding box center [353, 222] width 55 height 13
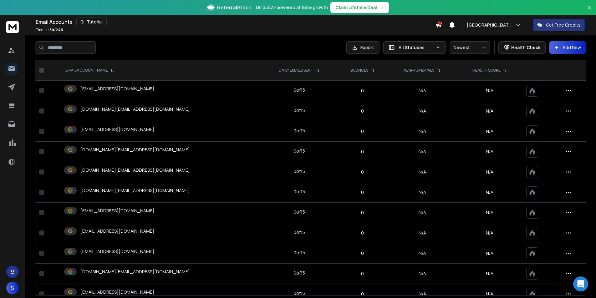
click at [566, 49] on button "Add New" at bounding box center [567, 47] width 37 height 13
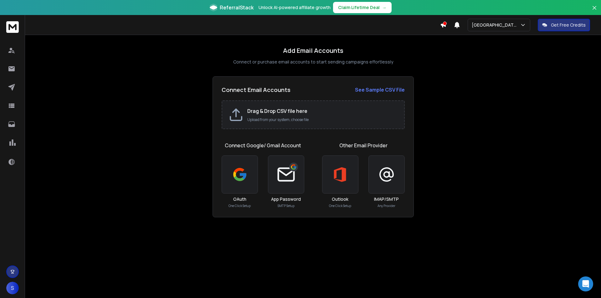
click at [231, 172] on div at bounding box center [239, 174] width 36 height 38
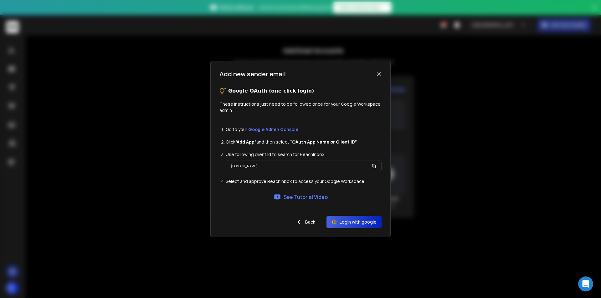
click at [360, 226] on button "Login with google" at bounding box center [353, 222] width 55 height 13
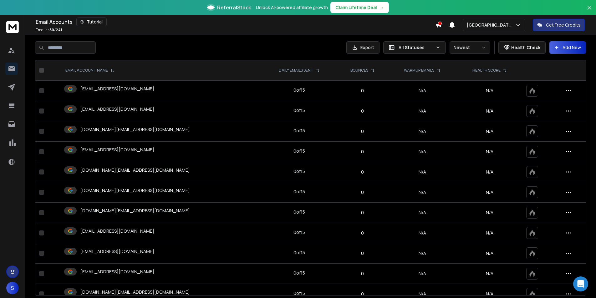
click at [566, 49] on button "Add New" at bounding box center [567, 47] width 37 height 13
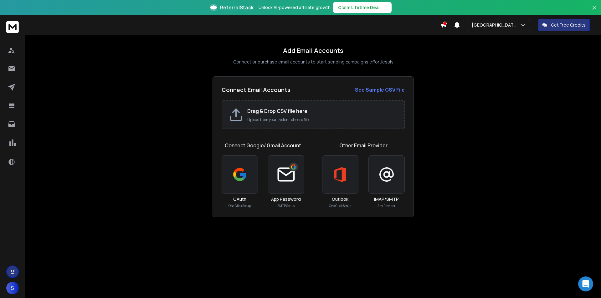
click at [231, 172] on div at bounding box center [239, 174] width 36 height 38
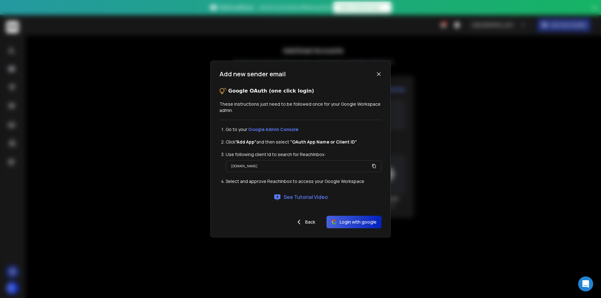
click at [360, 226] on button "Login with google" at bounding box center [353, 222] width 55 height 13
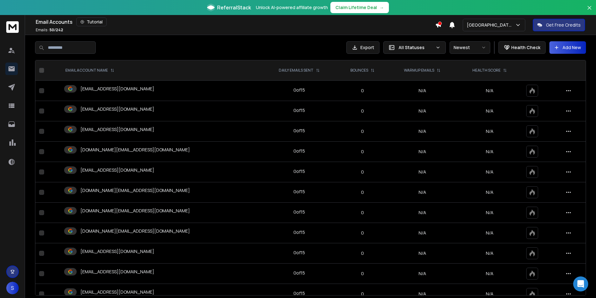
click at [566, 49] on button "Add New" at bounding box center [567, 47] width 37 height 13
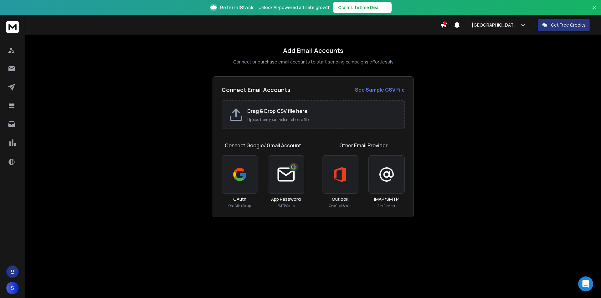
click at [231, 172] on div at bounding box center [239, 174] width 36 height 38
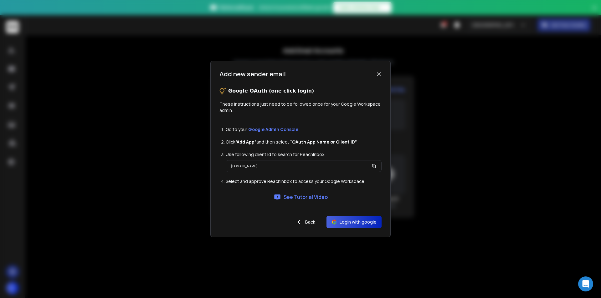
click at [360, 226] on button "Login with google" at bounding box center [353, 222] width 55 height 13
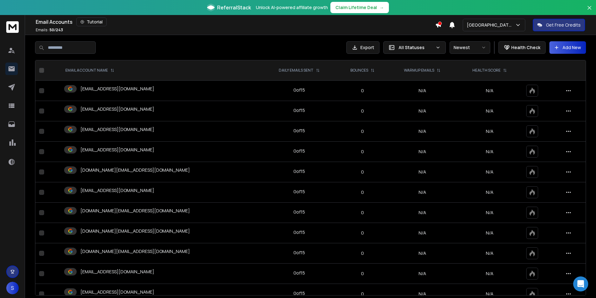
click at [566, 49] on button "Add New" at bounding box center [567, 47] width 37 height 13
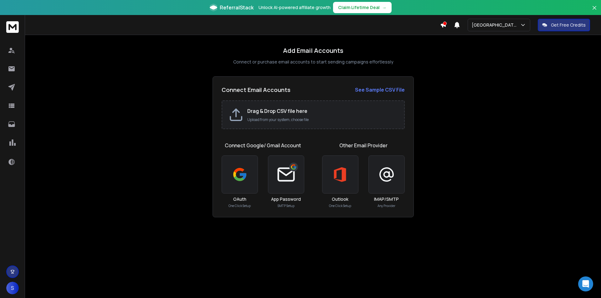
click at [231, 172] on div at bounding box center [239, 174] width 36 height 38
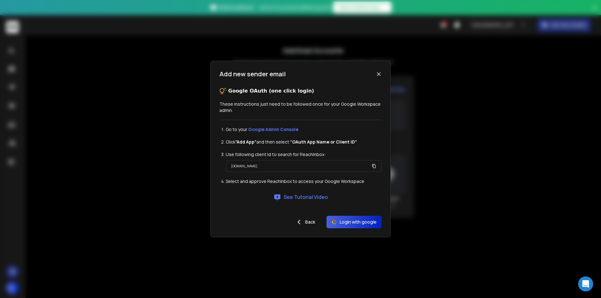
click at [360, 226] on button "Login with google" at bounding box center [353, 222] width 55 height 13
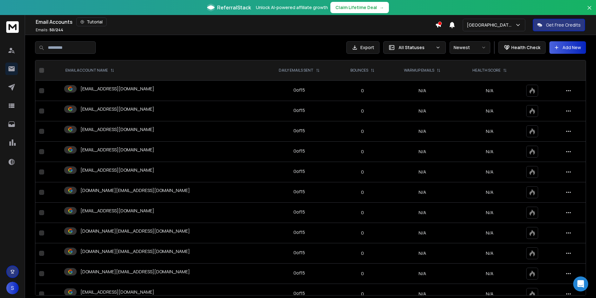
click at [566, 49] on button "Add New" at bounding box center [567, 47] width 37 height 13
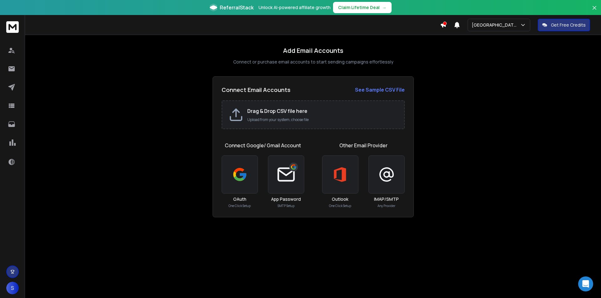
click at [231, 172] on div at bounding box center [239, 174] width 36 height 38
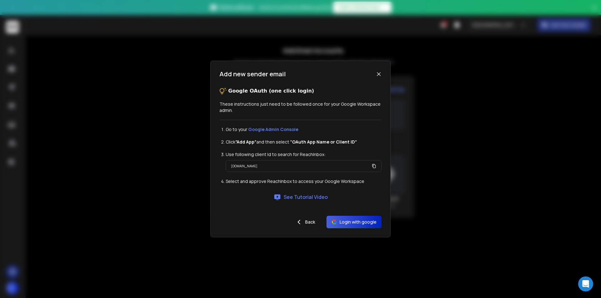
click at [360, 226] on button "Login with google" at bounding box center [353, 222] width 55 height 13
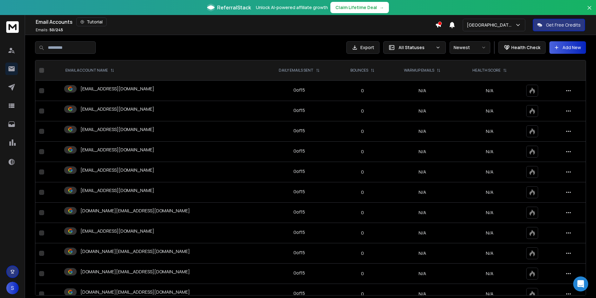
click at [566, 49] on button "Add New" at bounding box center [567, 47] width 37 height 13
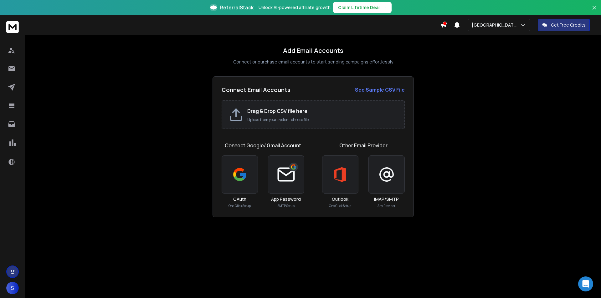
click at [231, 172] on div at bounding box center [239, 174] width 36 height 38
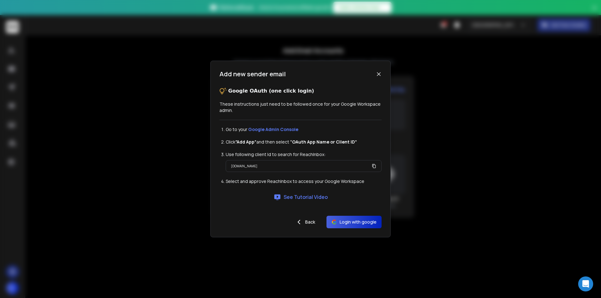
click at [360, 226] on button "Login with google" at bounding box center [353, 222] width 55 height 13
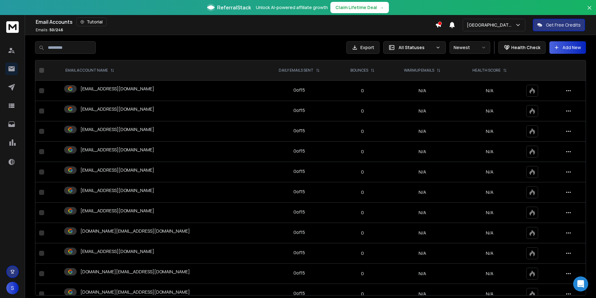
click at [566, 49] on button "Add New" at bounding box center [567, 47] width 37 height 13
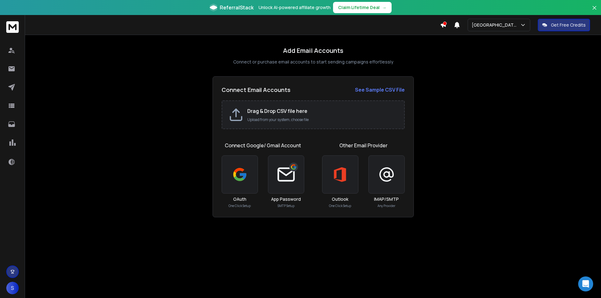
click at [231, 172] on div at bounding box center [239, 174] width 36 height 38
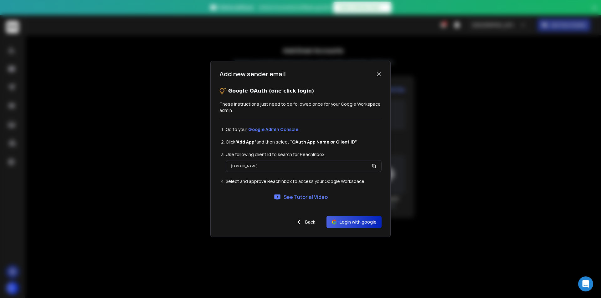
click at [360, 226] on button "Login with google" at bounding box center [353, 222] width 55 height 13
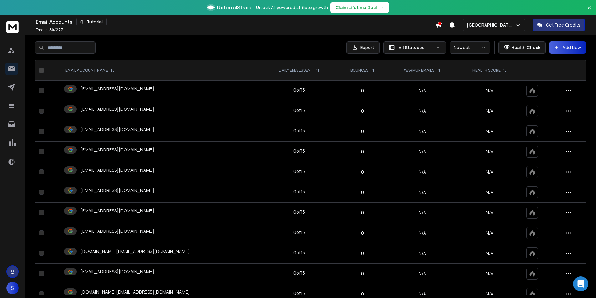
click at [566, 49] on button "Add New" at bounding box center [567, 47] width 37 height 13
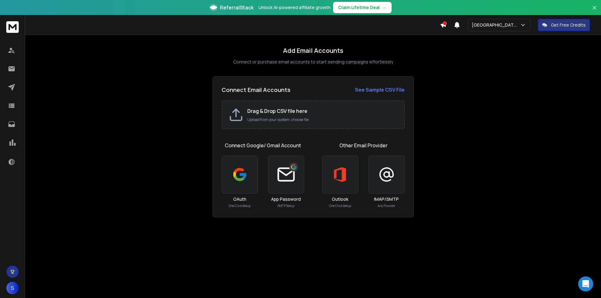
click at [231, 172] on div at bounding box center [239, 174] width 36 height 38
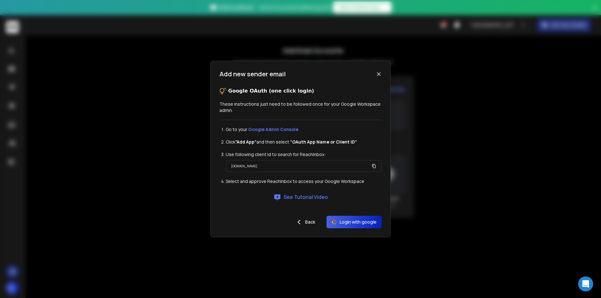
click at [360, 226] on button "Login with google" at bounding box center [353, 222] width 55 height 13
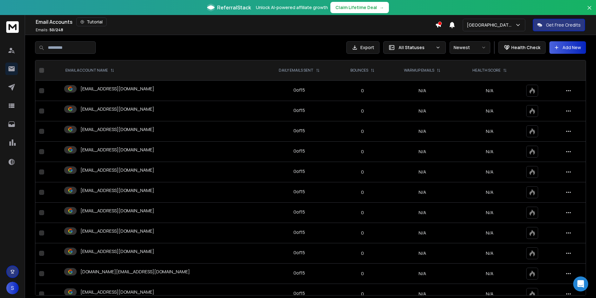
click at [566, 49] on button "Add New" at bounding box center [567, 47] width 37 height 13
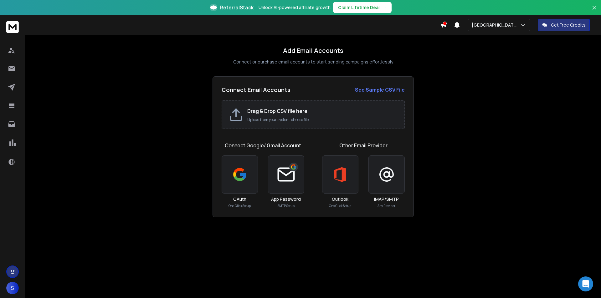
click at [231, 172] on div at bounding box center [239, 174] width 36 height 38
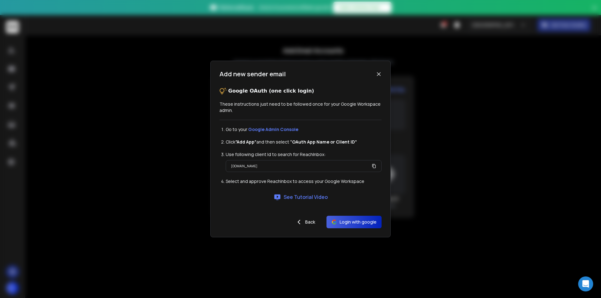
click at [360, 226] on button "Login with google" at bounding box center [353, 222] width 55 height 13
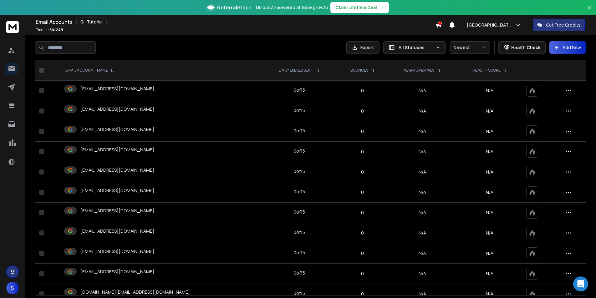
click at [566, 49] on button "Add New" at bounding box center [567, 47] width 37 height 13
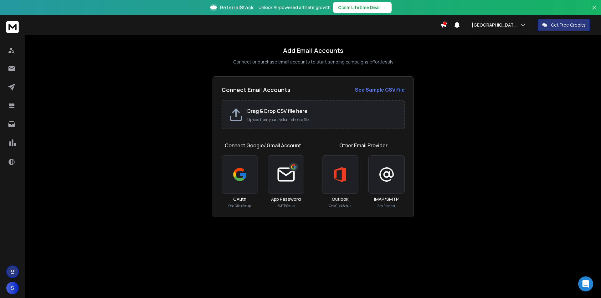
click at [231, 172] on div at bounding box center [239, 174] width 36 height 38
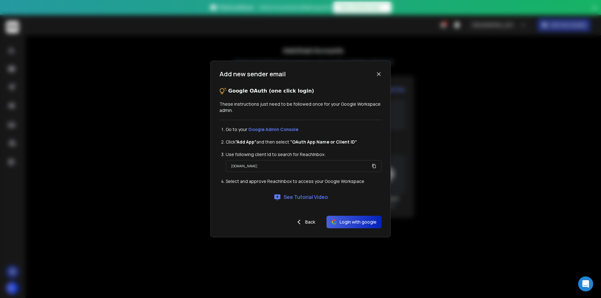
click at [360, 226] on button "Login with google" at bounding box center [353, 222] width 55 height 13
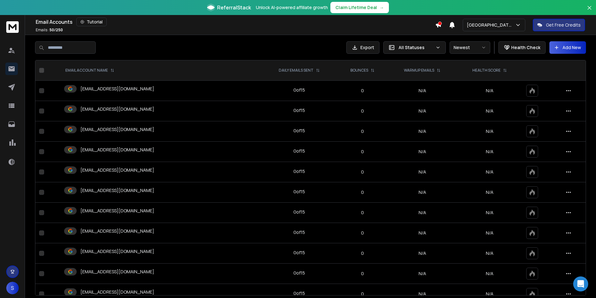
click at [566, 49] on button "Add New" at bounding box center [567, 47] width 37 height 13
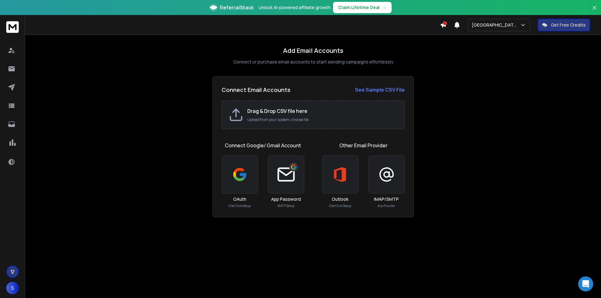
click at [524, 116] on div "Add Email Accounts Connect or purchase email accounts to start sending campaign…" at bounding box center [313, 138] width 576 height 184
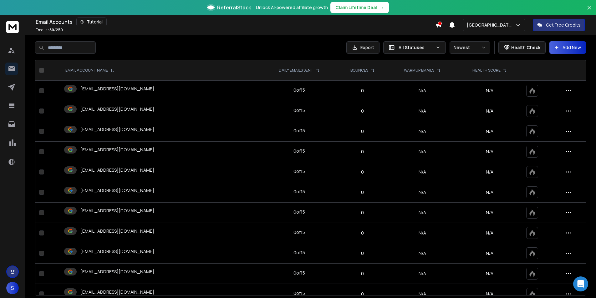
click at [567, 48] on button "Add New" at bounding box center [567, 47] width 37 height 13
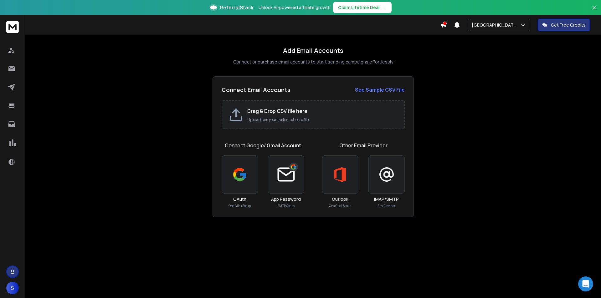
click at [233, 175] on icon at bounding box center [239, 174] width 13 height 13
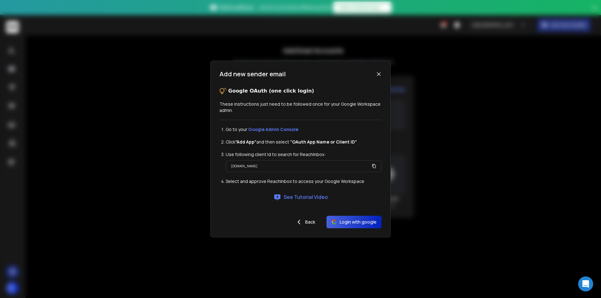
click at [358, 224] on button "Login with google" at bounding box center [353, 222] width 55 height 13
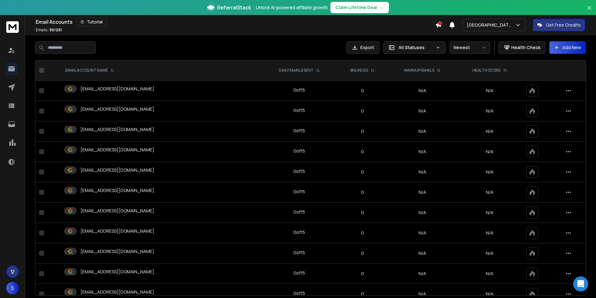
click at [567, 48] on button "Add New" at bounding box center [567, 47] width 37 height 13
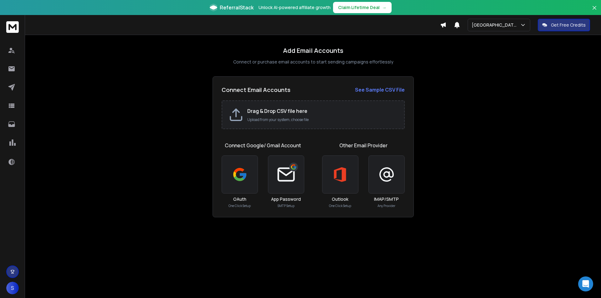
click at [233, 175] on icon at bounding box center [239, 174] width 13 height 13
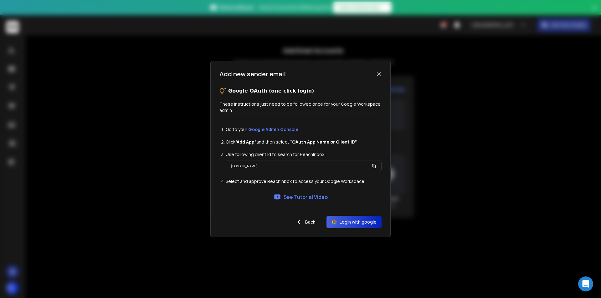
click at [358, 224] on button "Login with google" at bounding box center [353, 222] width 55 height 13
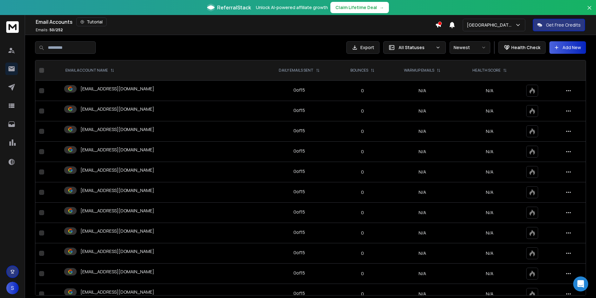
click at [567, 48] on button "Add New" at bounding box center [567, 47] width 37 height 13
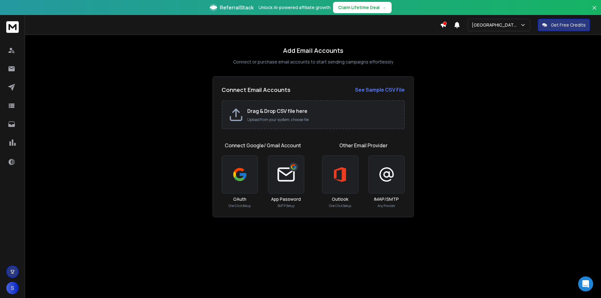
click at [233, 175] on icon at bounding box center [239, 174] width 13 height 13
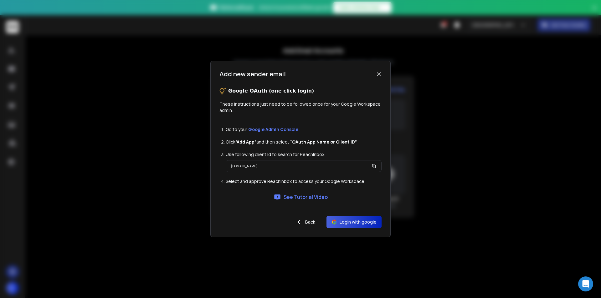
click at [358, 224] on button "Login with google" at bounding box center [353, 222] width 55 height 13
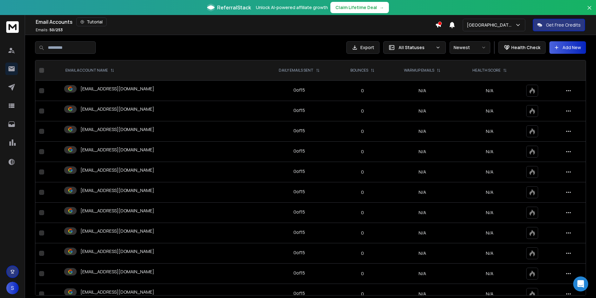
click at [567, 48] on button "Add New" at bounding box center [567, 47] width 37 height 13
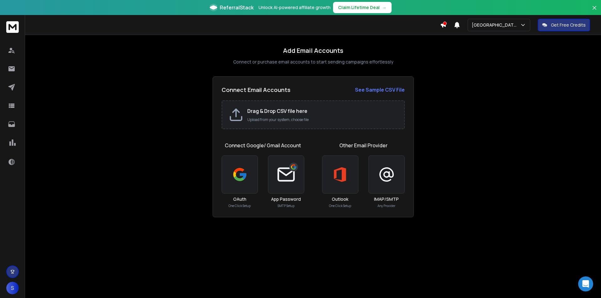
click at [233, 175] on icon at bounding box center [239, 174] width 13 height 13
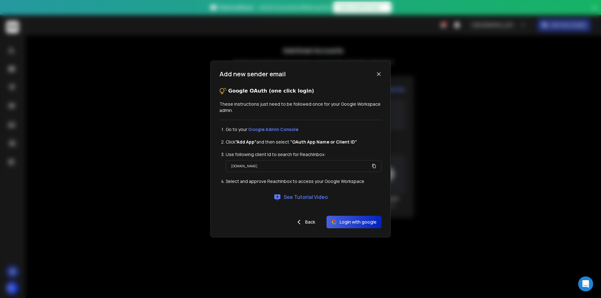
click at [358, 224] on button "Login with google" at bounding box center [353, 222] width 55 height 13
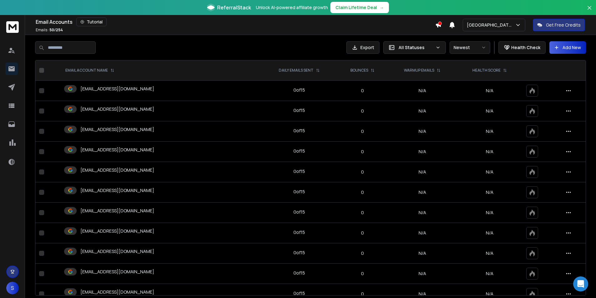
click at [567, 48] on button "Add New" at bounding box center [567, 47] width 37 height 13
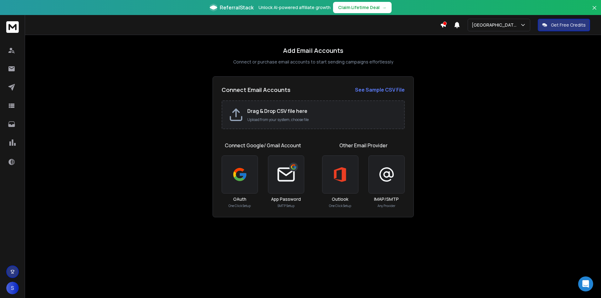
click at [233, 175] on icon at bounding box center [239, 174] width 13 height 13
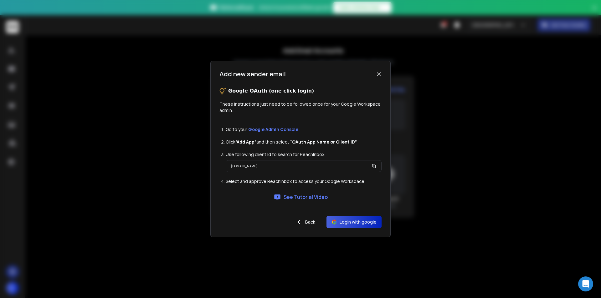
click at [358, 224] on button "Login with google" at bounding box center [353, 222] width 55 height 13
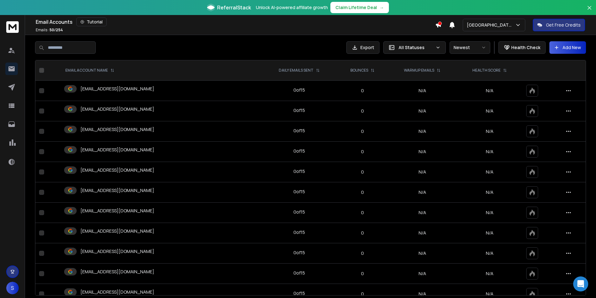
click at [567, 48] on button "Add New" at bounding box center [567, 47] width 37 height 13
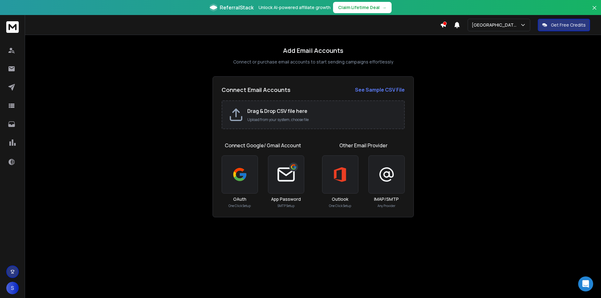
click at [233, 175] on icon at bounding box center [239, 174] width 13 height 13
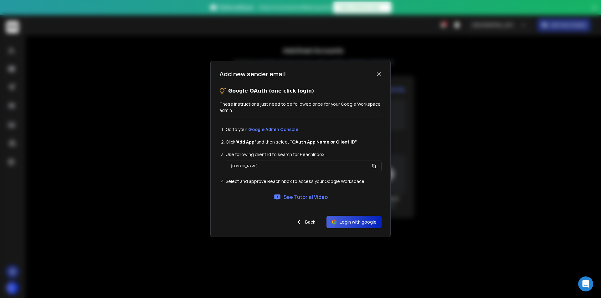
click at [358, 224] on button "Login with google" at bounding box center [353, 222] width 55 height 13
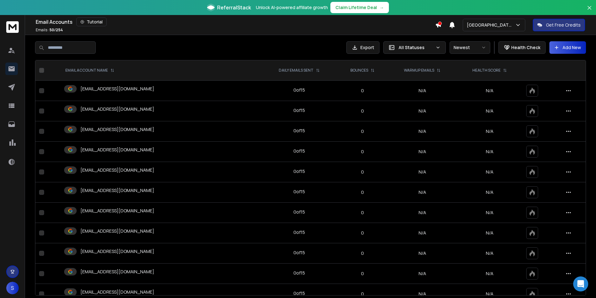
click at [567, 48] on button "Add New" at bounding box center [567, 47] width 37 height 13
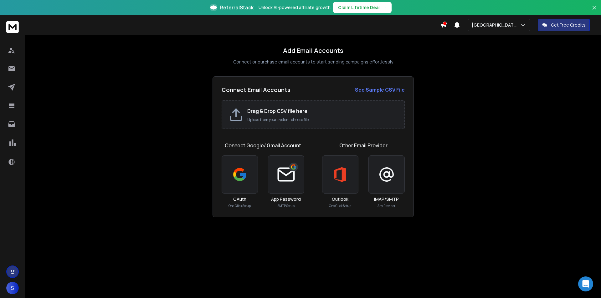
click at [233, 175] on icon at bounding box center [239, 174] width 13 height 13
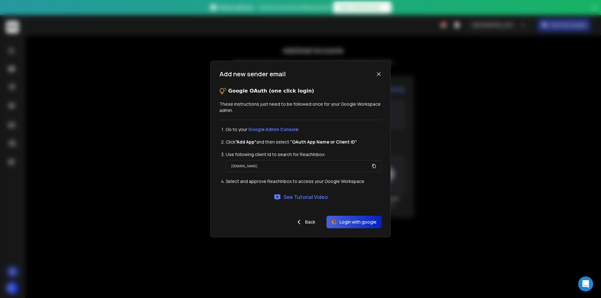
click at [358, 224] on button "Login with google" at bounding box center [353, 222] width 55 height 13
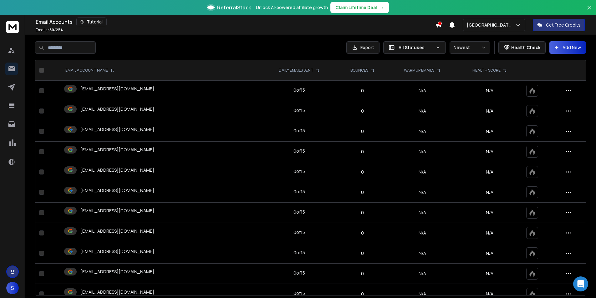
click at [567, 48] on button "Add New" at bounding box center [567, 47] width 37 height 13
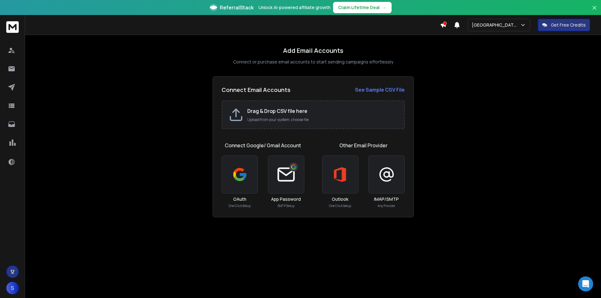
click at [233, 175] on icon at bounding box center [239, 174] width 13 height 13
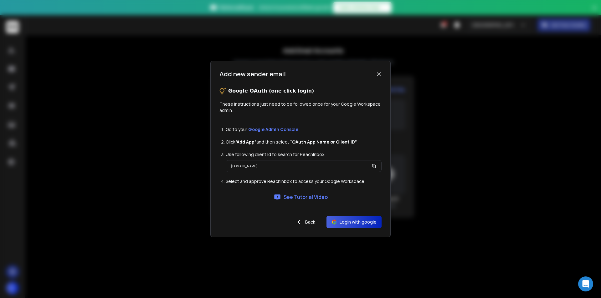
click at [358, 224] on button "Login with google" at bounding box center [353, 222] width 55 height 13
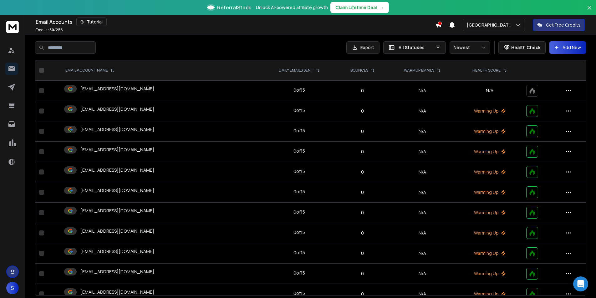
click at [567, 48] on button "Add New" at bounding box center [567, 47] width 37 height 13
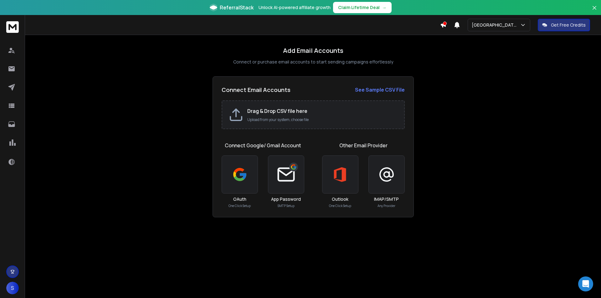
click at [233, 175] on icon at bounding box center [239, 174] width 13 height 13
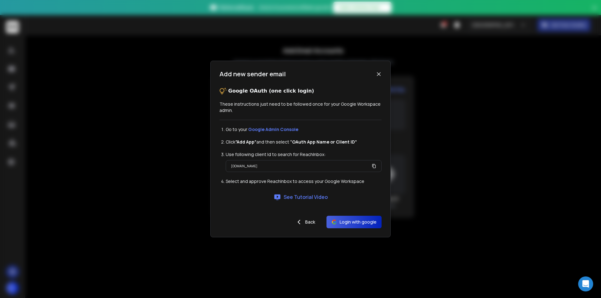
click at [358, 224] on button "Login with google" at bounding box center [353, 222] width 55 height 13
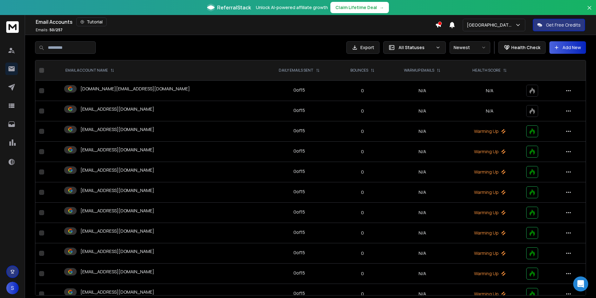
click at [567, 48] on button "Add New" at bounding box center [567, 47] width 37 height 13
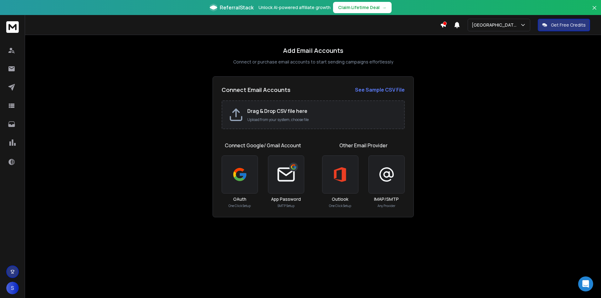
click at [233, 175] on icon at bounding box center [239, 174] width 13 height 13
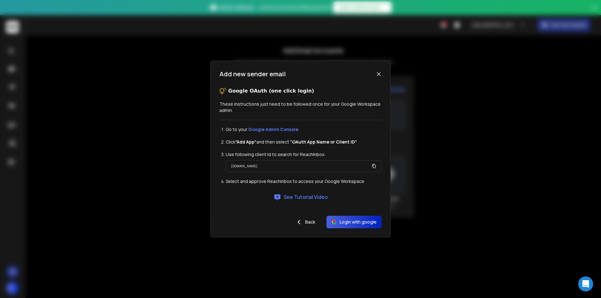
click at [358, 224] on button "Login with google" at bounding box center [353, 222] width 55 height 13
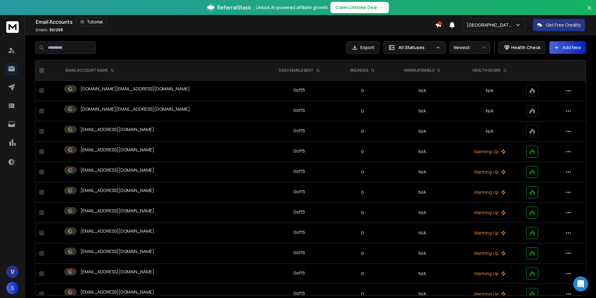
click at [567, 48] on button "Add New" at bounding box center [567, 47] width 37 height 13
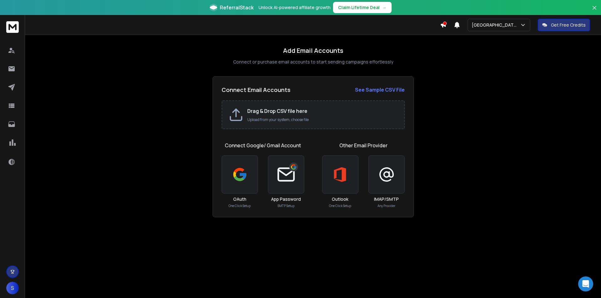
click at [233, 175] on icon at bounding box center [239, 174] width 13 height 13
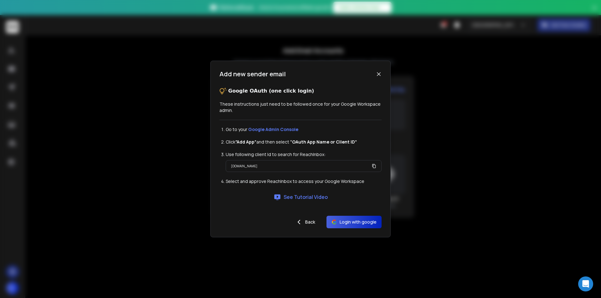
click at [358, 224] on button "Login with google" at bounding box center [353, 222] width 55 height 13
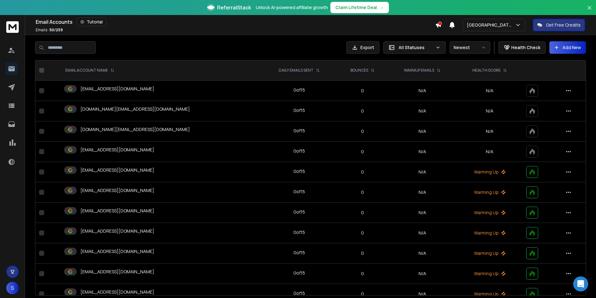
click at [567, 48] on button "Add New" at bounding box center [567, 47] width 37 height 13
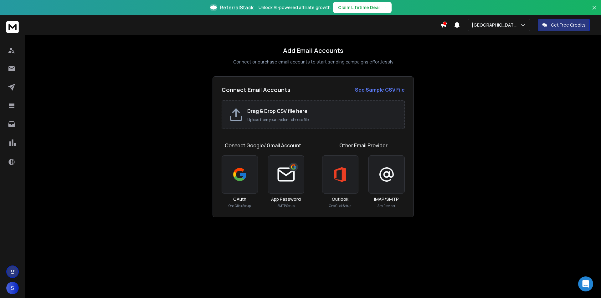
click at [233, 175] on icon at bounding box center [239, 174] width 13 height 13
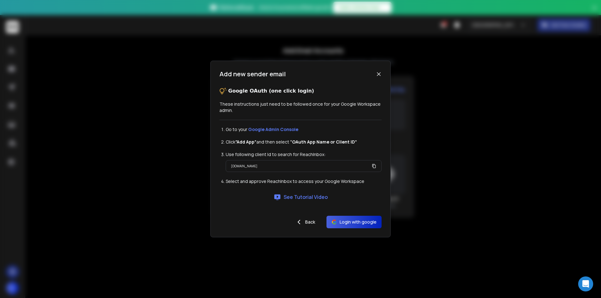
click at [358, 224] on button "Login with google" at bounding box center [353, 222] width 55 height 13
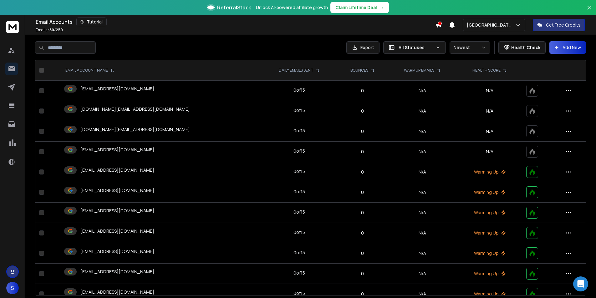
click at [567, 48] on button "Add New" at bounding box center [567, 47] width 37 height 13
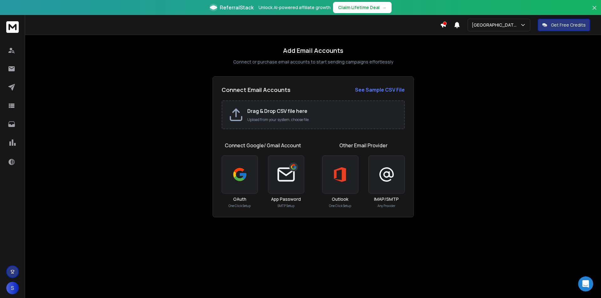
click at [233, 175] on icon at bounding box center [239, 174] width 13 height 13
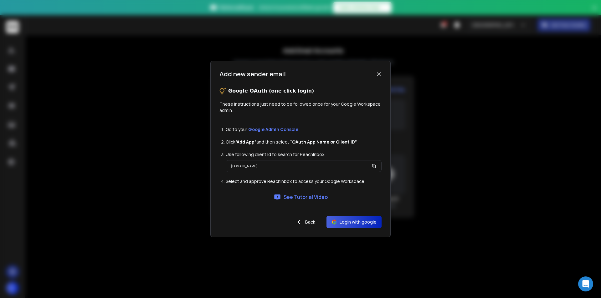
click at [358, 224] on button "Login with google" at bounding box center [353, 222] width 55 height 13
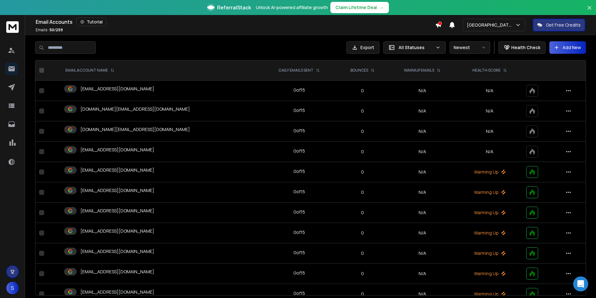
click at [567, 48] on button "Add New" at bounding box center [567, 47] width 37 height 13
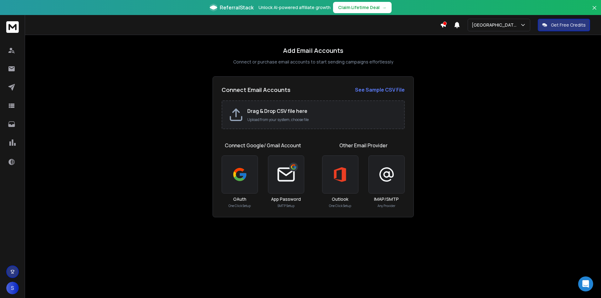
click at [233, 175] on icon at bounding box center [239, 174] width 13 height 13
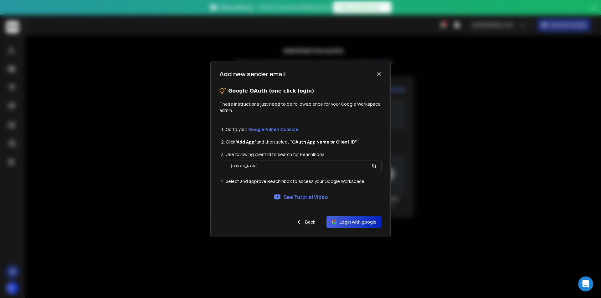
click at [358, 224] on button "Login with google" at bounding box center [353, 222] width 55 height 13
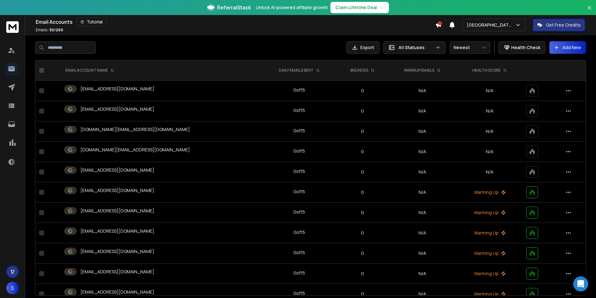
click at [567, 48] on button "Add New" at bounding box center [567, 47] width 37 height 13
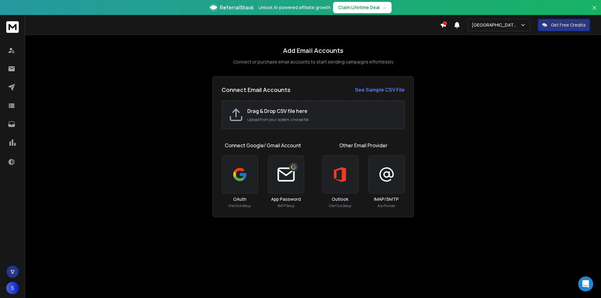
click at [233, 175] on icon at bounding box center [239, 174] width 13 height 13
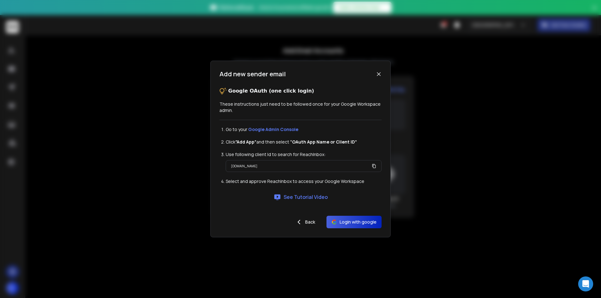
click at [358, 224] on button "Login with google" at bounding box center [353, 222] width 55 height 13
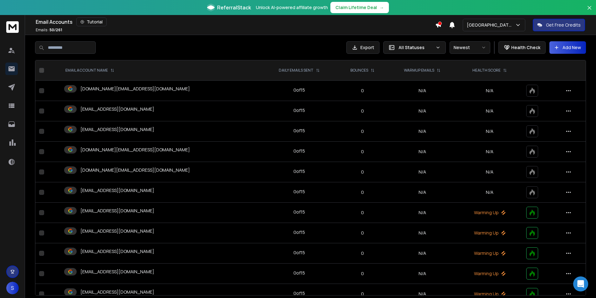
click at [567, 48] on button "Add New" at bounding box center [567, 47] width 37 height 13
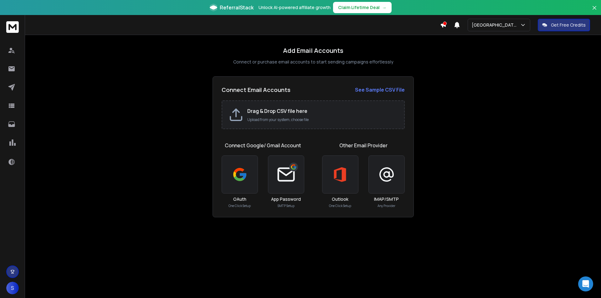
click at [233, 175] on icon at bounding box center [239, 174] width 13 height 13
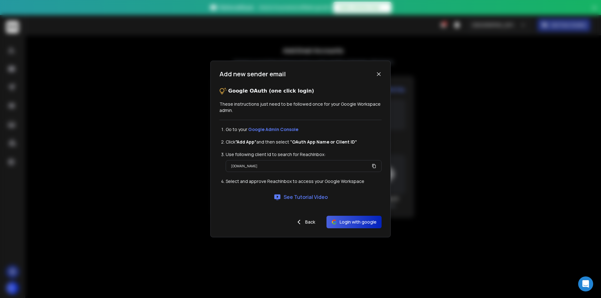
click at [358, 224] on button "Login with google" at bounding box center [353, 222] width 55 height 13
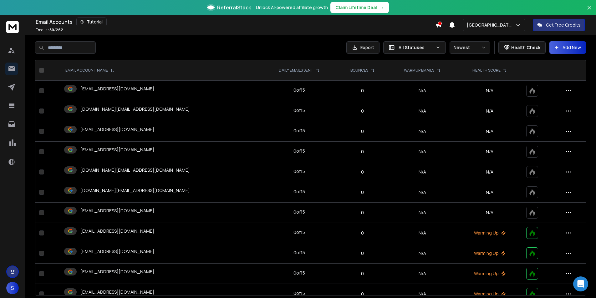
click at [567, 48] on button "Add New" at bounding box center [567, 47] width 37 height 13
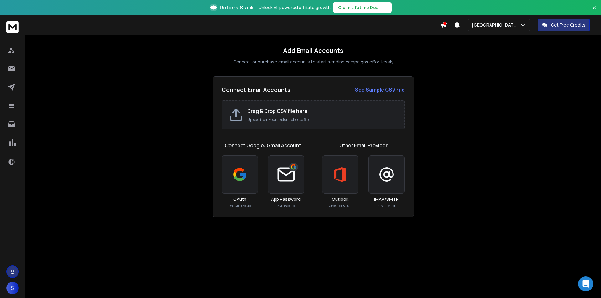
click at [233, 175] on icon at bounding box center [239, 174] width 13 height 13
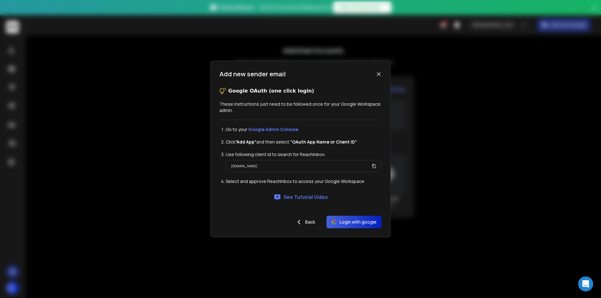
click at [358, 224] on button "Login with google" at bounding box center [353, 222] width 55 height 13
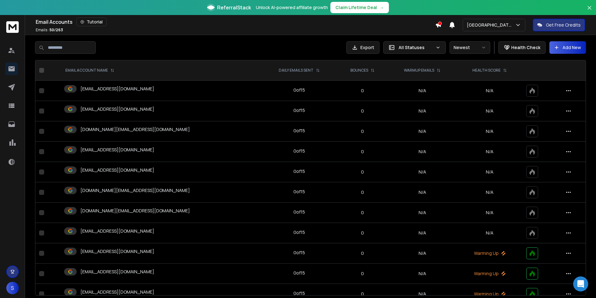
click at [567, 48] on button "Add New" at bounding box center [567, 47] width 37 height 13
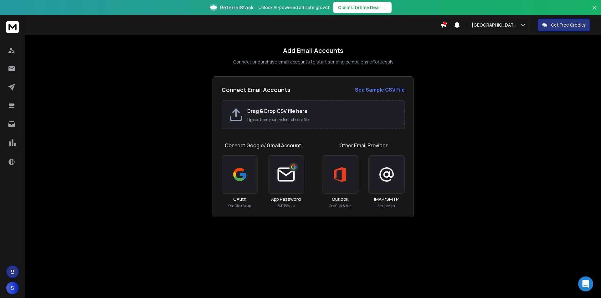
click at [233, 175] on icon at bounding box center [239, 174] width 13 height 13
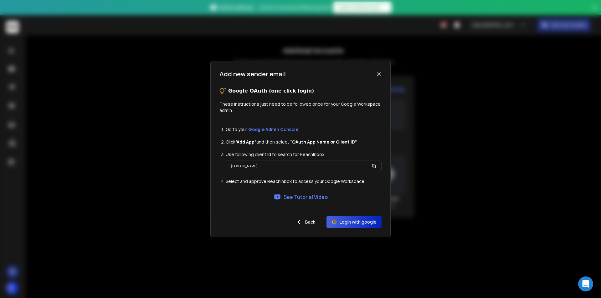
click at [358, 224] on button "Login with google" at bounding box center [353, 222] width 55 height 13
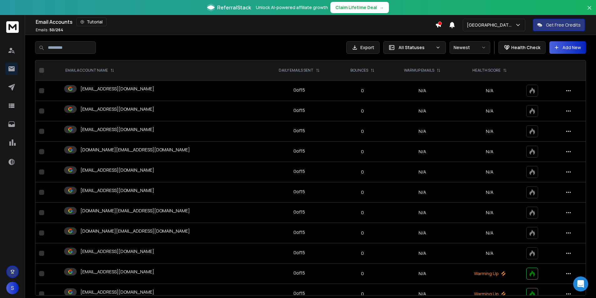
click at [567, 48] on button "Add New" at bounding box center [567, 47] width 37 height 13
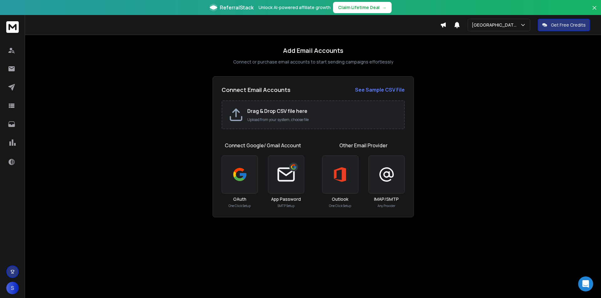
click at [233, 175] on icon at bounding box center [239, 174] width 13 height 13
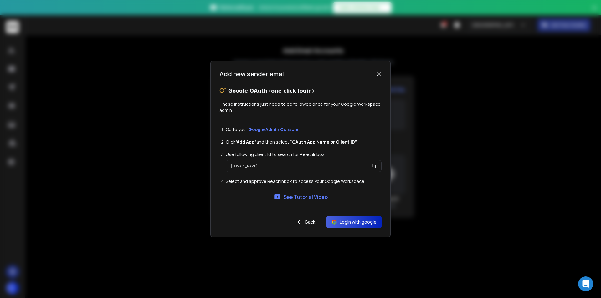
click at [358, 224] on button "Login with google" at bounding box center [353, 222] width 55 height 13
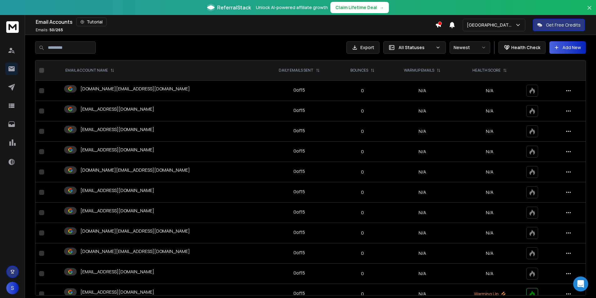
click at [567, 48] on button "Add New" at bounding box center [567, 47] width 37 height 13
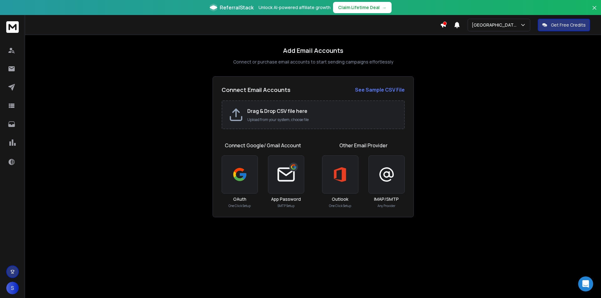
click at [233, 175] on icon at bounding box center [239, 174] width 13 height 13
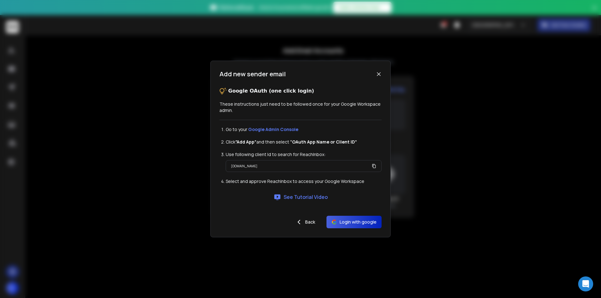
click at [358, 224] on button "Login with google" at bounding box center [353, 222] width 55 height 13
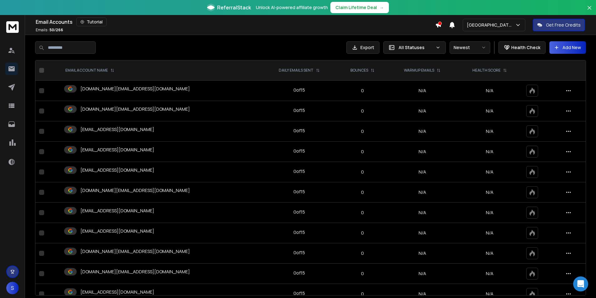
click at [567, 48] on button "Add New" at bounding box center [567, 47] width 37 height 13
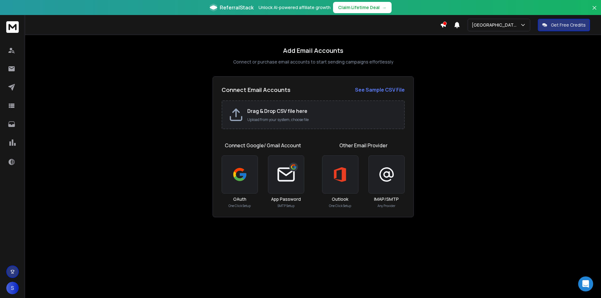
click at [233, 175] on icon at bounding box center [239, 174] width 13 height 13
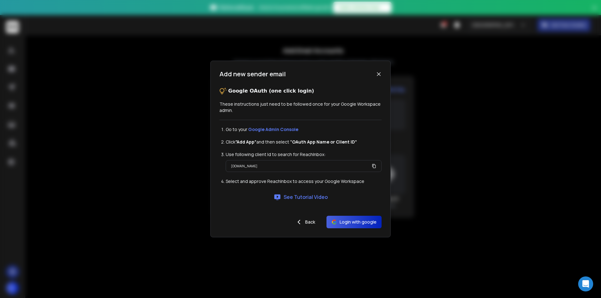
click at [358, 224] on button "Login with google" at bounding box center [353, 222] width 55 height 13
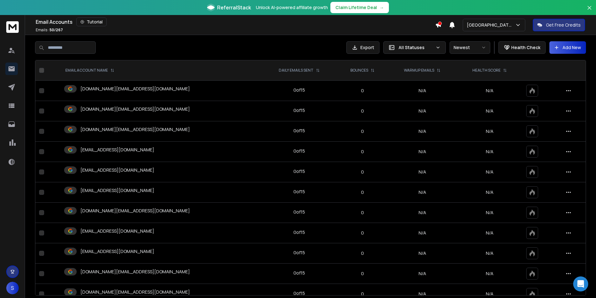
click at [567, 48] on button "Add New" at bounding box center [567, 47] width 37 height 13
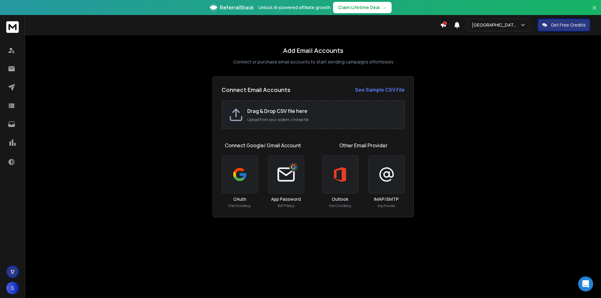
click at [233, 175] on icon at bounding box center [239, 174] width 13 height 13
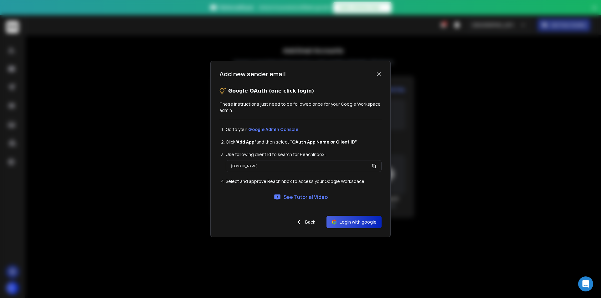
click at [358, 224] on button "Login with google" at bounding box center [353, 222] width 55 height 13
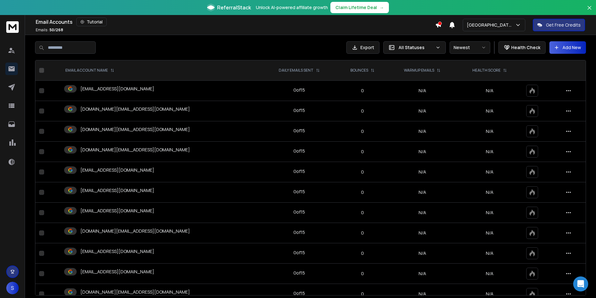
click at [567, 48] on button "Add New" at bounding box center [567, 47] width 37 height 13
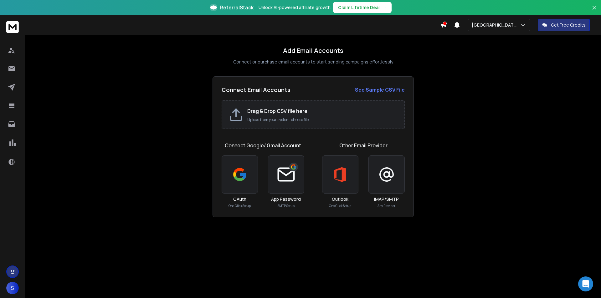
click at [233, 175] on icon at bounding box center [239, 174] width 13 height 13
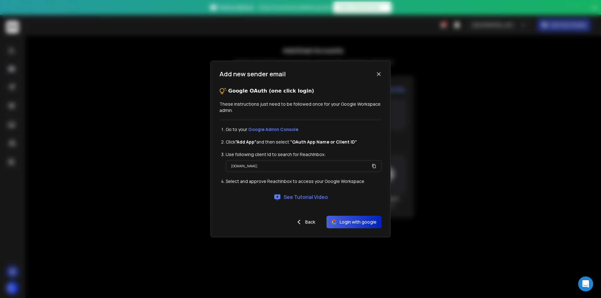
click at [358, 224] on button "Login with google" at bounding box center [353, 222] width 55 height 13
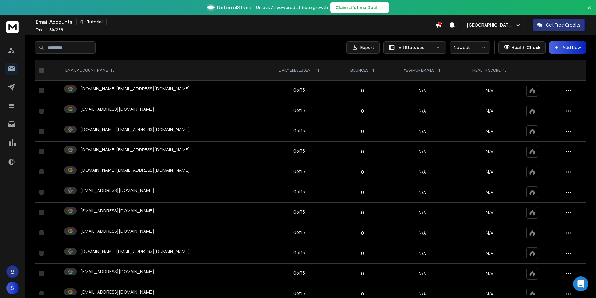
click at [567, 48] on button "Add New" at bounding box center [567, 47] width 37 height 13
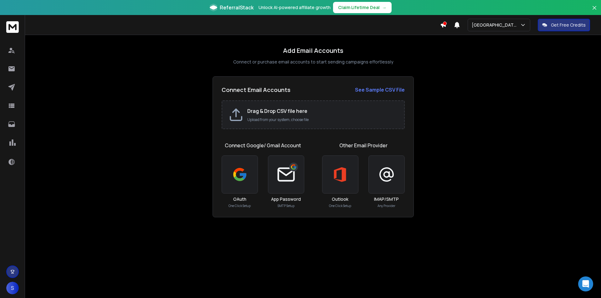
click at [233, 175] on icon at bounding box center [239, 174] width 13 height 13
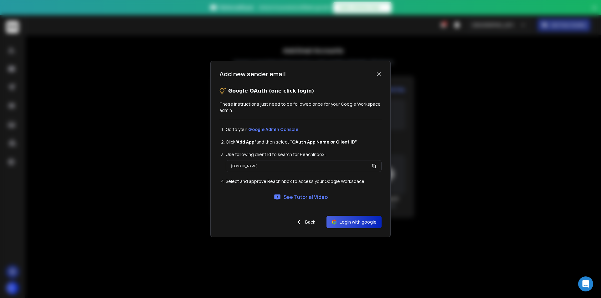
click at [358, 224] on button "Login with google" at bounding box center [353, 222] width 55 height 13
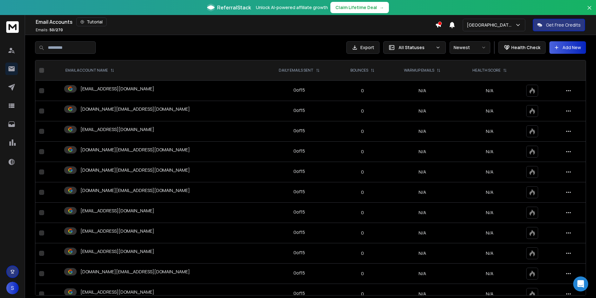
click at [567, 48] on button "Add New" at bounding box center [567, 47] width 37 height 13
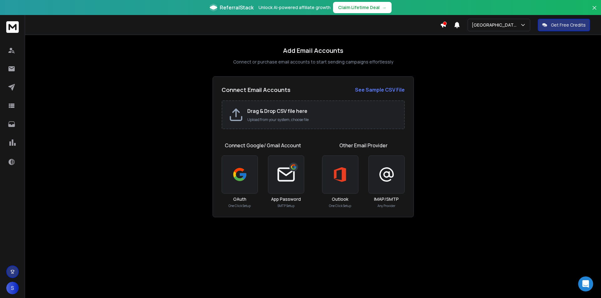
click at [233, 175] on icon at bounding box center [239, 174] width 13 height 13
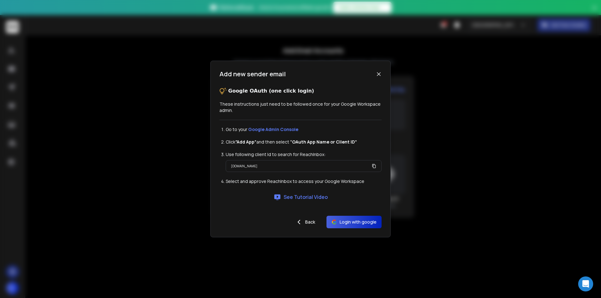
click at [358, 224] on button "Login with google" at bounding box center [353, 222] width 55 height 13
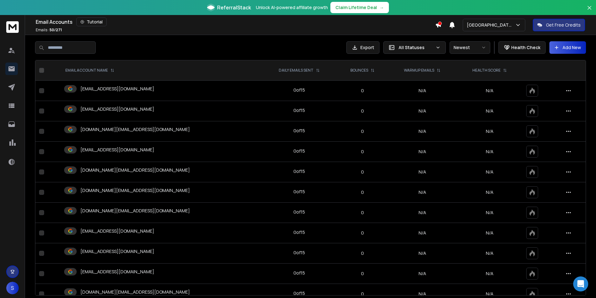
click at [567, 48] on button "Add New" at bounding box center [567, 47] width 37 height 13
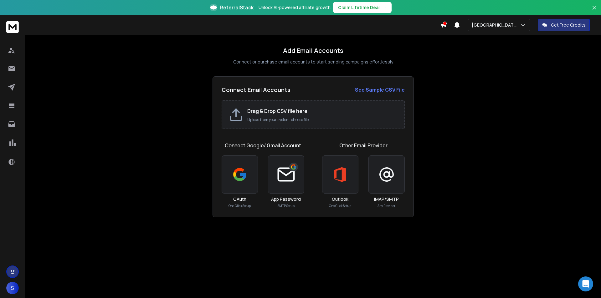
click at [233, 175] on icon at bounding box center [239, 174] width 13 height 13
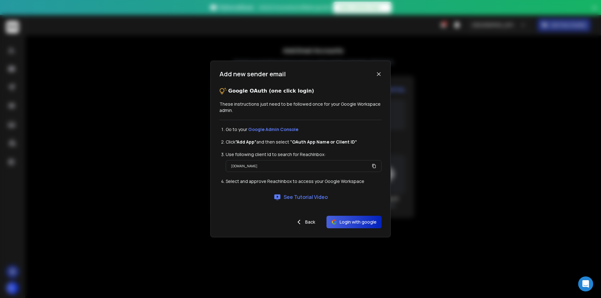
click at [358, 224] on button "Login with google" at bounding box center [353, 222] width 55 height 13
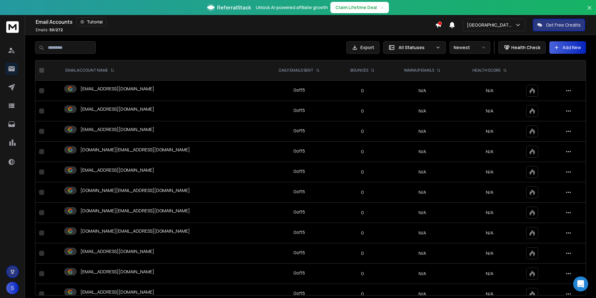
click at [567, 48] on button "Add New" at bounding box center [567, 47] width 37 height 13
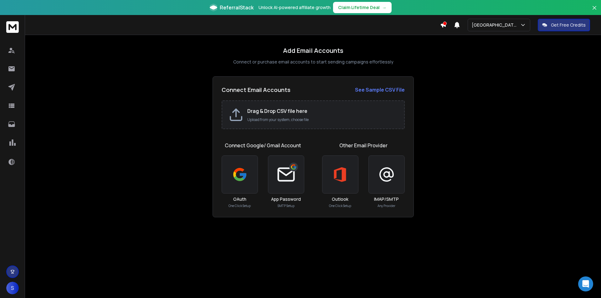
click at [233, 175] on icon at bounding box center [239, 174] width 13 height 13
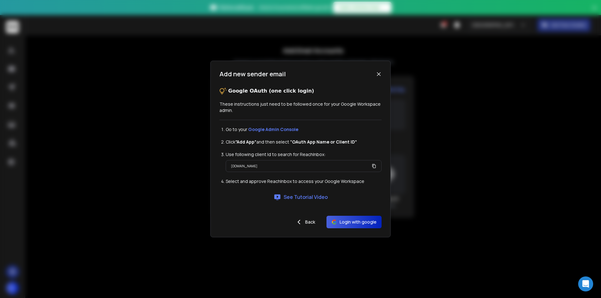
click at [358, 224] on button "Login with google" at bounding box center [353, 222] width 55 height 13
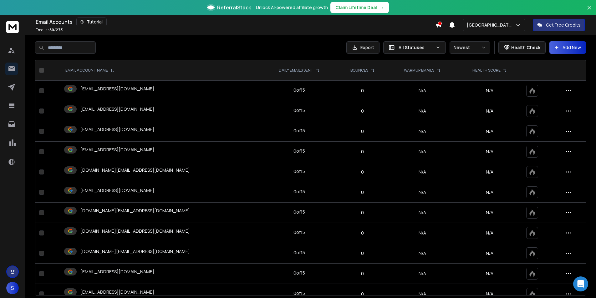
click at [567, 48] on button "Add New" at bounding box center [567, 47] width 37 height 13
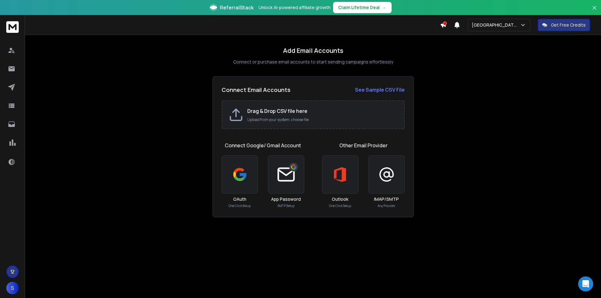
click at [233, 175] on icon at bounding box center [239, 174] width 13 height 13
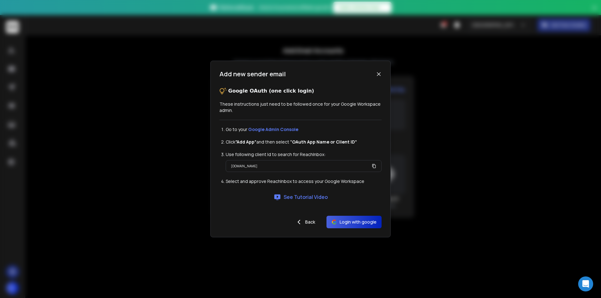
click at [358, 224] on button "Login with google" at bounding box center [353, 222] width 55 height 13
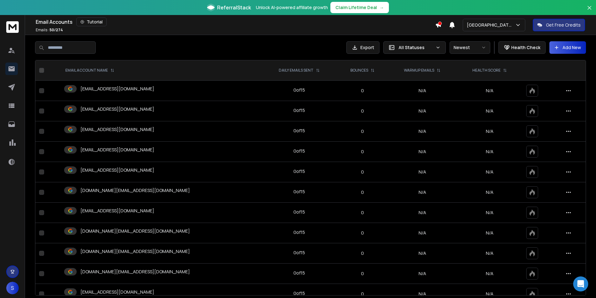
click at [567, 48] on button "Add New" at bounding box center [567, 47] width 37 height 13
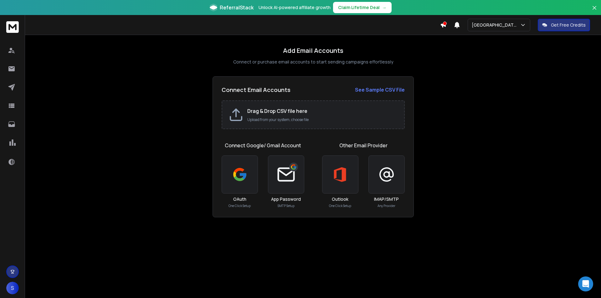
click at [233, 175] on icon at bounding box center [239, 174] width 13 height 13
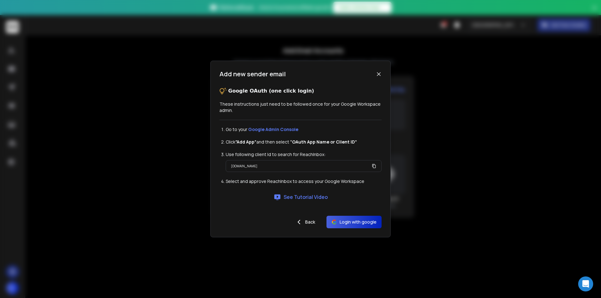
click at [358, 224] on button "Login with google" at bounding box center [353, 222] width 55 height 13
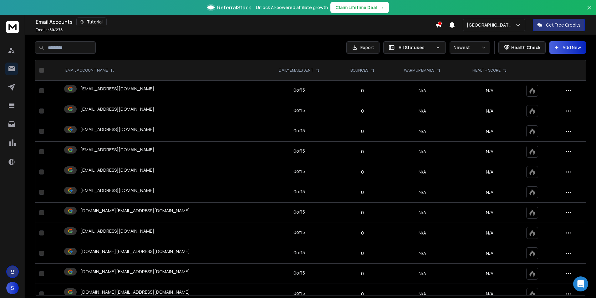
click at [567, 48] on button "Add New" at bounding box center [567, 47] width 37 height 13
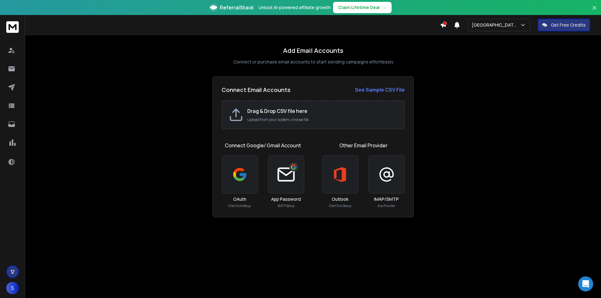
click at [233, 175] on icon at bounding box center [239, 174] width 13 height 13
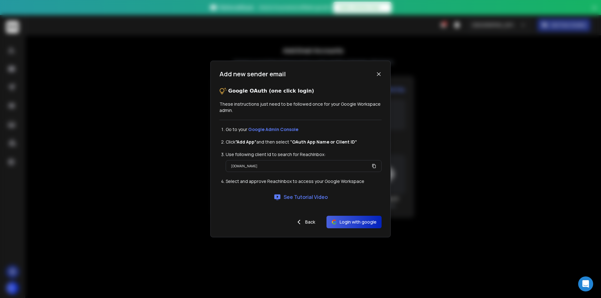
click at [358, 224] on button "Login with google" at bounding box center [353, 222] width 55 height 13
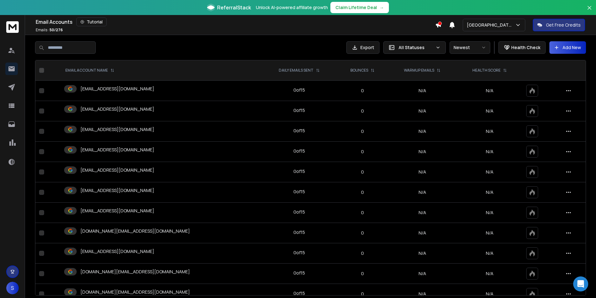
click at [567, 48] on button "Add New" at bounding box center [567, 47] width 37 height 13
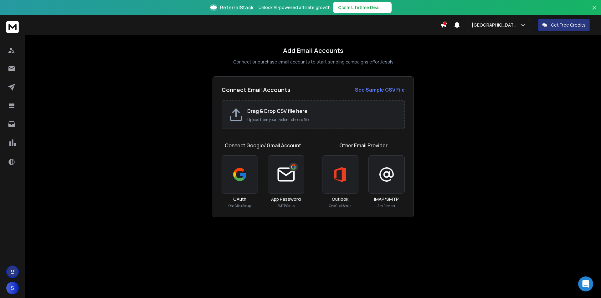
click at [233, 175] on icon at bounding box center [239, 174] width 13 height 13
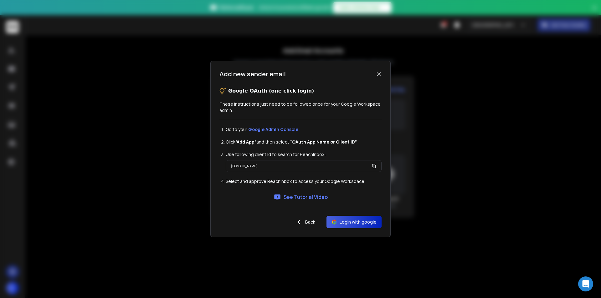
click at [358, 224] on button "Login with google" at bounding box center [353, 222] width 55 height 13
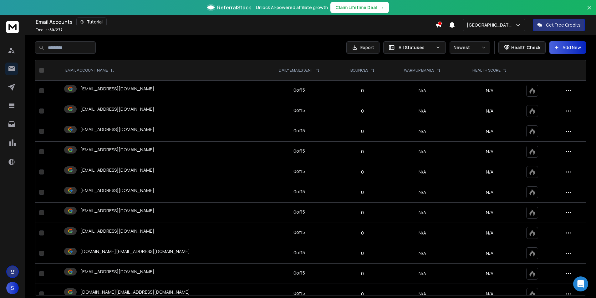
click at [567, 48] on button "Add New" at bounding box center [567, 47] width 37 height 13
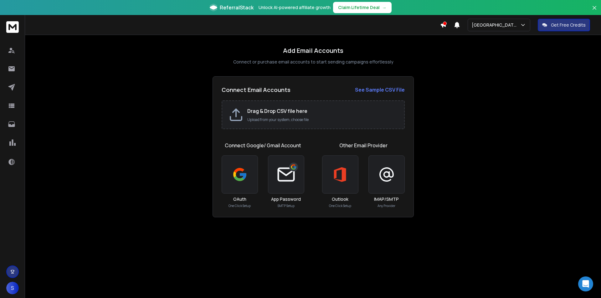
click at [233, 175] on icon at bounding box center [239, 174] width 13 height 13
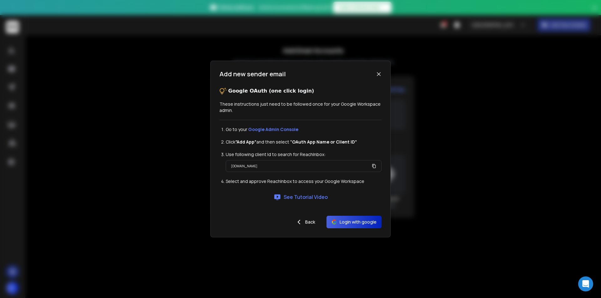
click at [358, 224] on button "Login with google" at bounding box center [353, 222] width 55 height 13
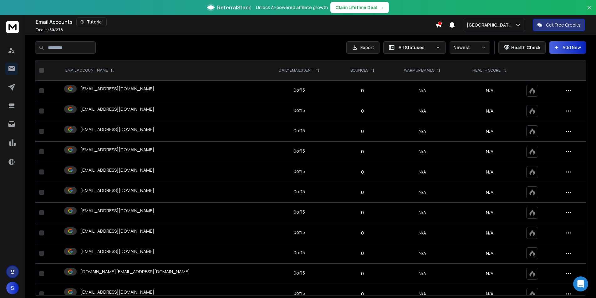
click at [567, 48] on button "Add New" at bounding box center [567, 47] width 37 height 13
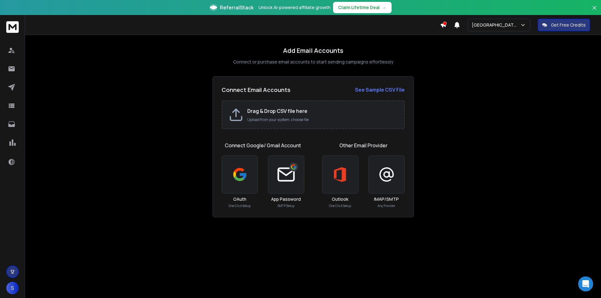
click at [233, 175] on icon at bounding box center [239, 174] width 13 height 13
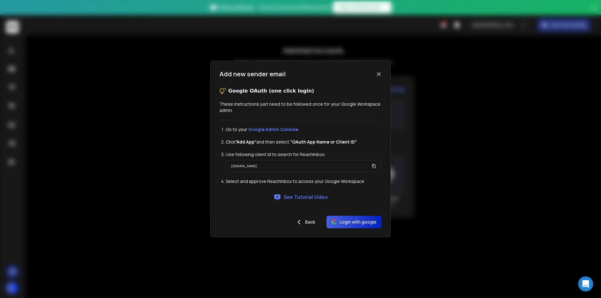
click at [358, 224] on button "Login with google" at bounding box center [353, 222] width 55 height 13
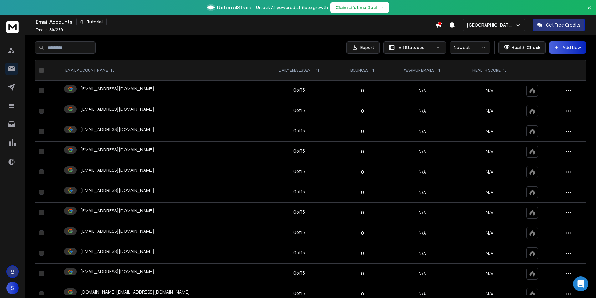
click at [567, 48] on button "Add New" at bounding box center [567, 47] width 37 height 13
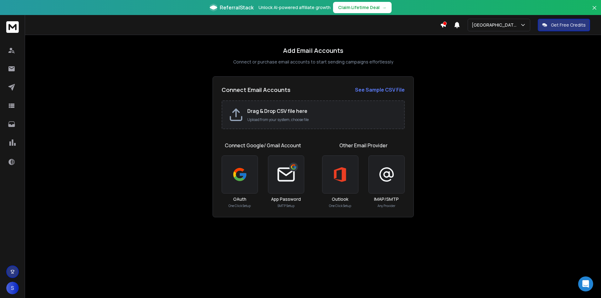
click at [233, 175] on icon at bounding box center [239, 174] width 13 height 13
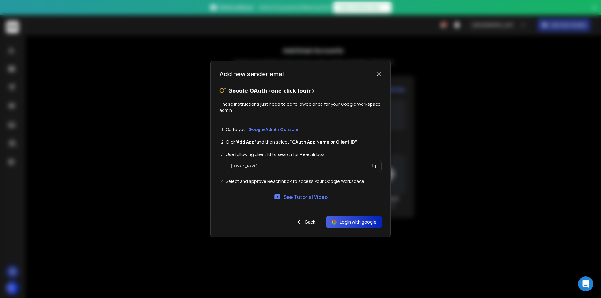
click at [358, 224] on button "Login with google" at bounding box center [353, 222] width 55 height 13
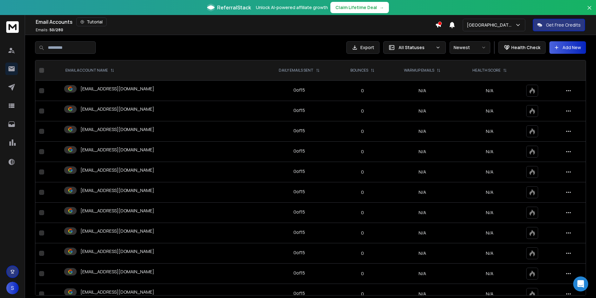
click at [567, 48] on button "Add New" at bounding box center [567, 47] width 37 height 13
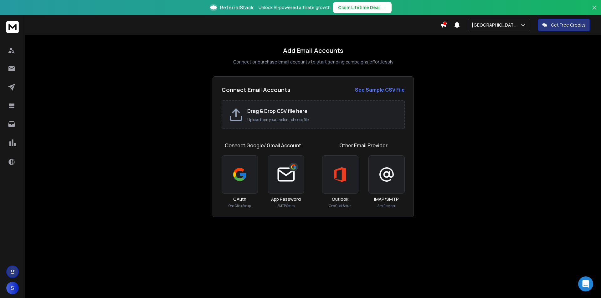
click at [233, 175] on icon at bounding box center [239, 174] width 13 height 13
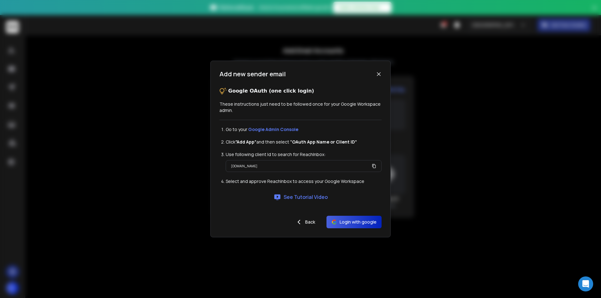
click at [358, 224] on button "Login with google" at bounding box center [353, 222] width 55 height 13
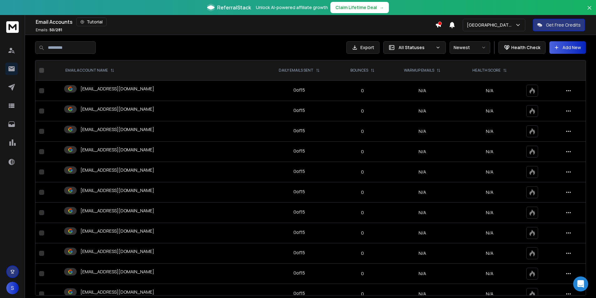
click at [567, 48] on button "Add New" at bounding box center [567, 47] width 37 height 13
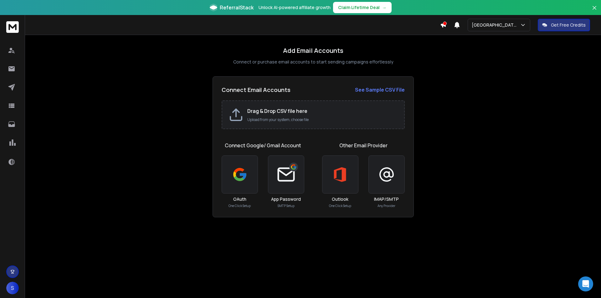
click at [233, 175] on icon at bounding box center [239, 174] width 13 height 13
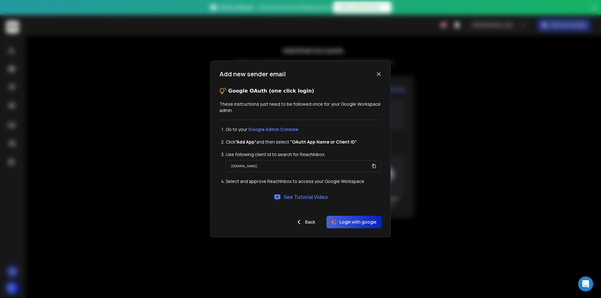
click at [358, 224] on button "Login with google" at bounding box center [353, 222] width 55 height 13
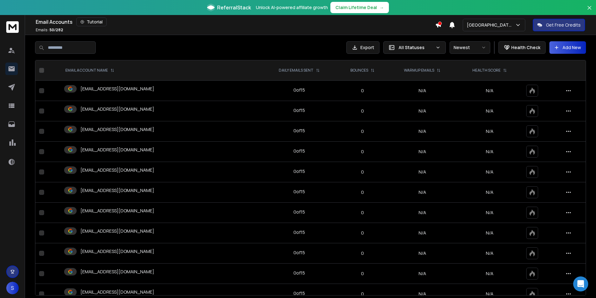
click at [55, 48] on input at bounding box center [65, 47] width 61 height 13
paste input "**********"
type input "**********"
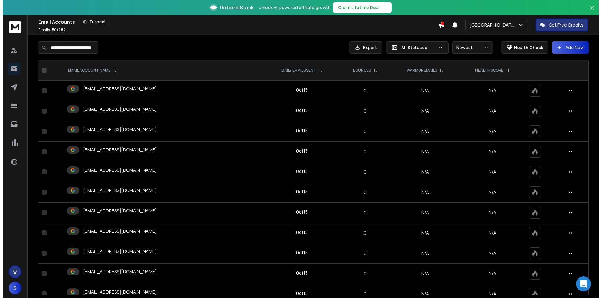
scroll to position [0, 6]
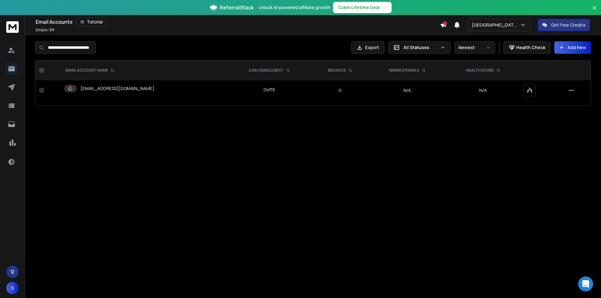
click at [79, 49] on input "**********" at bounding box center [65, 47] width 61 height 13
paste input "****"
type input "**********"
click at [81, 49] on input "**********" at bounding box center [65, 47] width 61 height 13
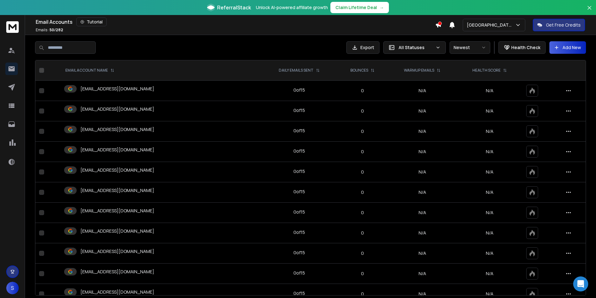
click at [567, 48] on button "Add New" at bounding box center [567, 47] width 37 height 13
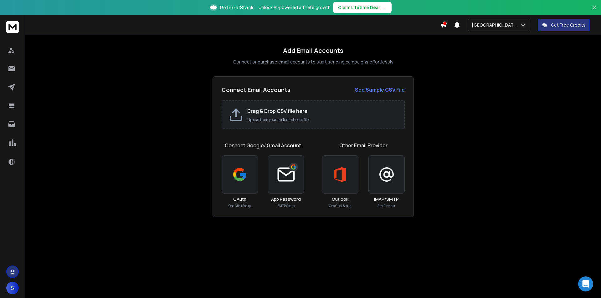
click at [233, 175] on icon at bounding box center [239, 174] width 13 height 13
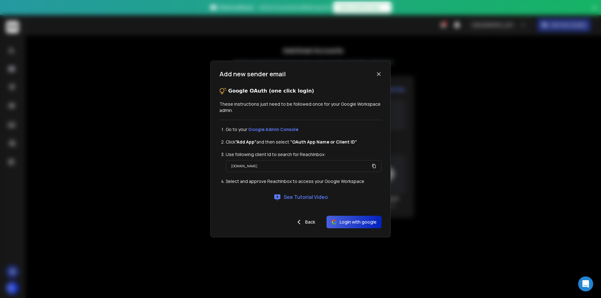
click at [358, 224] on button "Login with google" at bounding box center [353, 222] width 55 height 13
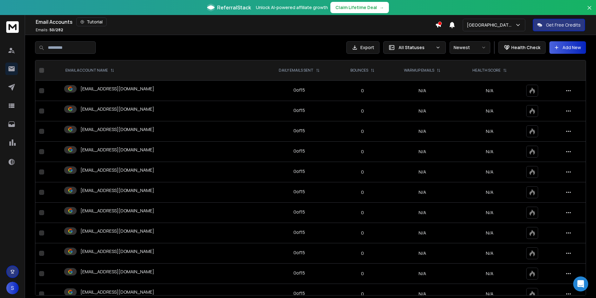
click at [567, 48] on button "Add New" at bounding box center [567, 47] width 37 height 13
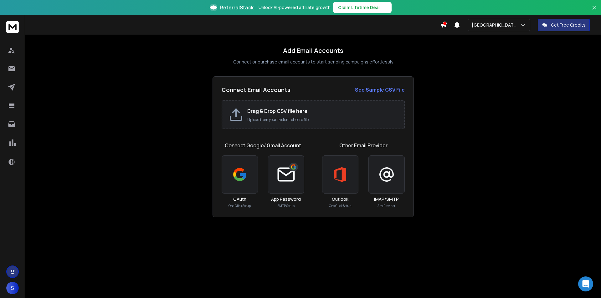
click at [233, 175] on icon at bounding box center [239, 174] width 13 height 13
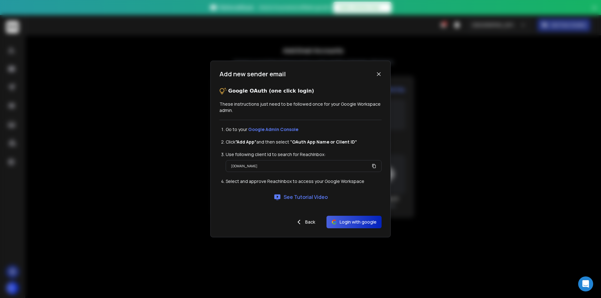
click at [358, 224] on button "Login with google" at bounding box center [353, 222] width 55 height 13
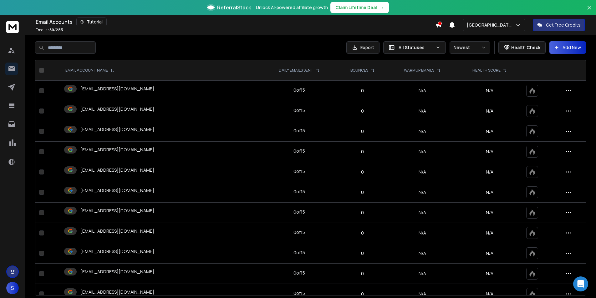
click at [567, 48] on button "Add New" at bounding box center [567, 47] width 37 height 13
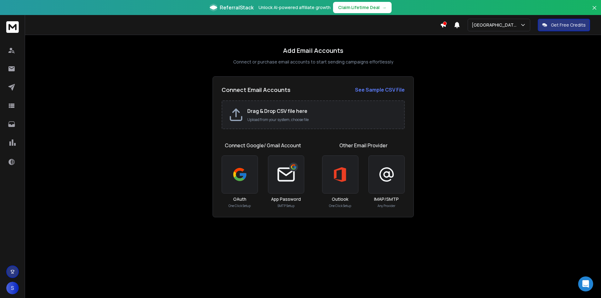
click at [233, 175] on icon at bounding box center [239, 174] width 13 height 13
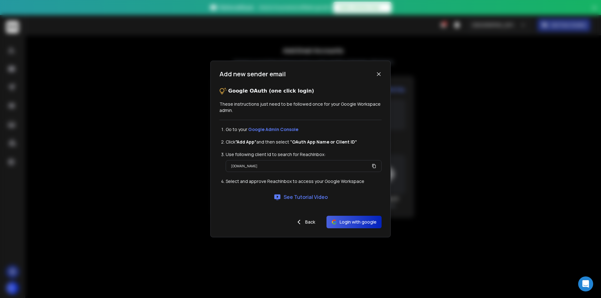
click at [358, 224] on button "Login with google" at bounding box center [353, 222] width 55 height 13
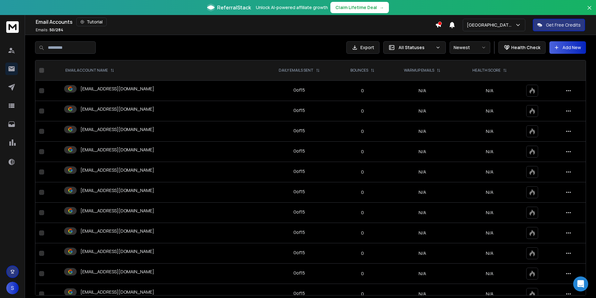
click at [567, 48] on button "Add New" at bounding box center [567, 47] width 37 height 13
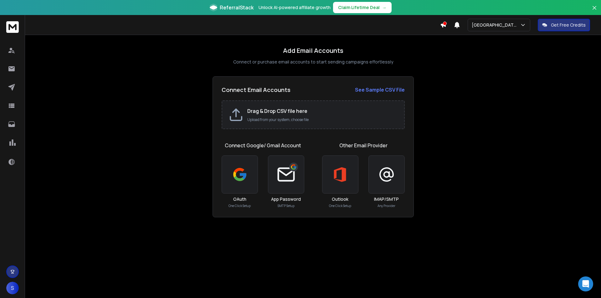
click at [233, 175] on icon at bounding box center [239, 174] width 13 height 13
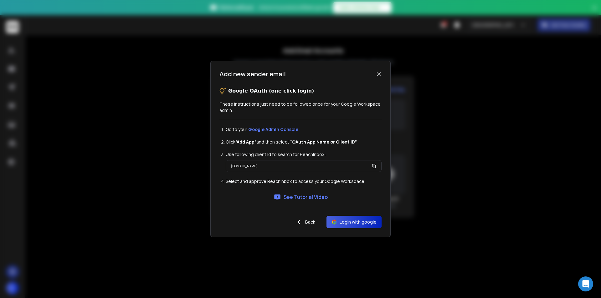
click at [358, 224] on button "Login with google" at bounding box center [353, 222] width 55 height 13
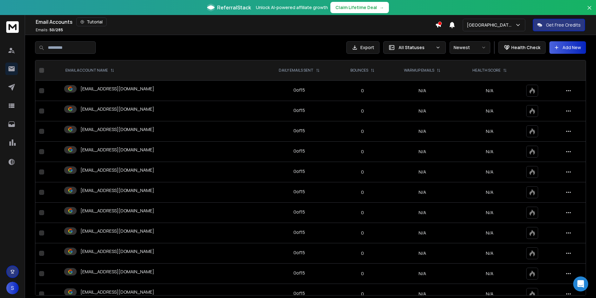
click at [567, 48] on button "Add New" at bounding box center [567, 47] width 37 height 13
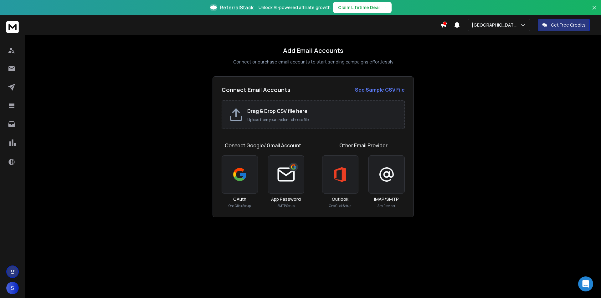
click at [233, 175] on icon at bounding box center [239, 174] width 13 height 13
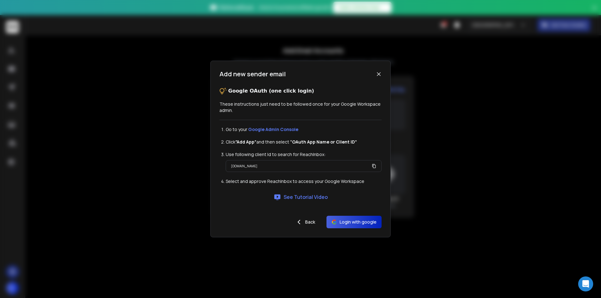
click at [358, 224] on button "Login with google" at bounding box center [353, 222] width 55 height 13
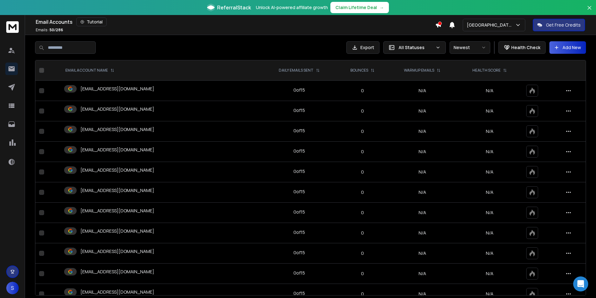
click at [567, 48] on button "Add New" at bounding box center [567, 47] width 37 height 13
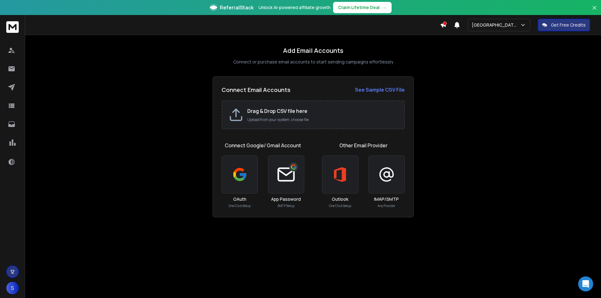
click at [233, 175] on icon at bounding box center [239, 174] width 13 height 13
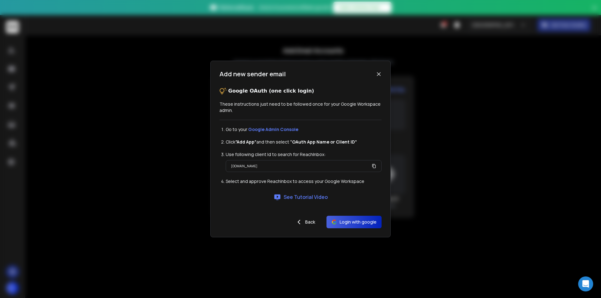
click at [358, 224] on button "Login with google" at bounding box center [353, 222] width 55 height 13
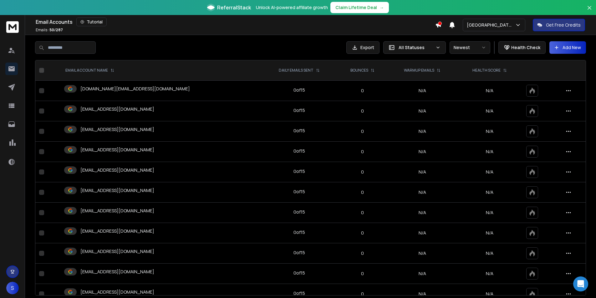
click at [567, 48] on button "Add New" at bounding box center [567, 47] width 37 height 13
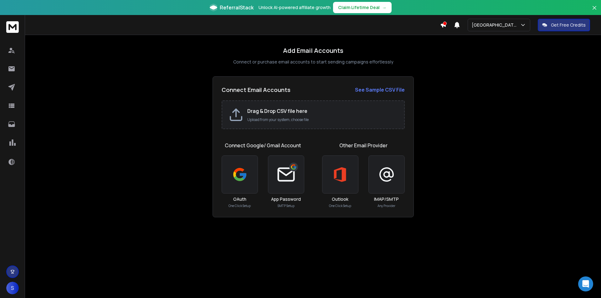
click at [233, 175] on icon at bounding box center [239, 174] width 13 height 13
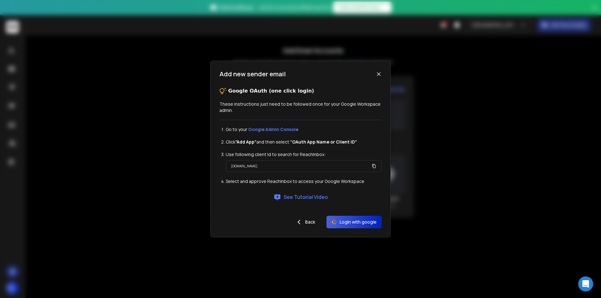
click at [358, 224] on button "Login with google" at bounding box center [353, 222] width 55 height 13
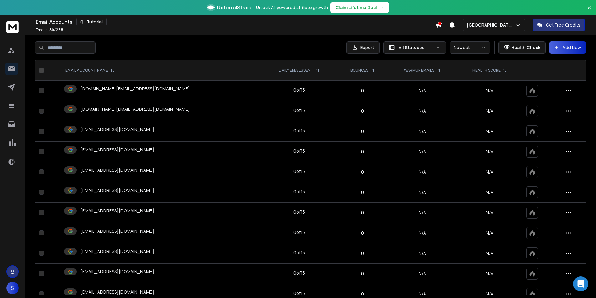
click at [567, 48] on button "Add New" at bounding box center [567, 47] width 37 height 13
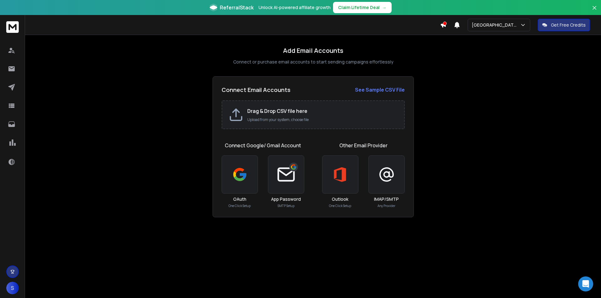
click at [233, 175] on icon at bounding box center [239, 174] width 13 height 13
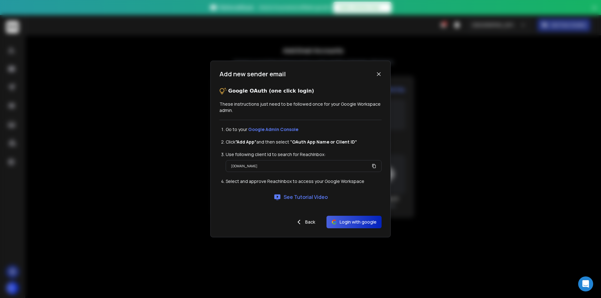
click at [358, 224] on button "Login with google" at bounding box center [353, 222] width 55 height 13
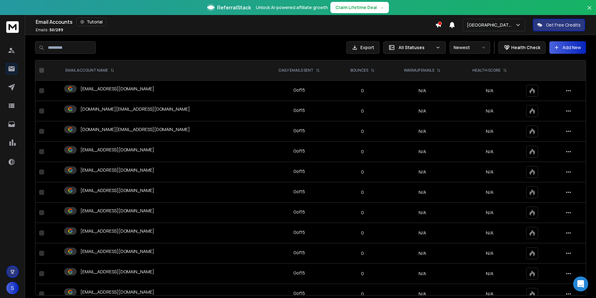
click at [567, 48] on button "Add New" at bounding box center [567, 47] width 37 height 13
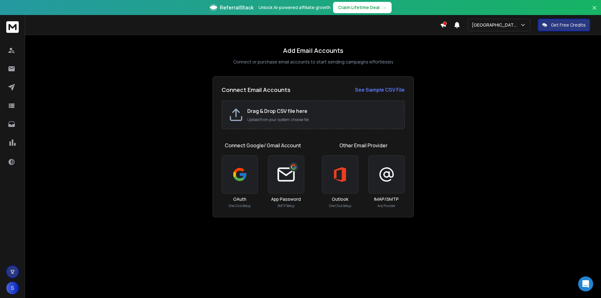
click at [233, 175] on icon at bounding box center [239, 174] width 13 height 13
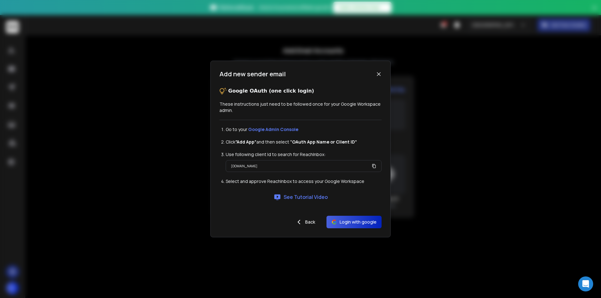
click at [358, 224] on button "Login with google" at bounding box center [353, 222] width 55 height 13
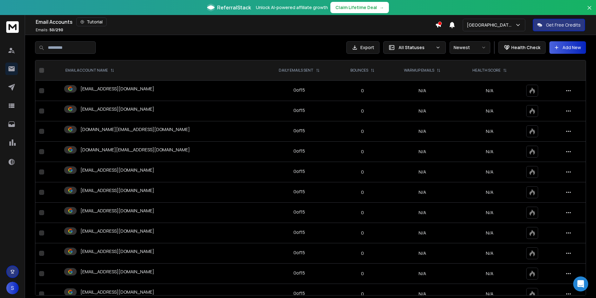
click at [567, 48] on button "Add New" at bounding box center [567, 47] width 37 height 13
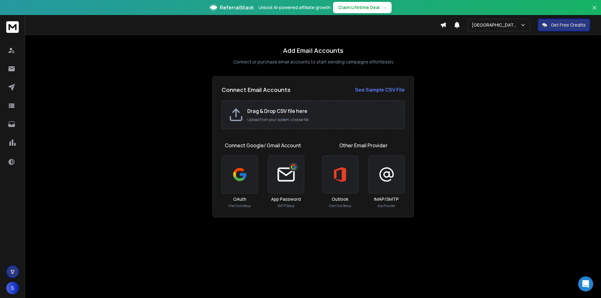
click at [233, 175] on icon at bounding box center [239, 174] width 13 height 13
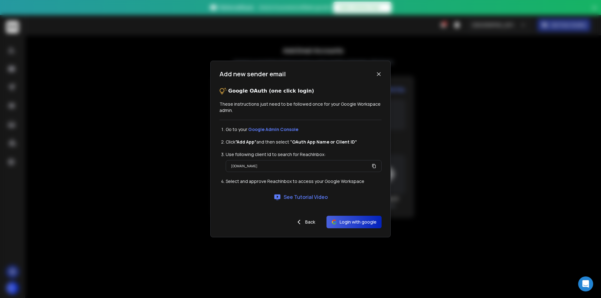
click at [358, 224] on button "Login with google" at bounding box center [353, 222] width 55 height 13
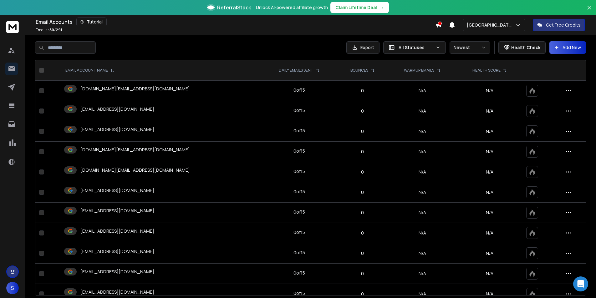
click at [567, 48] on button "Add New" at bounding box center [567, 47] width 37 height 13
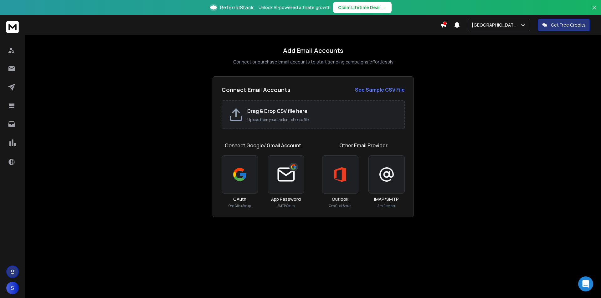
click at [233, 175] on icon at bounding box center [239, 174] width 13 height 13
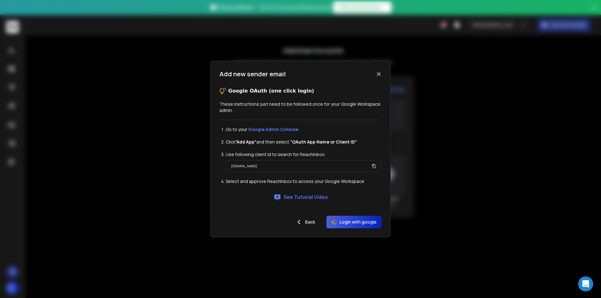
click at [358, 224] on button "Login with google" at bounding box center [353, 222] width 55 height 13
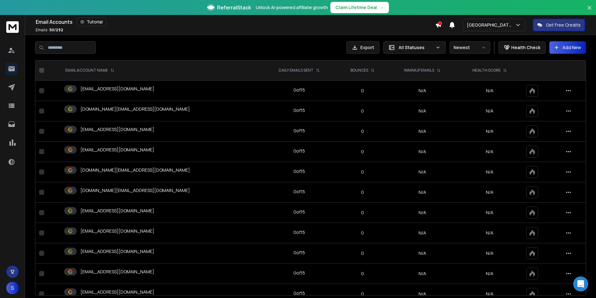
click at [567, 48] on button "Add New" at bounding box center [567, 47] width 37 height 13
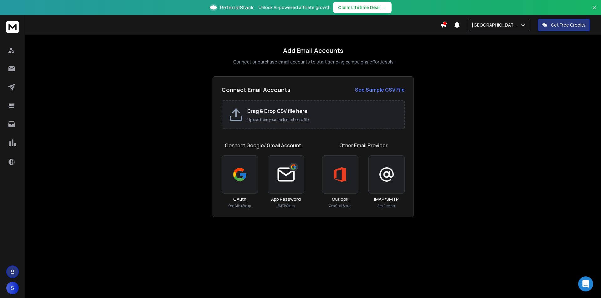
click at [233, 175] on icon at bounding box center [239, 174] width 13 height 13
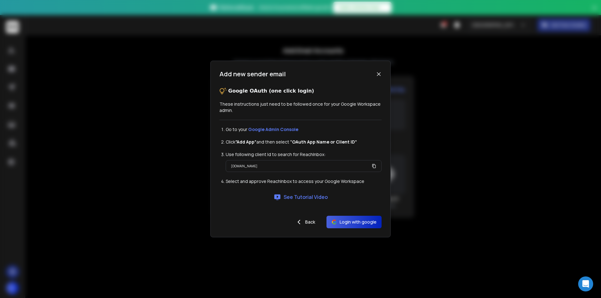
click at [358, 224] on button "Login with google" at bounding box center [353, 222] width 55 height 13
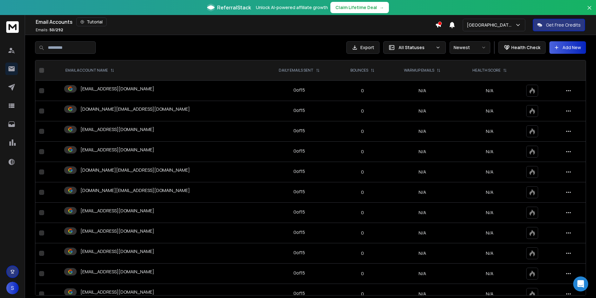
click at [567, 48] on button "Add New" at bounding box center [567, 47] width 37 height 13
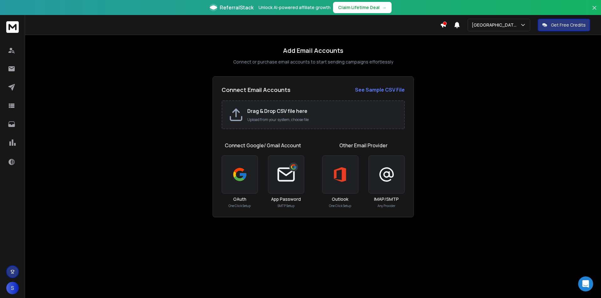
click at [233, 175] on icon at bounding box center [239, 174] width 13 height 13
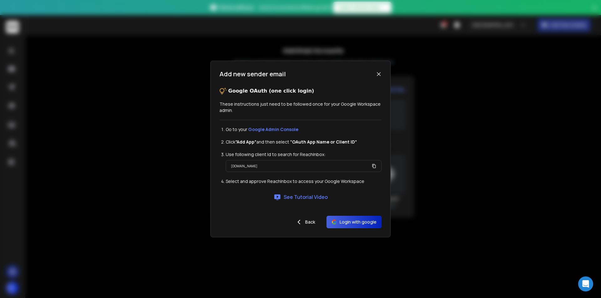
click at [358, 224] on button "Login with google" at bounding box center [353, 222] width 55 height 13
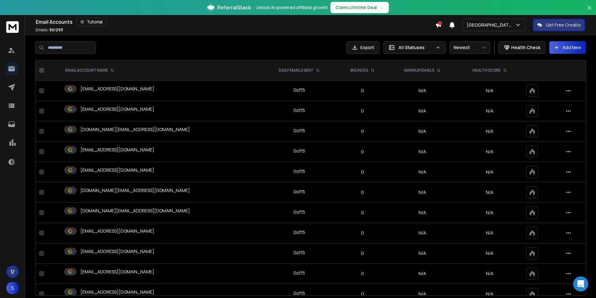
click at [567, 48] on button "Add New" at bounding box center [567, 47] width 37 height 13
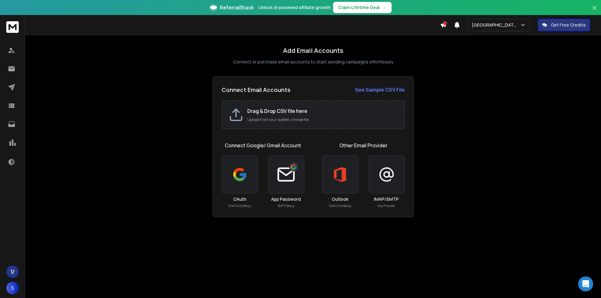
click at [233, 175] on icon at bounding box center [239, 174] width 13 height 13
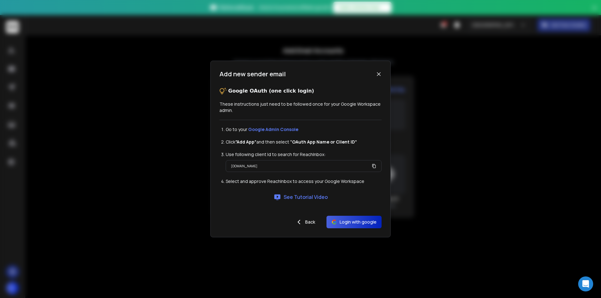
click at [358, 224] on button "Login with google" at bounding box center [353, 222] width 55 height 13
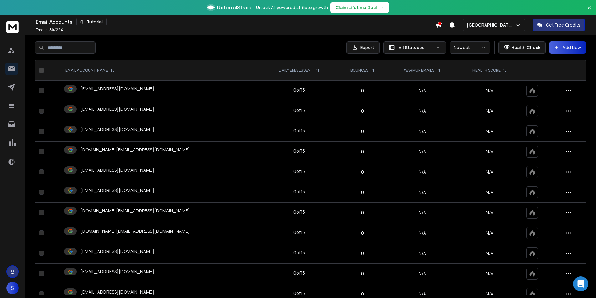
click at [567, 48] on button "Add New" at bounding box center [567, 47] width 37 height 13
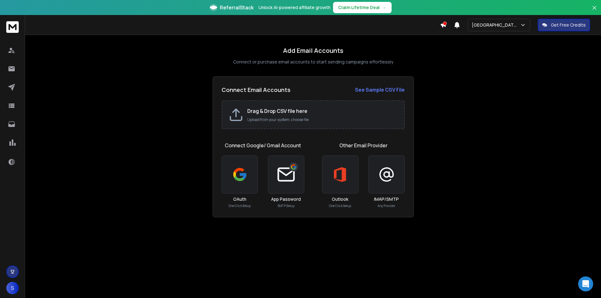
click at [233, 175] on icon at bounding box center [239, 174] width 13 height 13
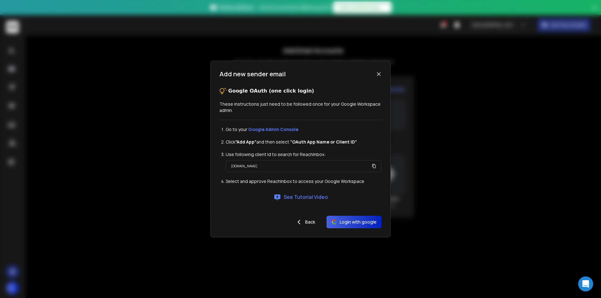
click at [358, 224] on button "Login with google" at bounding box center [353, 222] width 55 height 13
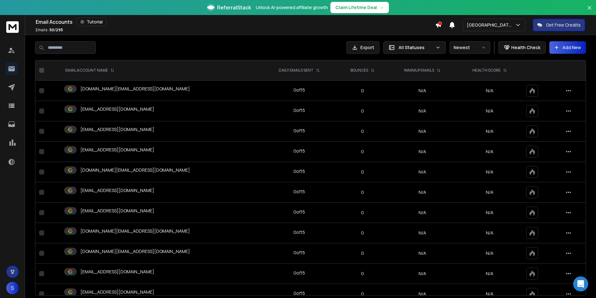
click at [567, 48] on button "Add New" at bounding box center [567, 47] width 37 height 13
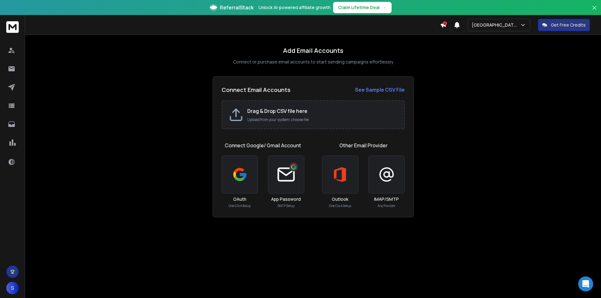
click at [233, 175] on icon at bounding box center [239, 174] width 13 height 13
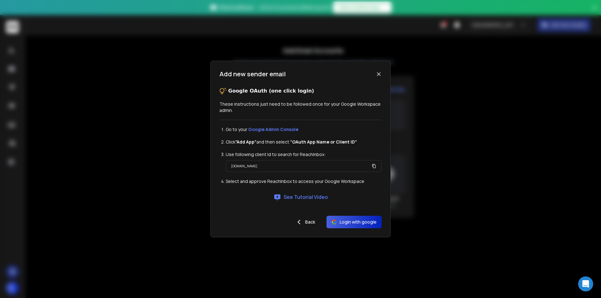
click at [358, 224] on button "Login with google" at bounding box center [353, 222] width 55 height 13
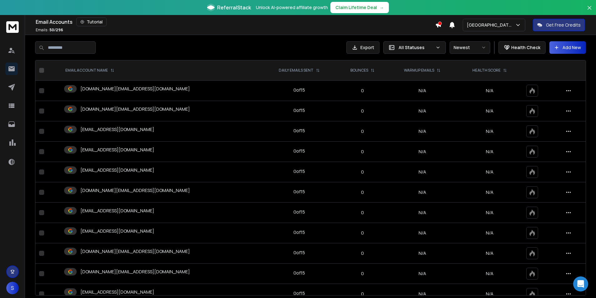
click at [567, 48] on button "Add New" at bounding box center [567, 47] width 37 height 13
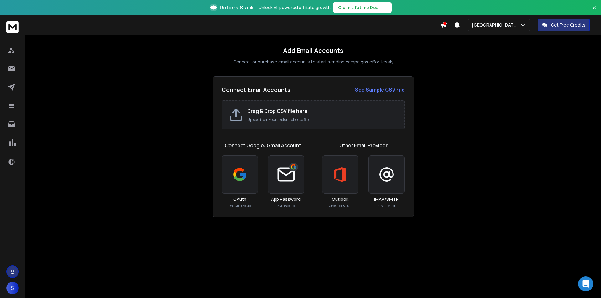
click at [233, 175] on icon at bounding box center [239, 174] width 13 height 13
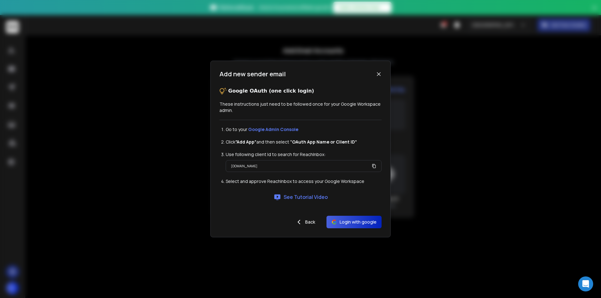
click at [358, 224] on button "Login with google" at bounding box center [353, 222] width 55 height 13
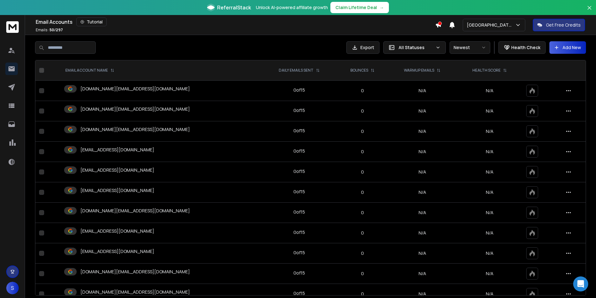
click at [567, 48] on button "Add New" at bounding box center [567, 47] width 37 height 13
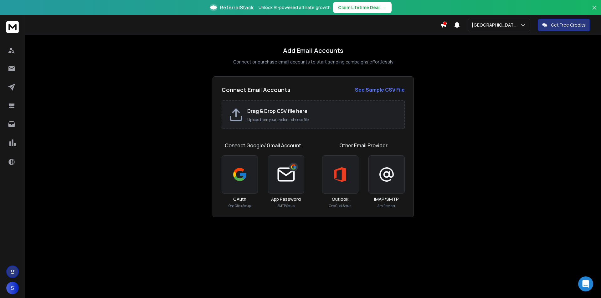
click at [233, 175] on icon at bounding box center [239, 174] width 13 height 13
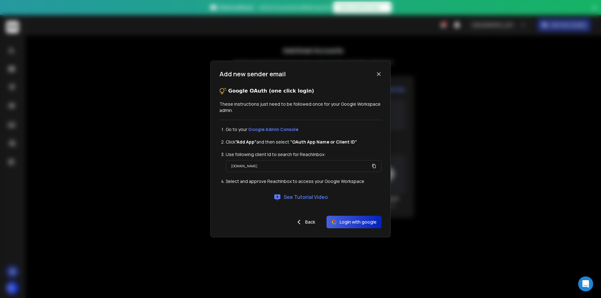
click at [358, 224] on button "Login with google" at bounding box center [353, 222] width 55 height 13
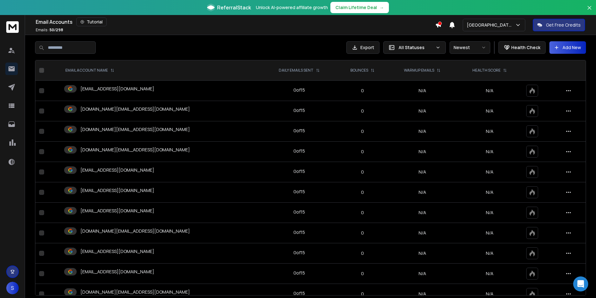
click at [567, 48] on button "Add New" at bounding box center [567, 47] width 37 height 13
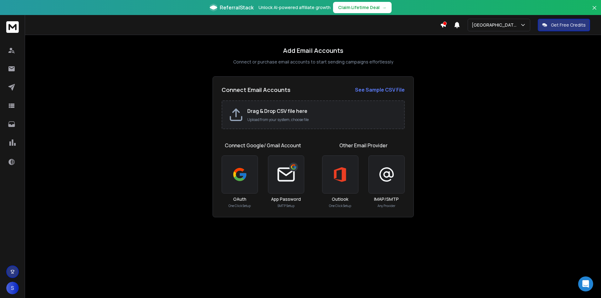
click at [233, 175] on icon at bounding box center [239, 174] width 13 height 13
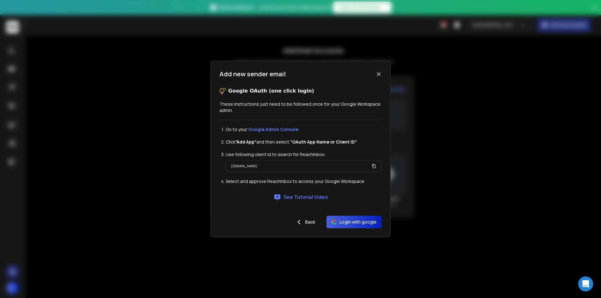
click at [358, 224] on button "Login with google" at bounding box center [353, 222] width 55 height 13
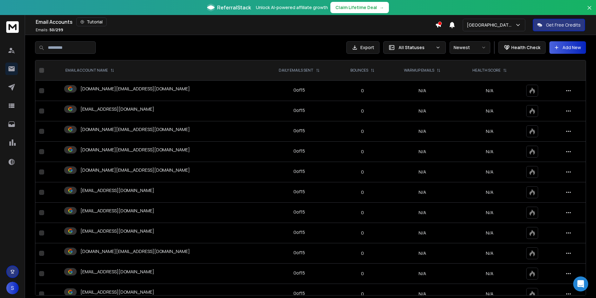
click at [567, 48] on button "Add New" at bounding box center [567, 47] width 37 height 13
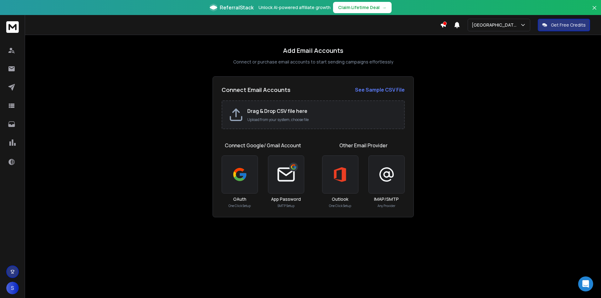
click at [233, 175] on icon at bounding box center [239, 174] width 13 height 13
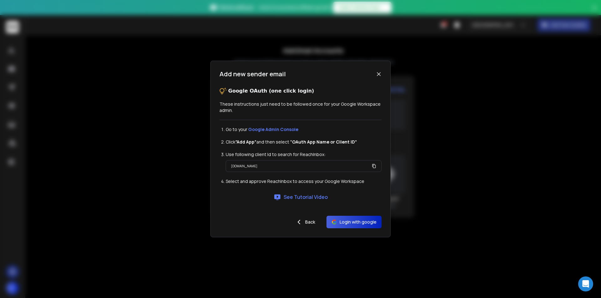
click at [358, 224] on button "Login with google" at bounding box center [353, 222] width 55 height 13
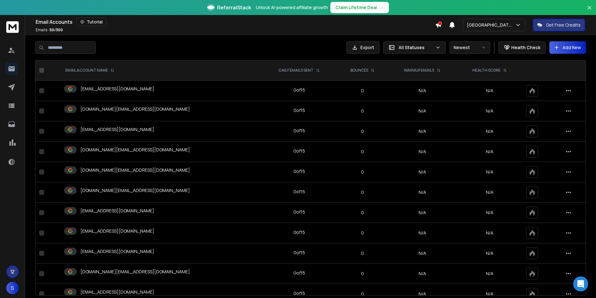
click at [567, 48] on button "Add New" at bounding box center [567, 47] width 37 height 13
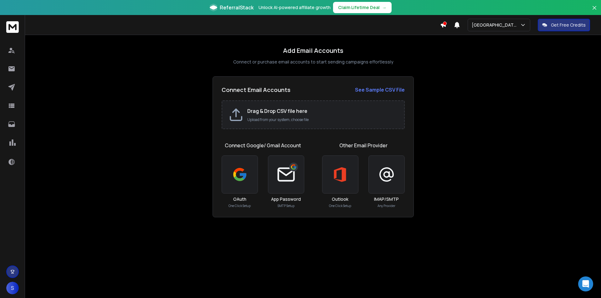
click at [233, 175] on icon at bounding box center [239, 174] width 13 height 13
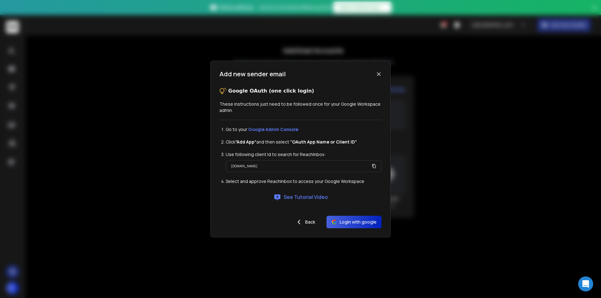
click at [358, 224] on button "Login with google" at bounding box center [353, 222] width 55 height 13
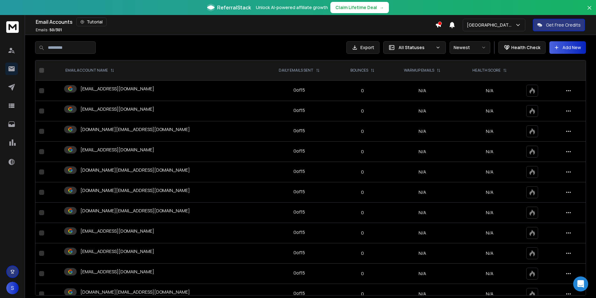
click at [567, 48] on button "Add New" at bounding box center [567, 47] width 37 height 13
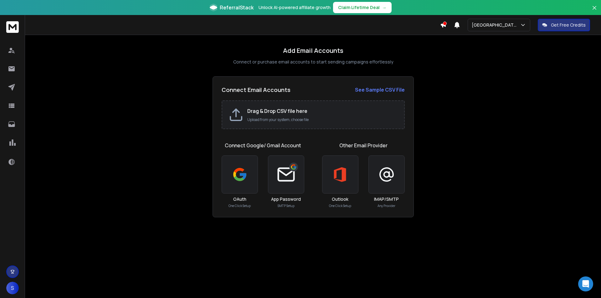
click at [233, 175] on icon at bounding box center [239, 174] width 13 height 13
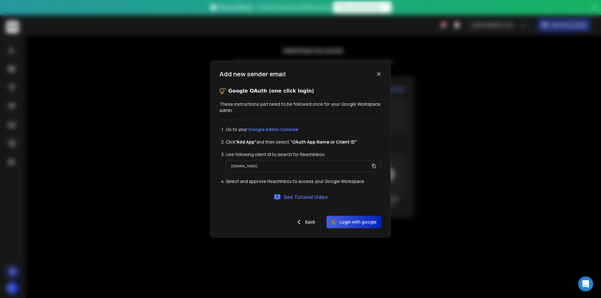
click at [358, 224] on button "Login with google" at bounding box center [353, 222] width 55 height 13
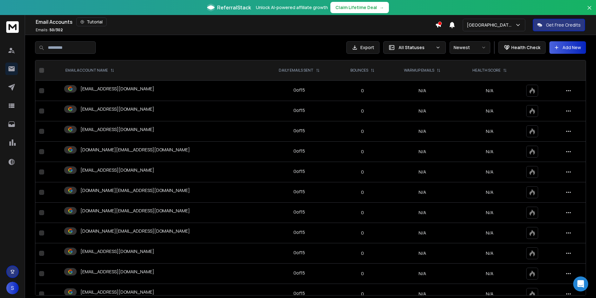
click at [567, 48] on button "Add New" at bounding box center [567, 47] width 37 height 13
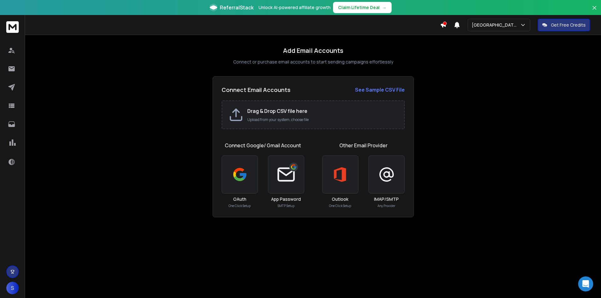
click at [233, 175] on icon at bounding box center [239, 174] width 13 height 13
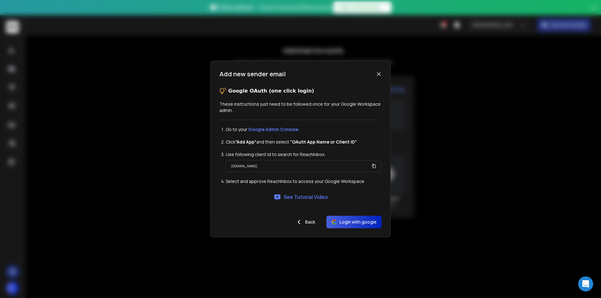
click at [358, 224] on button "Login with google" at bounding box center [353, 222] width 55 height 13
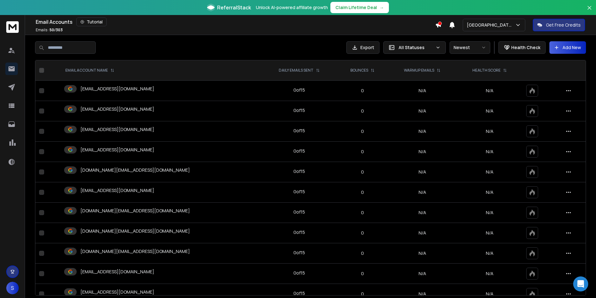
click at [567, 48] on button "Add New" at bounding box center [567, 47] width 37 height 13
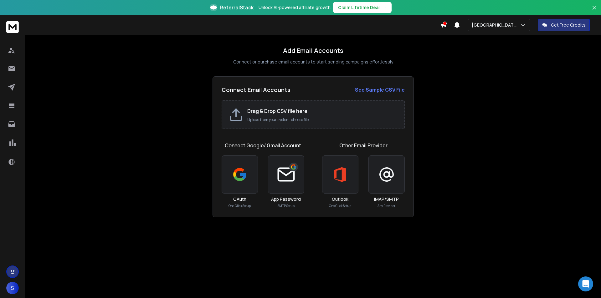
click at [233, 175] on icon at bounding box center [239, 174] width 13 height 13
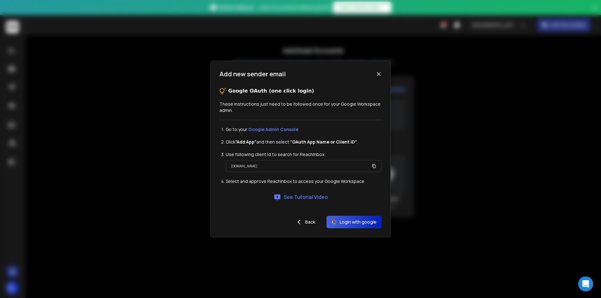
click at [358, 224] on button "Login with google" at bounding box center [353, 222] width 55 height 13
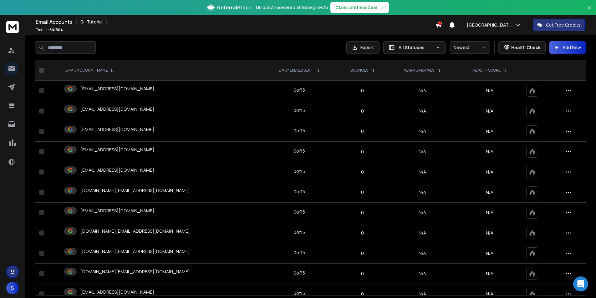
click at [567, 48] on button "Add New" at bounding box center [567, 47] width 37 height 13
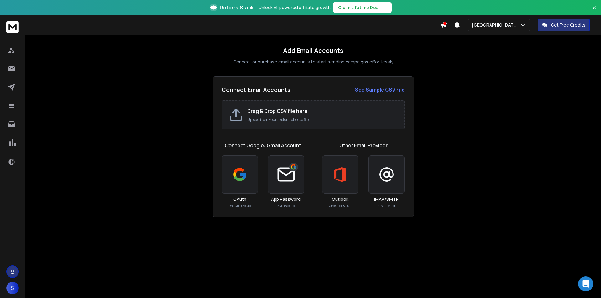
click at [233, 175] on icon at bounding box center [239, 174] width 13 height 13
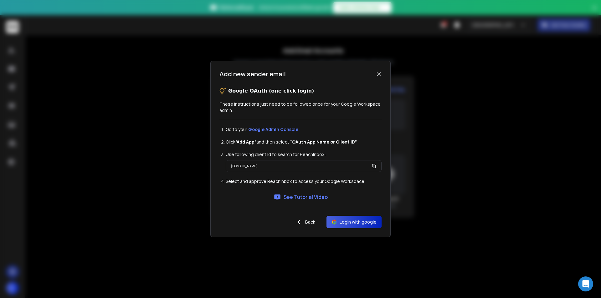
click at [358, 224] on button "Login with google" at bounding box center [353, 222] width 55 height 13
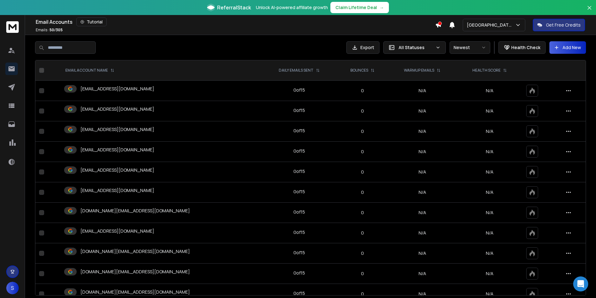
click at [567, 48] on button "Add New" at bounding box center [567, 47] width 37 height 13
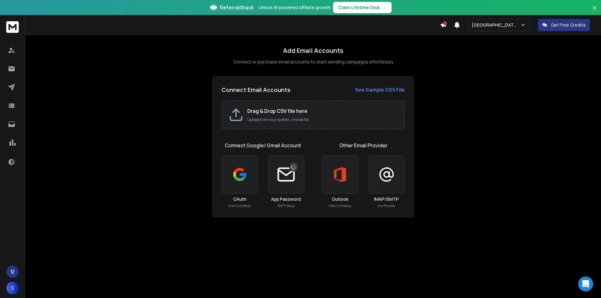
click at [233, 175] on icon at bounding box center [239, 174] width 13 height 13
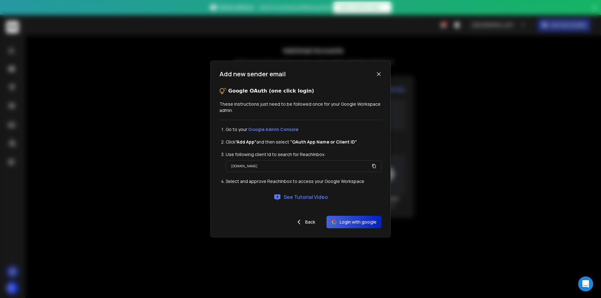
click at [358, 224] on button "Login with google" at bounding box center [353, 222] width 55 height 13
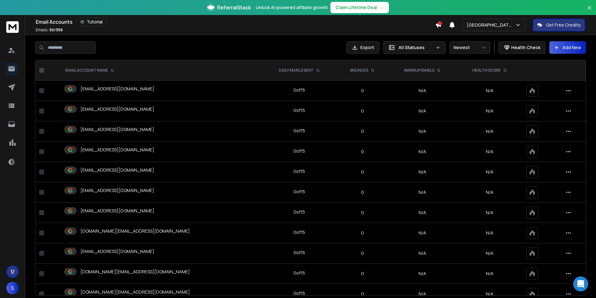
click at [567, 48] on button "Add New" at bounding box center [567, 47] width 37 height 13
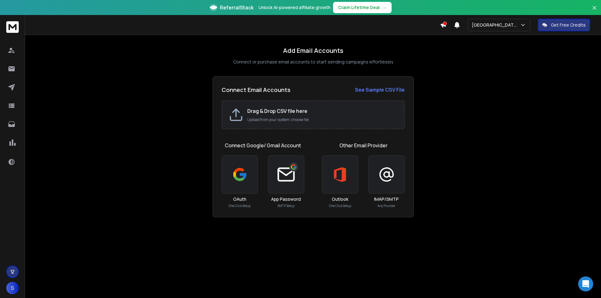
click at [233, 175] on icon at bounding box center [239, 174] width 13 height 13
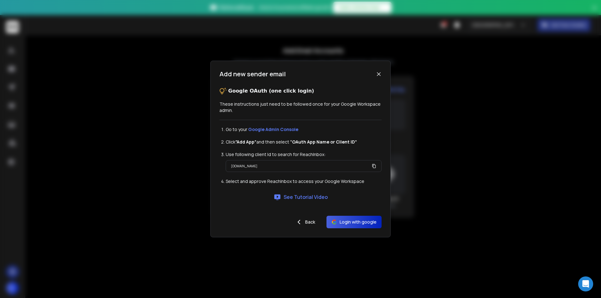
click at [358, 224] on button "Login with google" at bounding box center [353, 222] width 55 height 13
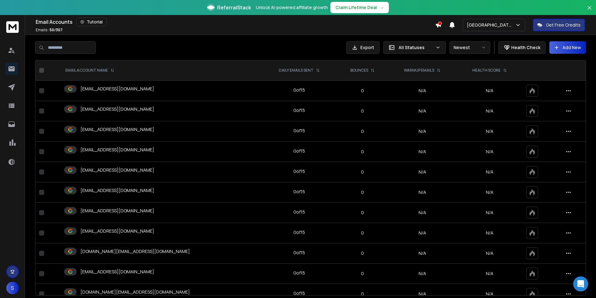
click at [567, 48] on button "Add New" at bounding box center [567, 47] width 37 height 13
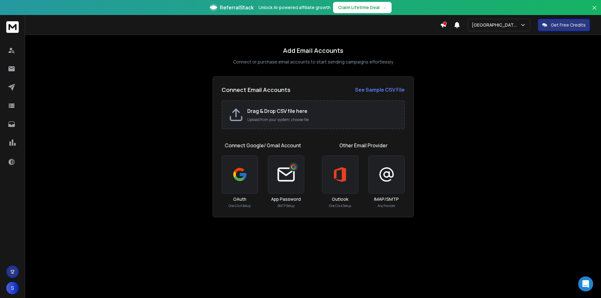
click at [233, 175] on icon at bounding box center [239, 174] width 13 height 13
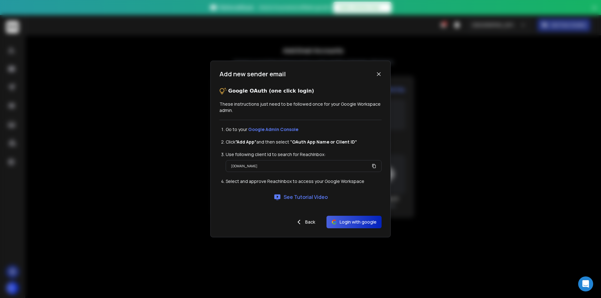
click at [358, 224] on button "Login with google" at bounding box center [353, 222] width 55 height 13
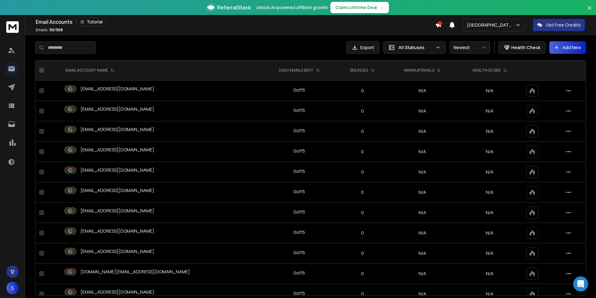
click at [567, 48] on button "Add New" at bounding box center [567, 47] width 37 height 13
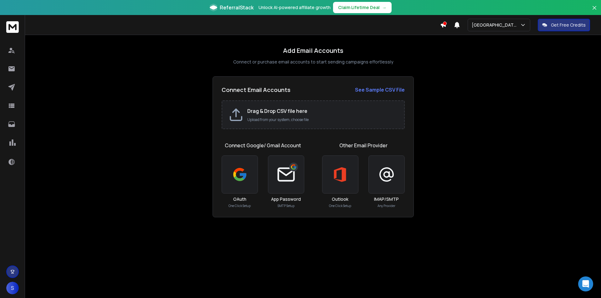
click at [233, 175] on icon at bounding box center [239, 174] width 13 height 13
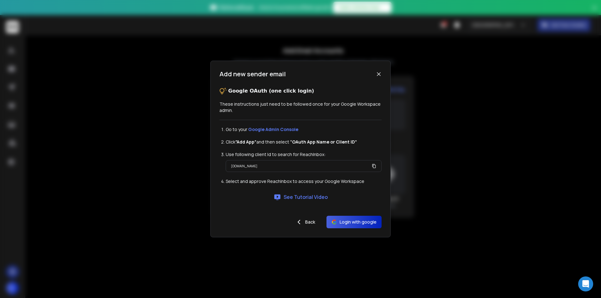
click at [358, 224] on button "Login with google" at bounding box center [353, 222] width 55 height 13
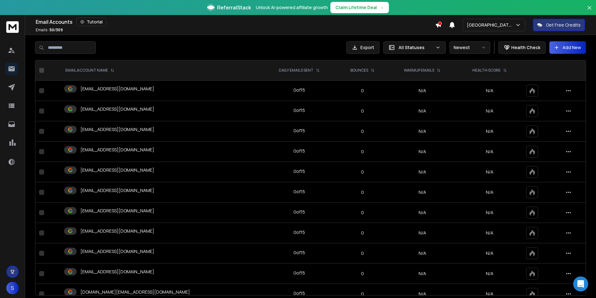
click at [567, 48] on button "Add New" at bounding box center [567, 47] width 37 height 13
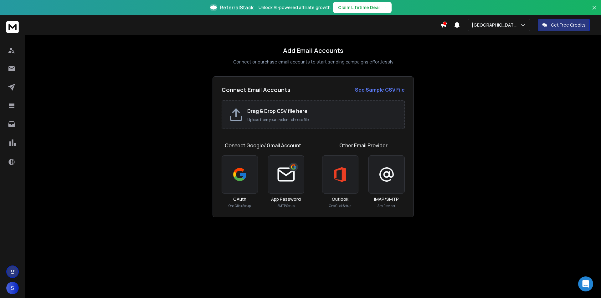
click at [233, 175] on icon at bounding box center [239, 174] width 13 height 13
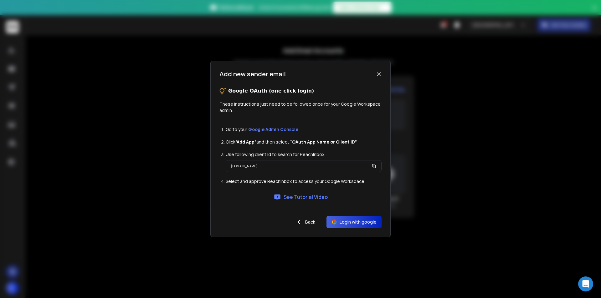
click at [358, 224] on button "Login with google" at bounding box center [353, 222] width 55 height 13
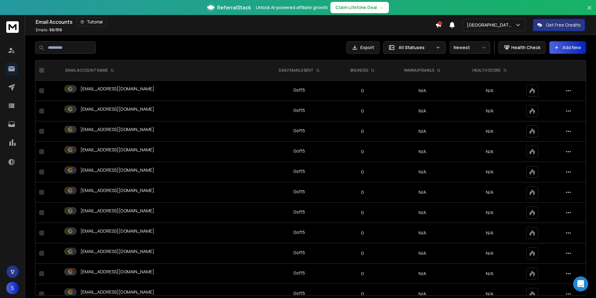
click at [567, 48] on button "Add New" at bounding box center [567, 47] width 37 height 13
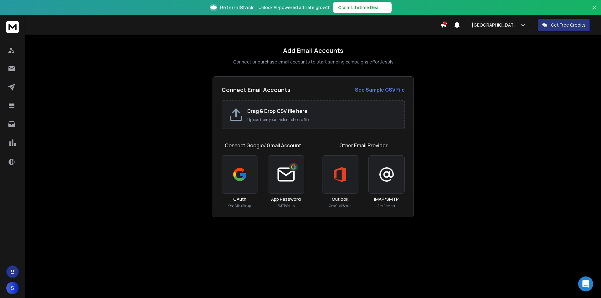
click at [233, 175] on icon at bounding box center [239, 174] width 13 height 13
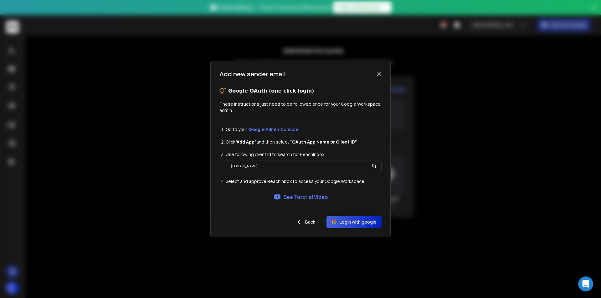
click at [358, 224] on button "Login with google" at bounding box center [353, 222] width 55 height 13
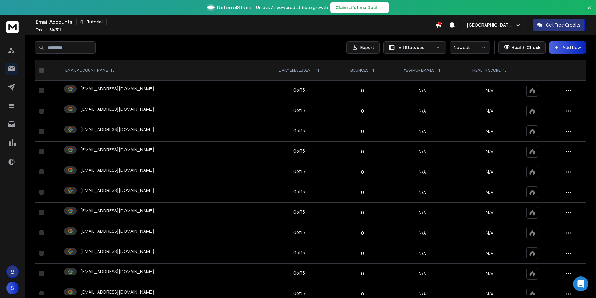
click at [567, 48] on button "Add New" at bounding box center [567, 47] width 37 height 13
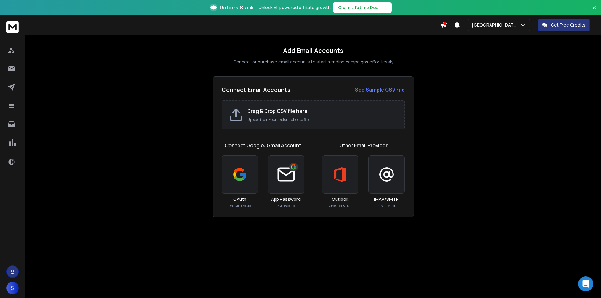
click at [233, 175] on icon at bounding box center [239, 174] width 13 height 13
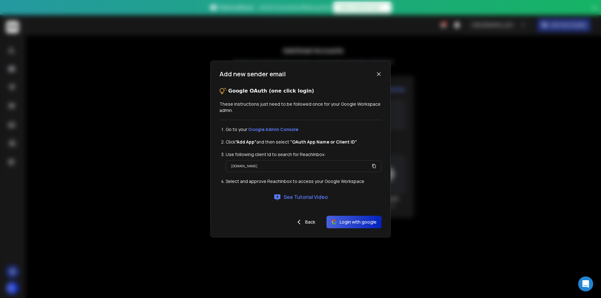
click at [358, 224] on button "Login with google" at bounding box center [353, 222] width 55 height 13
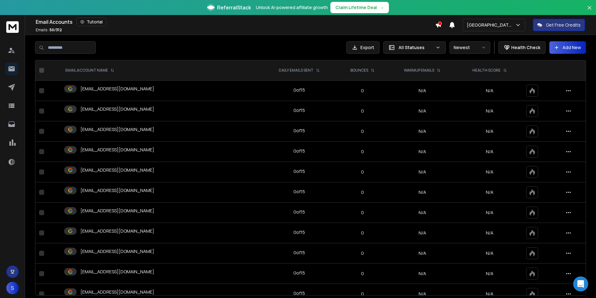
click at [567, 48] on button "Add New" at bounding box center [567, 47] width 37 height 13
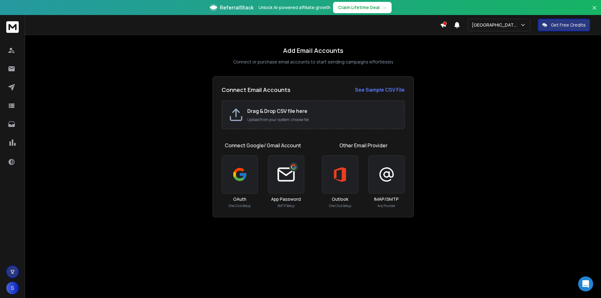
click at [233, 175] on icon at bounding box center [239, 174] width 13 height 13
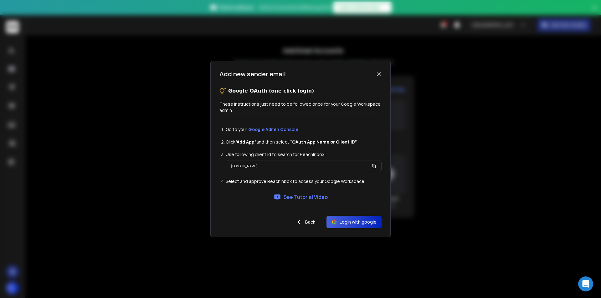
click at [358, 224] on button "Login with google" at bounding box center [353, 222] width 55 height 13
